Goal: Task Accomplishment & Management: Manage account settings

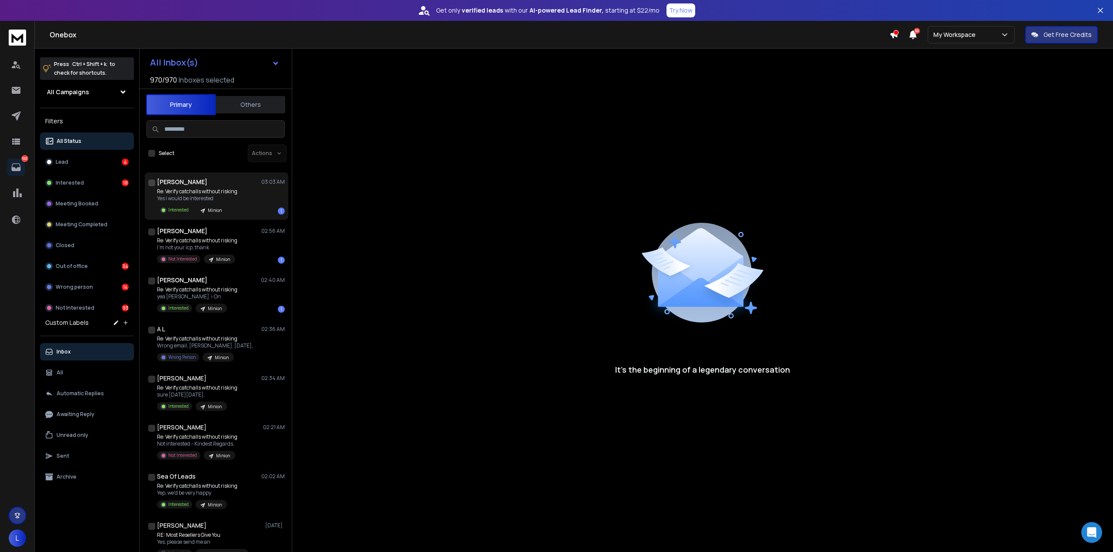
click at [265, 187] on div "Zayn Khan 03:03 AM Re: Verify catchalls without risking Yes i would be interest…" at bounding box center [221, 196] width 128 height 37
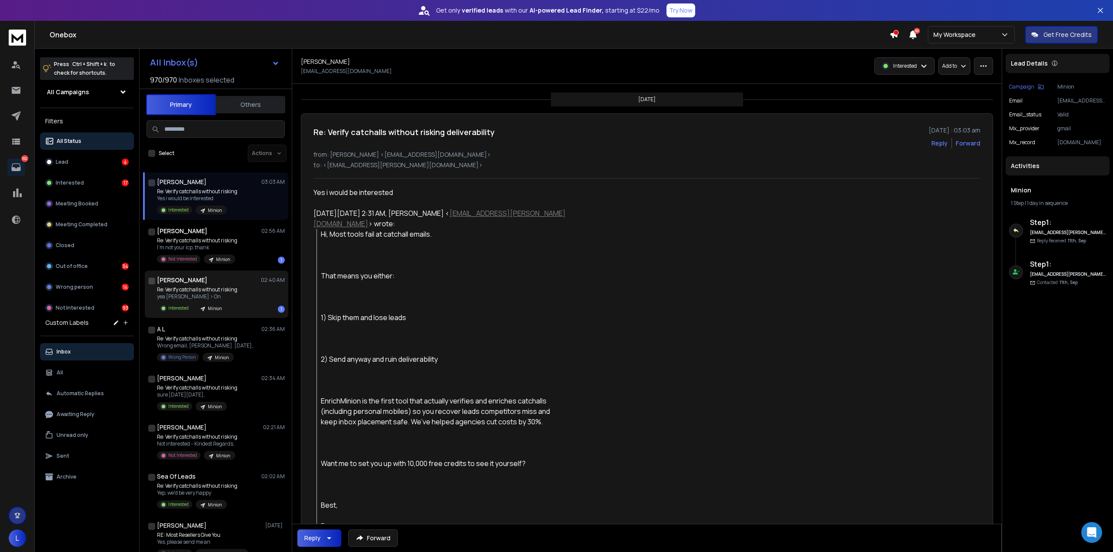
click at [265, 294] on div "Re: Verify catchalls without risking yea Mihail Istiljanov > On Interested Mini…" at bounding box center [221, 299] width 128 height 27
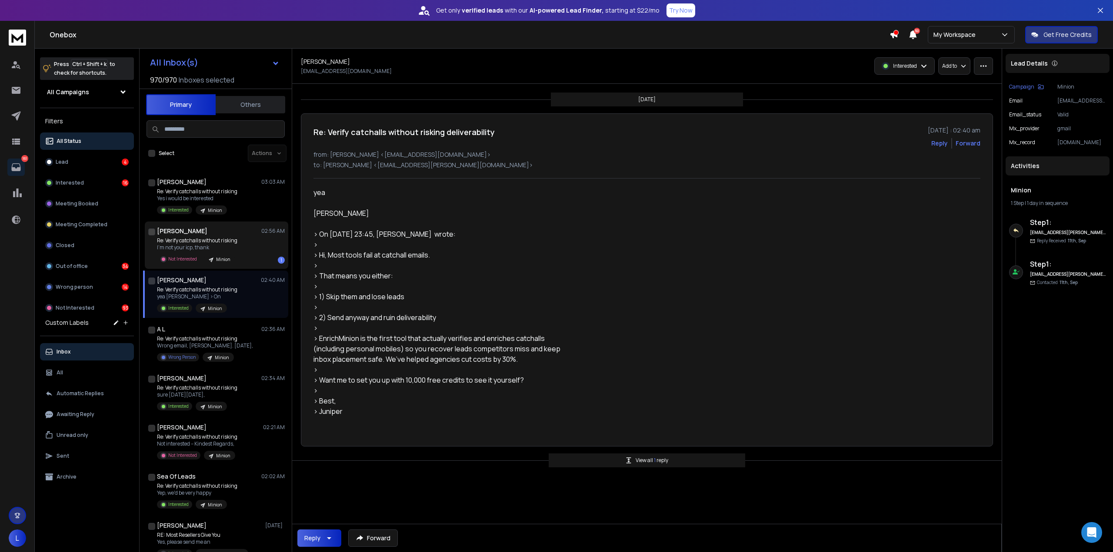
click at [253, 258] on div "Re: Verify catchalls without risking I'm not your icp, thank Not Interested Min…" at bounding box center [221, 250] width 128 height 27
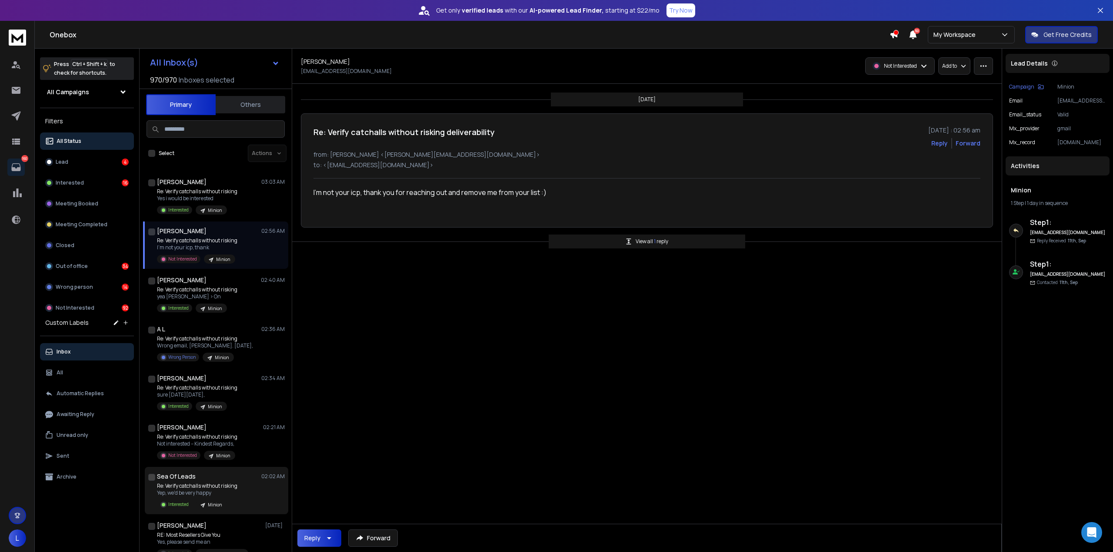
click at [205, 473] on div "Sea Of Leads 02:02 AM" at bounding box center [221, 476] width 128 height 9
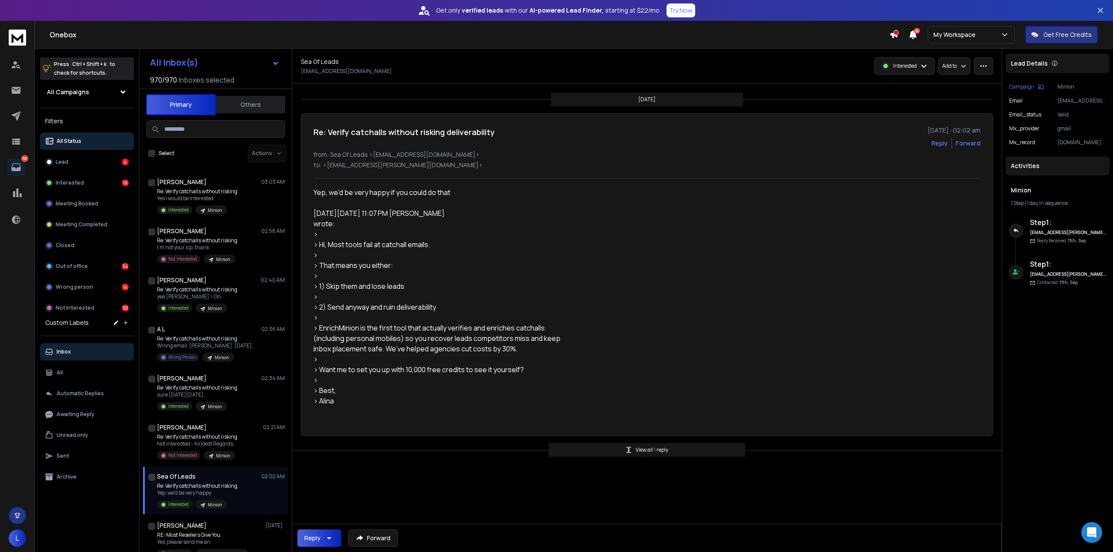
click at [320, 537] on div "Reply" at bounding box center [319, 538] width 30 height 10
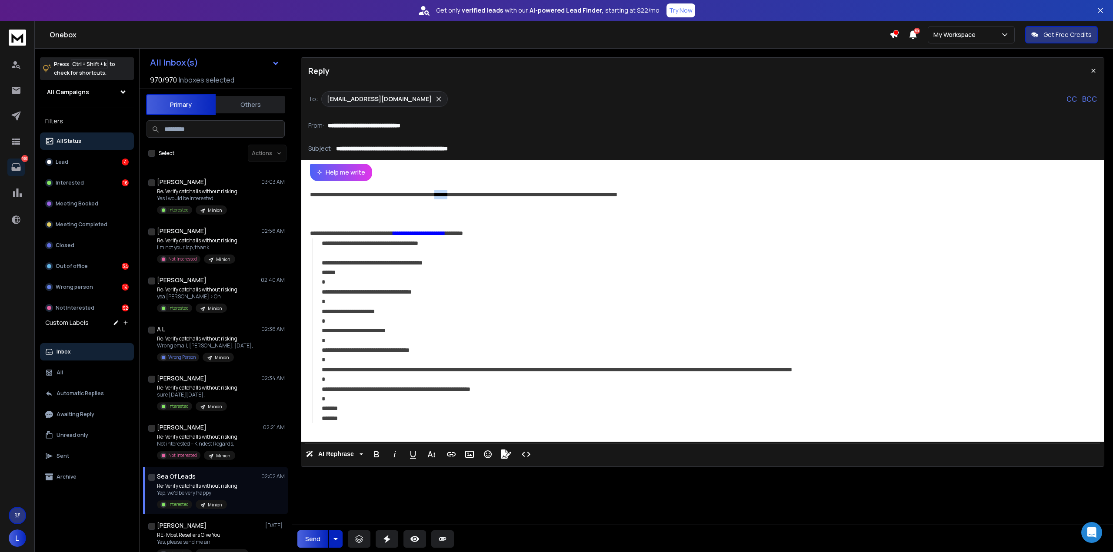
drag, startPoint x: 458, startPoint y: 195, endPoint x: 472, endPoint y: 195, distance: 14.8
click at [472, 195] on div "**********" at bounding box center [701, 195] width 782 height 10
click at [473, 194] on div "**********" at bounding box center [701, 195] width 782 height 10
drag, startPoint x: 491, startPoint y: 197, endPoint x: 456, endPoint y: 197, distance: 34.3
click at [456, 197] on div "**********" at bounding box center [701, 195] width 782 height 10
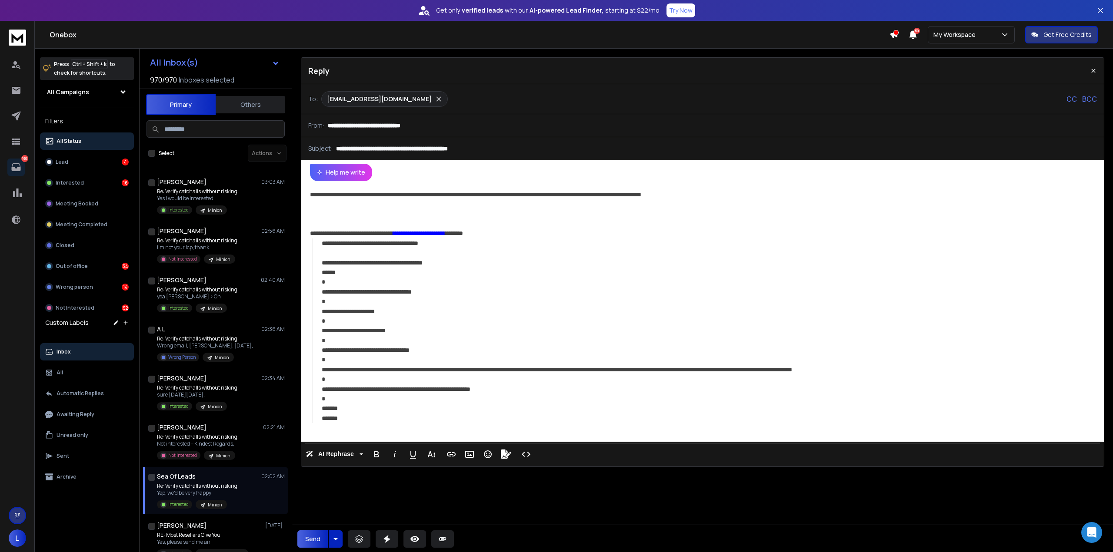
click at [507, 195] on div "**********" at bounding box center [701, 195] width 782 height 10
drag, startPoint x: 725, startPoint y: 198, endPoint x: 303, endPoint y: 197, distance: 421.6
click at [303, 197] on div "**********" at bounding box center [702, 311] width 802 height 261
copy div "**********"
click at [330, 195] on div "**********" at bounding box center [701, 195] width 782 height 10
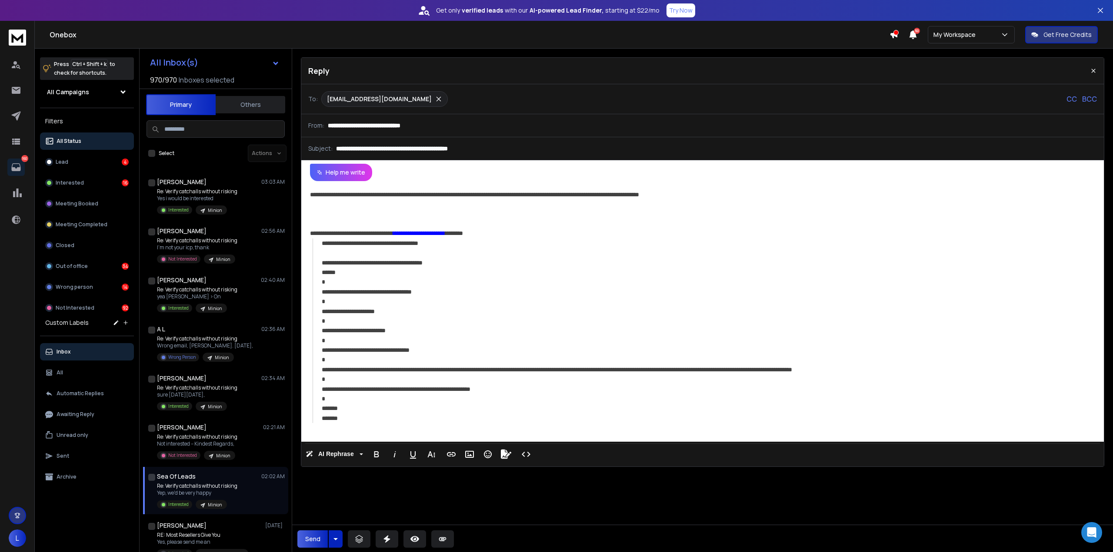
click at [334, 196] on div "**********" at bounding box center [701, 195] width 782 height 10
copy div "**********"
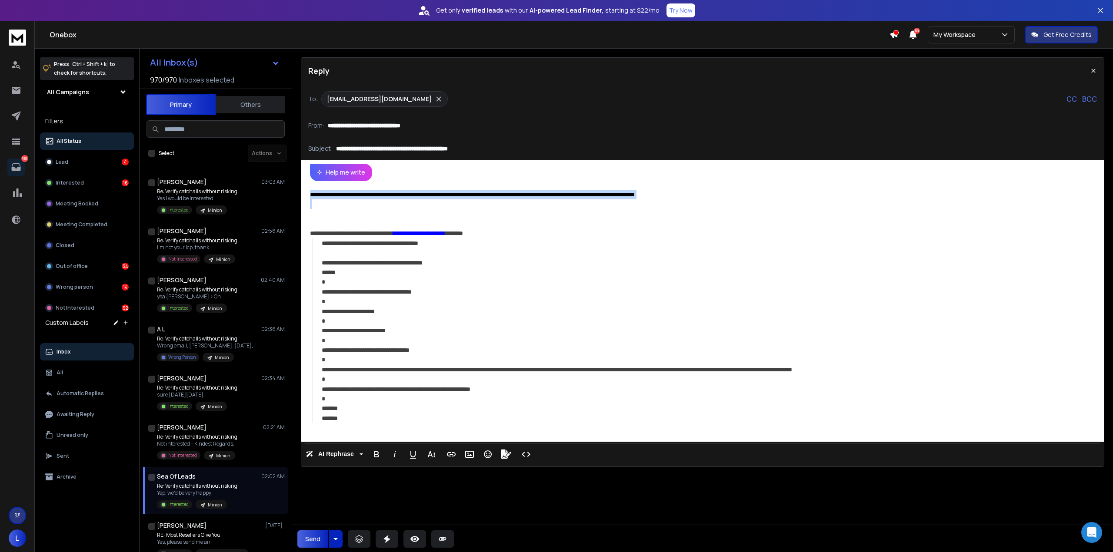
click at [326, 196] on div "**********" at bounding box center [701, 195] width 782 height 10
drag, startPoint x: 718, startPoint y: 191, endPoint x: 311, endPoint y: 196, distance: 406.4
click at [311, 196] on div "**********" at bounding box center [701, 195] width 782 height 10
copy div "**********"
click at [309, 539] on button "Send" at bounding box center [312, 539] width 30 height 17
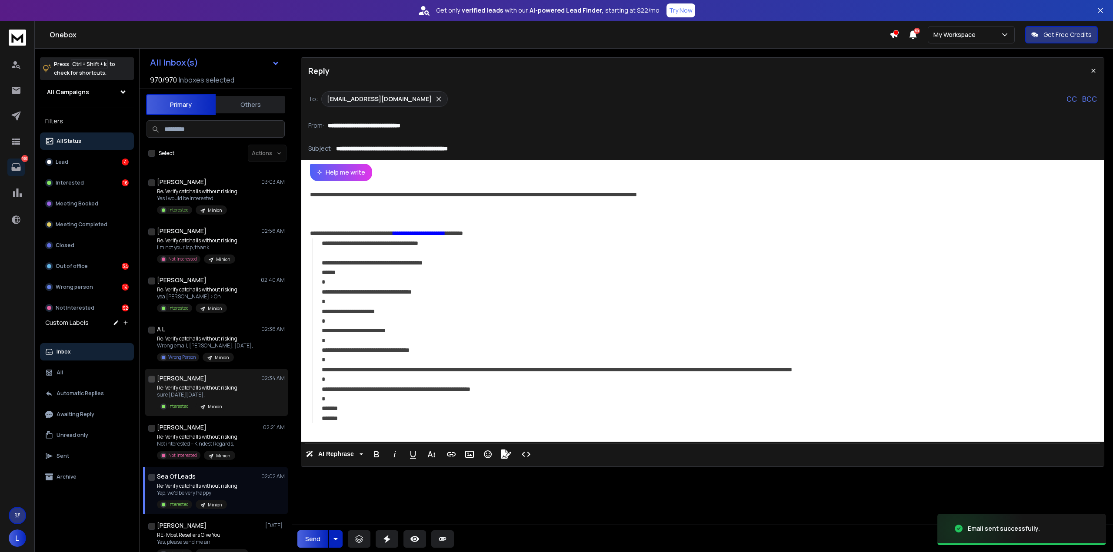
click at [203, 391] on p "Re: Verify catchalls without risking" at bounding box center [197, 388] width 80 height 7
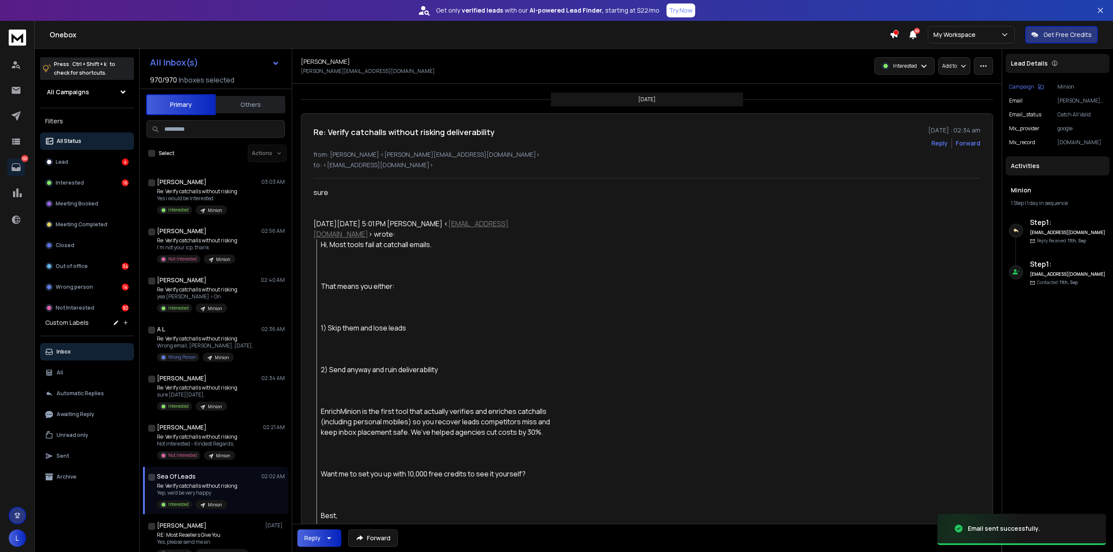
click at [326, 535] on icon "button" at bounding box center [329, 538] width 10 height 10
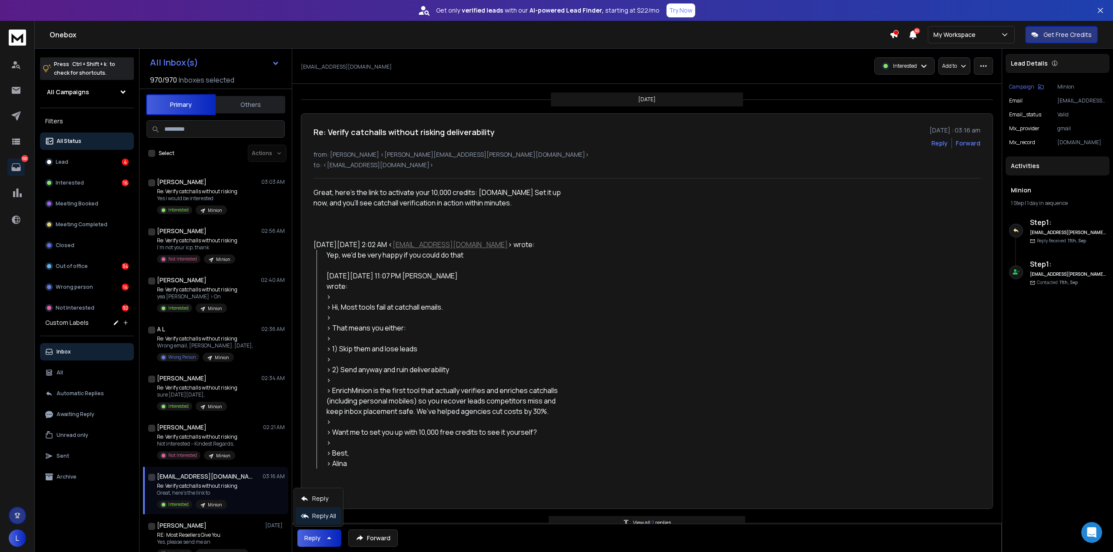
click at [323, 512] on p "Reply All" at bounding box center [324, 516] width 24 height 9
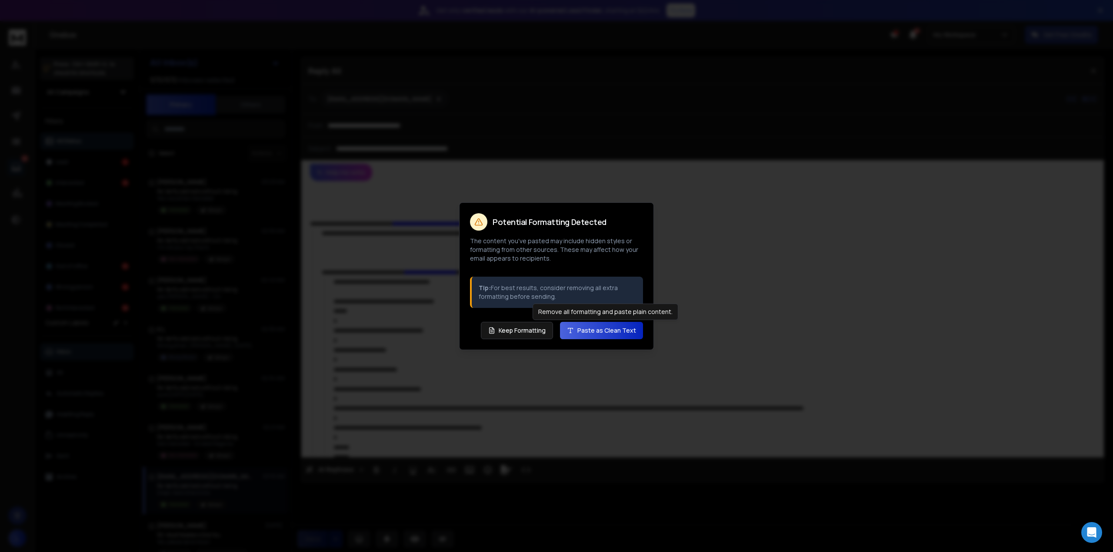
click at [630, 330] on button "Paste as Clean Text" at bounding box center [601, 330] width 83 height 17
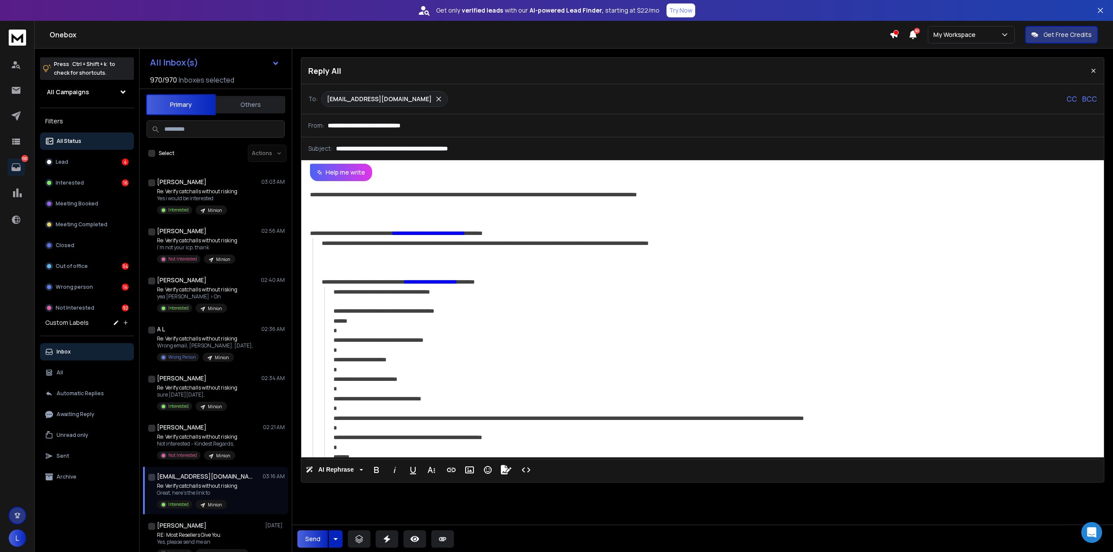
click at [319, 538] on button "Send" at bounding box center [312, 539] width 30 height 17
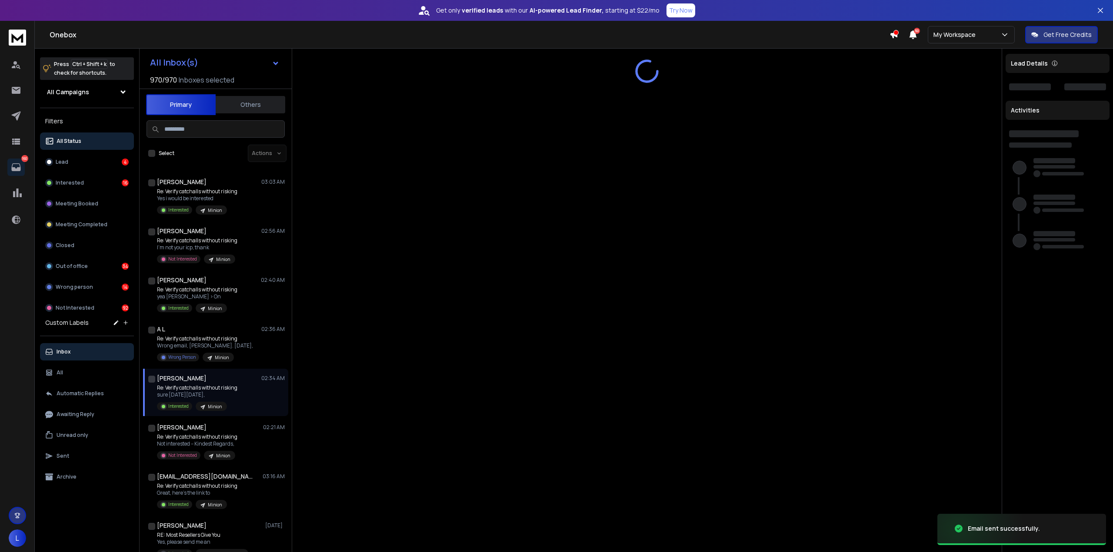
click at [224, 379] on div "Dan Brown 02:34 AM" at bounding box center [221, 378] width 128 height 9
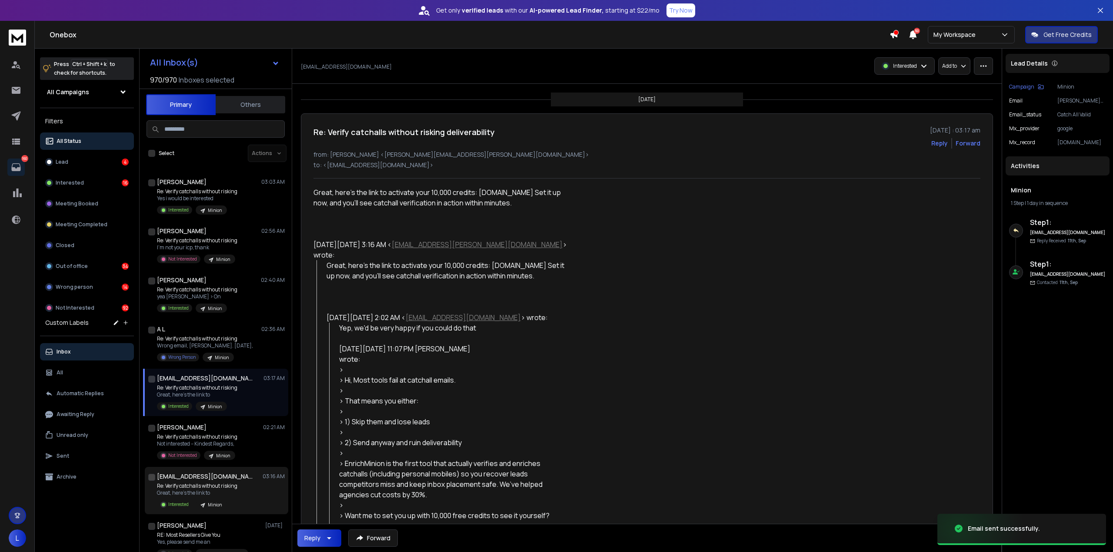
click at [247, 484] on div "Re: Verify catchalls without risking Great, here’s the link to Interested Minion" at bounding box center [221, 496] width 128 height 27
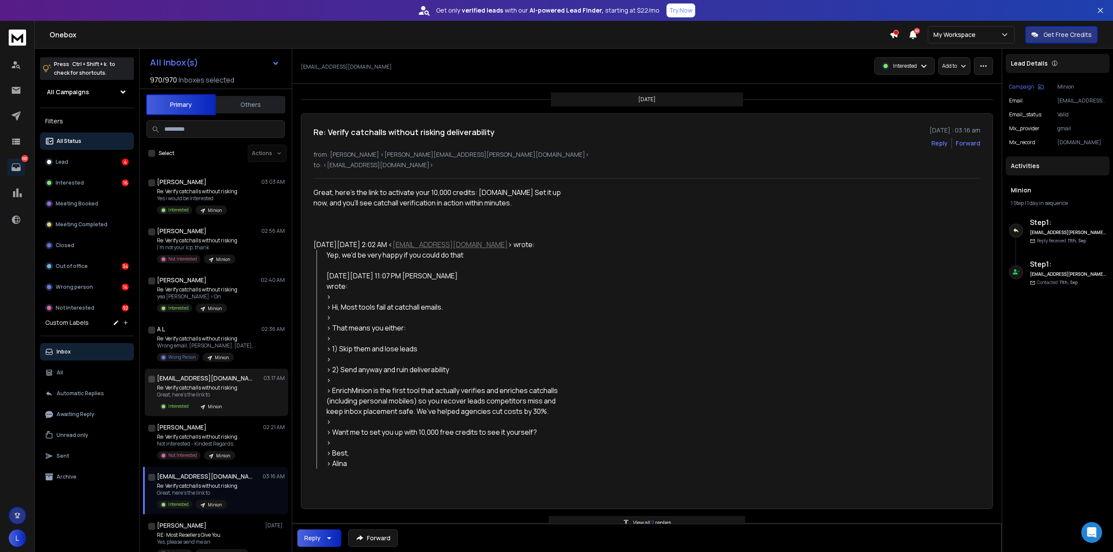
click at [231, 382] on h1 "[EMAIL_ADDRESS][DOMAIN_NAME]" at bounding box center [205, 378] width 96 height 9
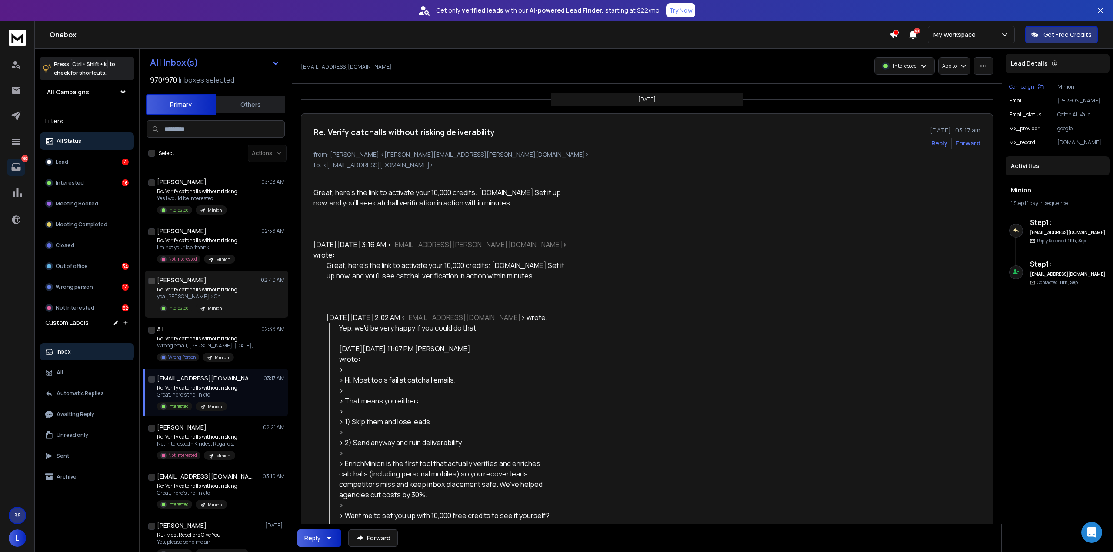
click at [201, 294] on p "yea Mihail Istiljanov > On" at bounding box center [197, 296] width 80 height 7
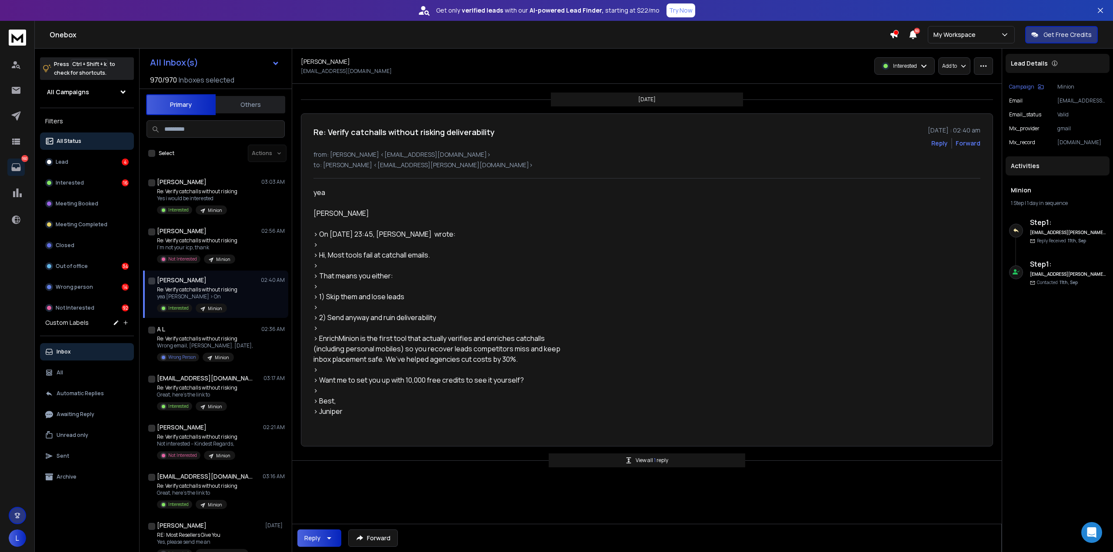
click at [324, 532] on button "Reply" at bounding box center [319, 538] width 44 height 17
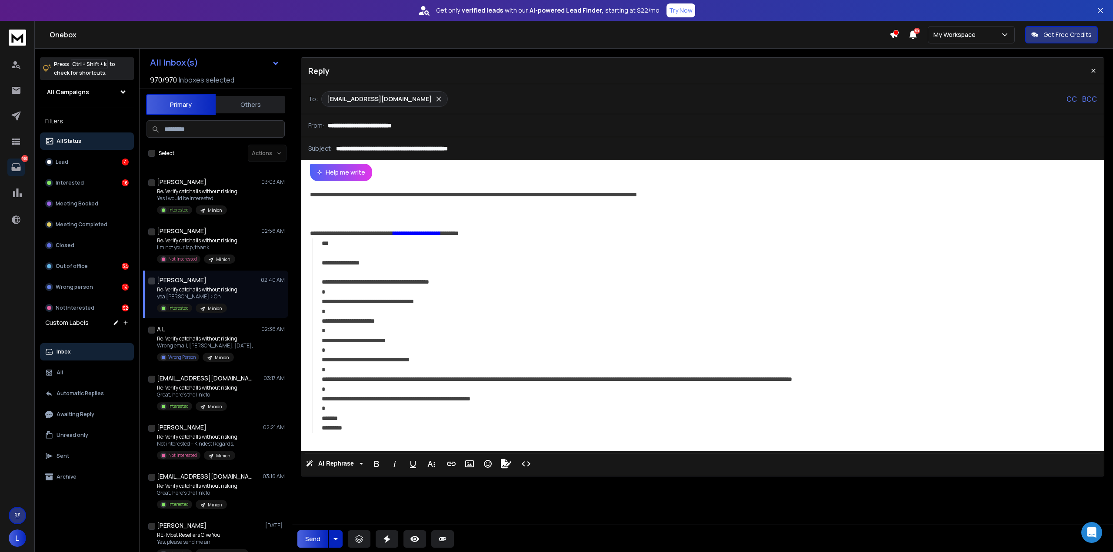
click at [314, 537] on button "Send" at bounding box center [312, 539] width 30 height 17
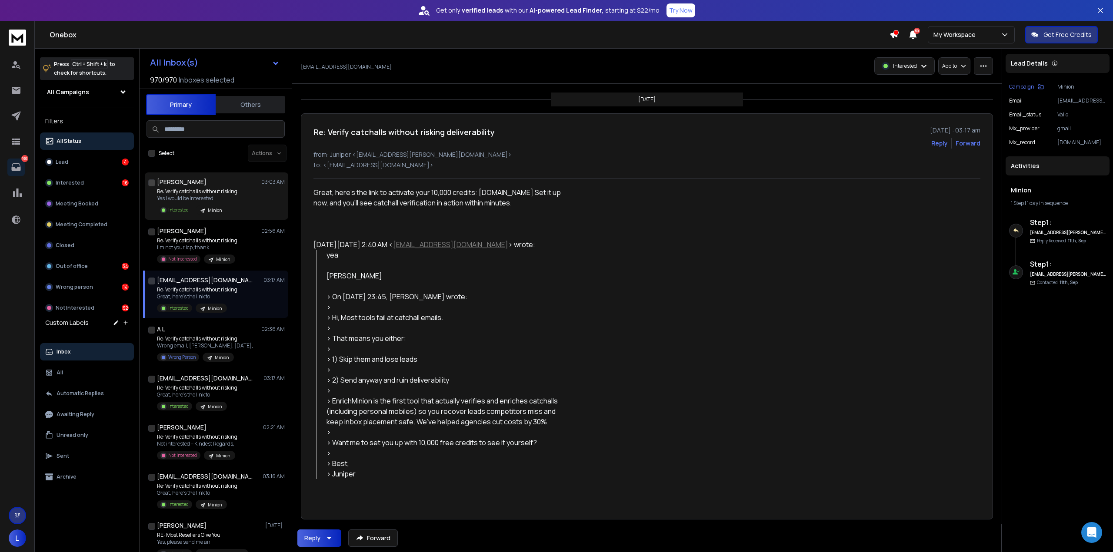
click at [217, 207] on p "Minion" at bounding box center [215, 210] width 14 height 7
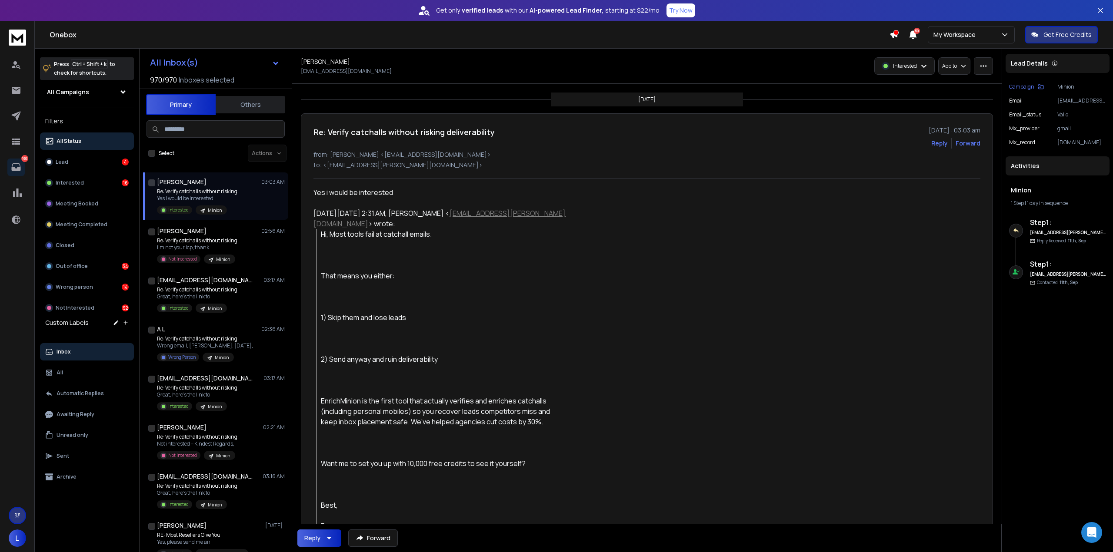
click at [305, 533] on button "Reply" at bounding box center [319, 538] width 44 height 17
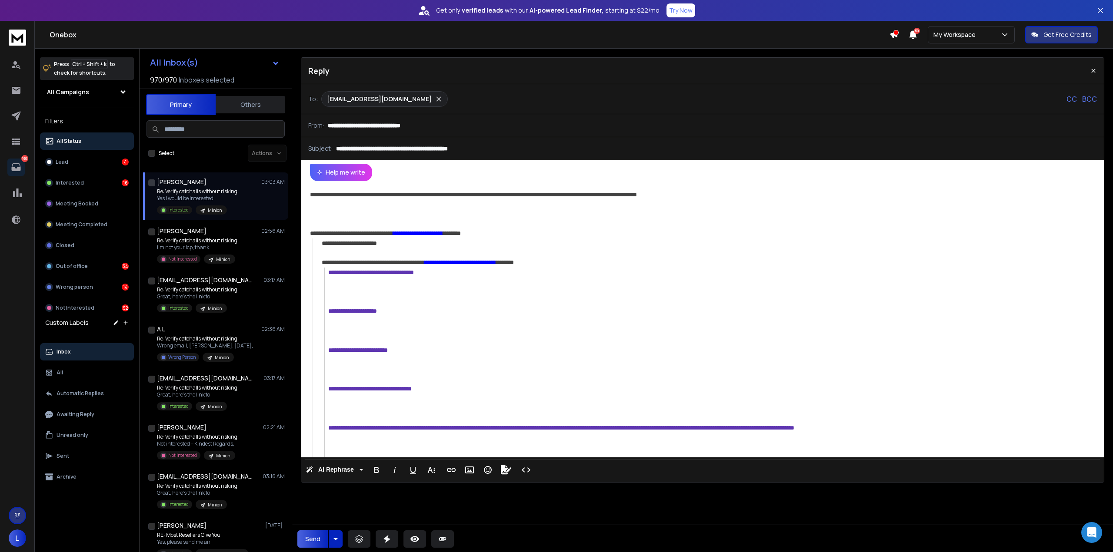
click at [315, 535] on button "Send" at bounding box center [312, 539] width 30 height 17
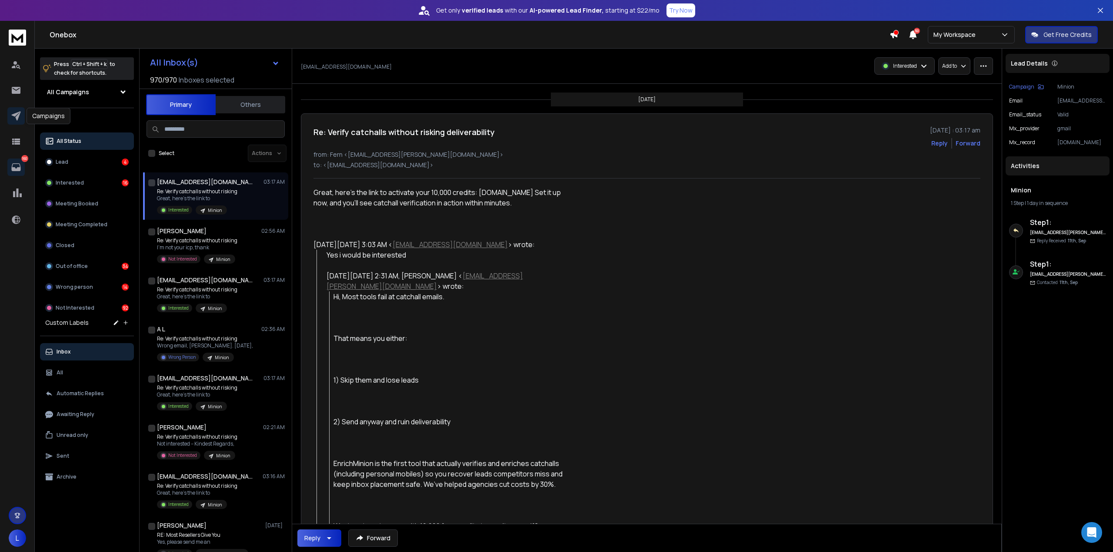
click at [20, 120] on icon at bounding box center [16, 116] width 10 height 10
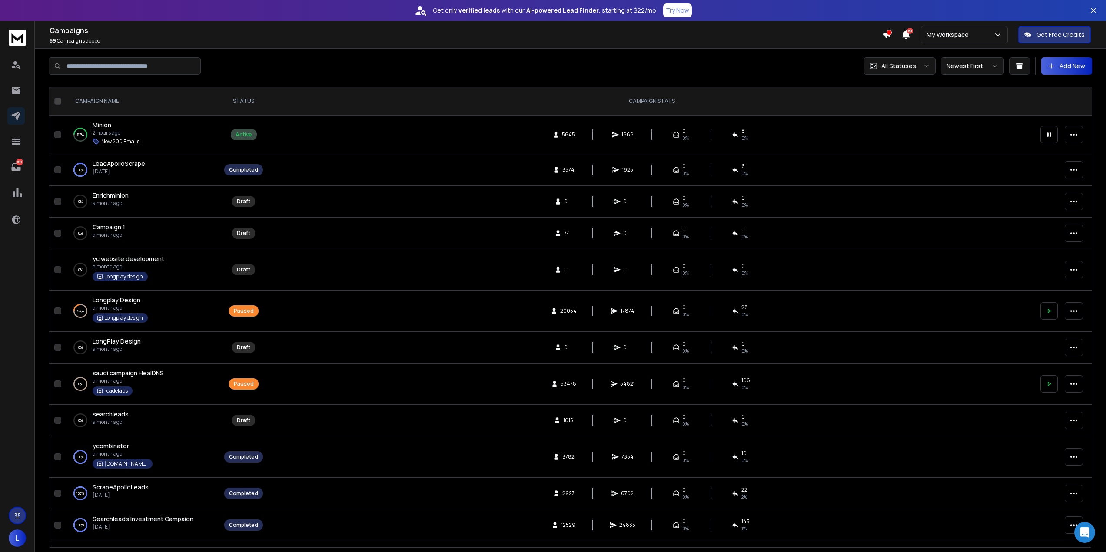
click at [103, 127] on span "Minion" at bounding box center [102, 125] width 19 height 8
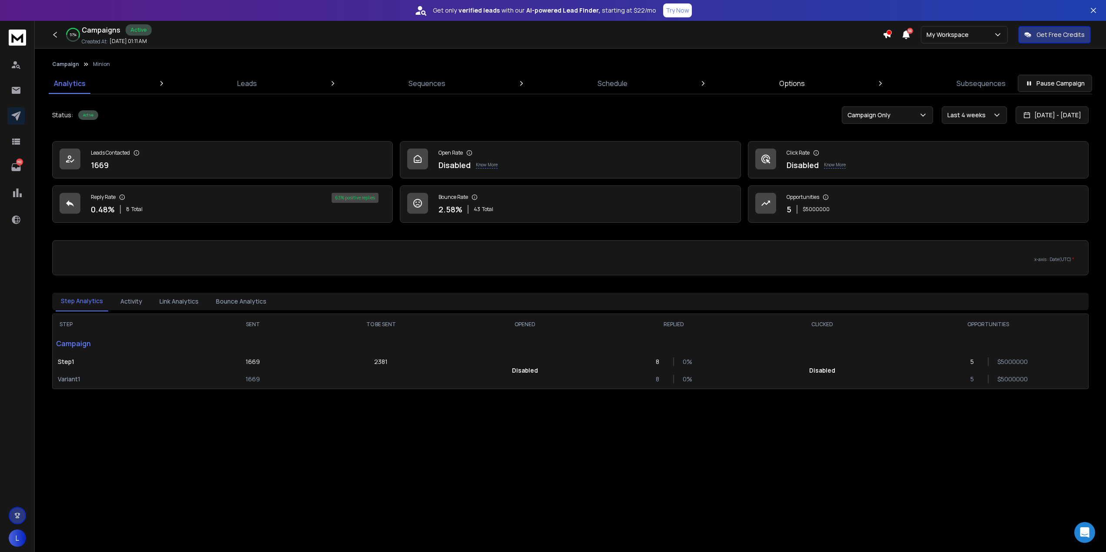
click at [786, 83] on p "Options" at bounding box center [792, 83] width 26 height 10
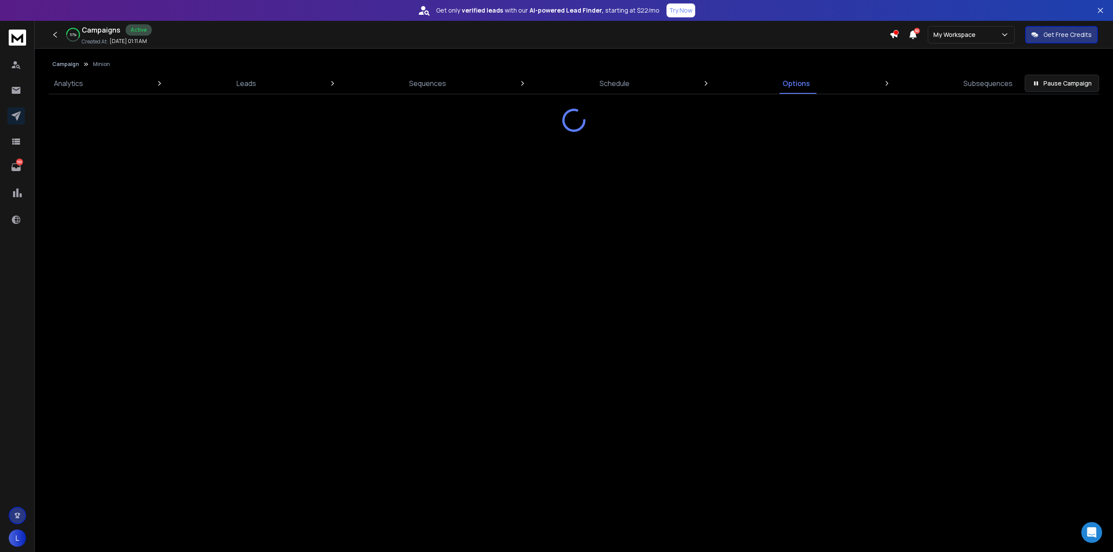
select select "**********"
select select "*"
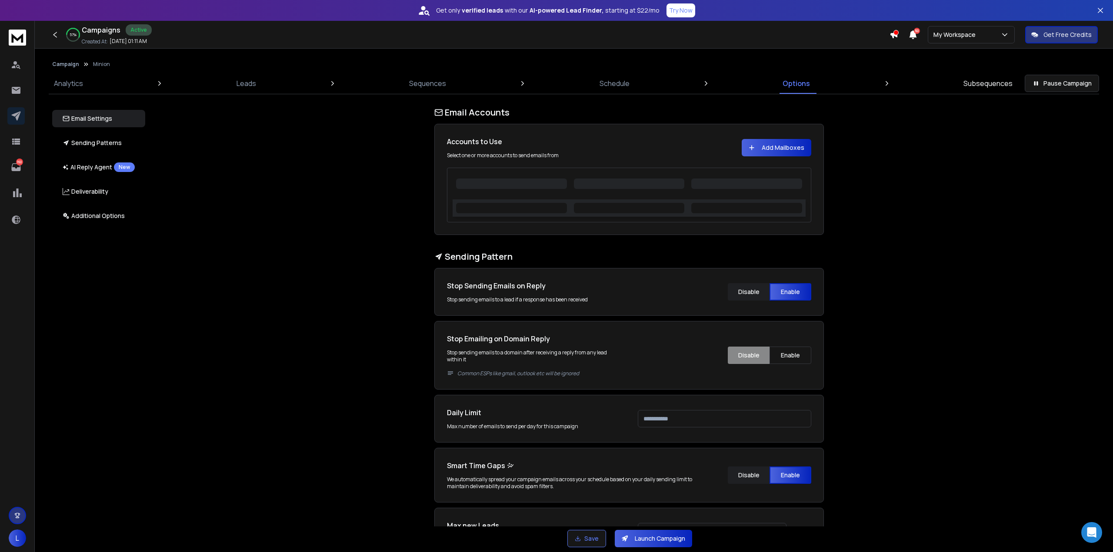
click at [974, 82] on p "Subsequences" at bounding box center [987, 83] width 49 height 10
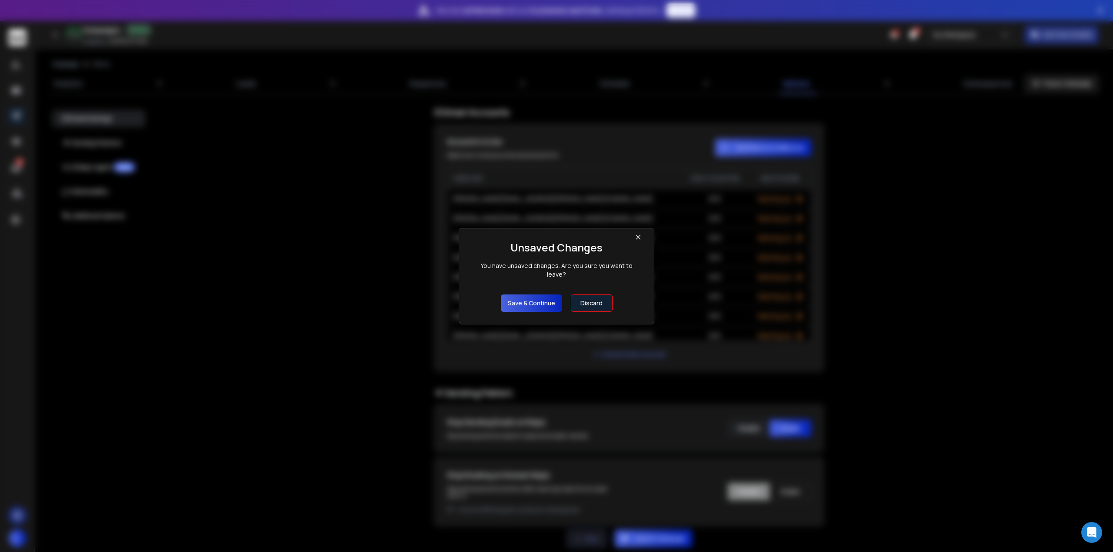
click at [547, 298] on button "Save & Continue" at bounding box center [531, 303] width 61 height 17
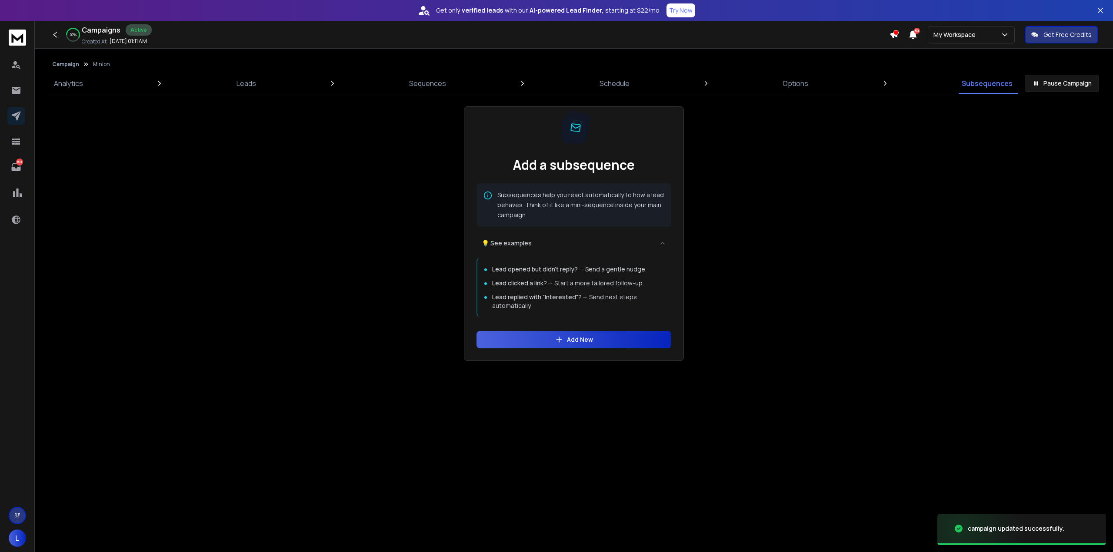
click at [569, 337] on button "Add New" at bounding box center [573, 339] width 195 height 17
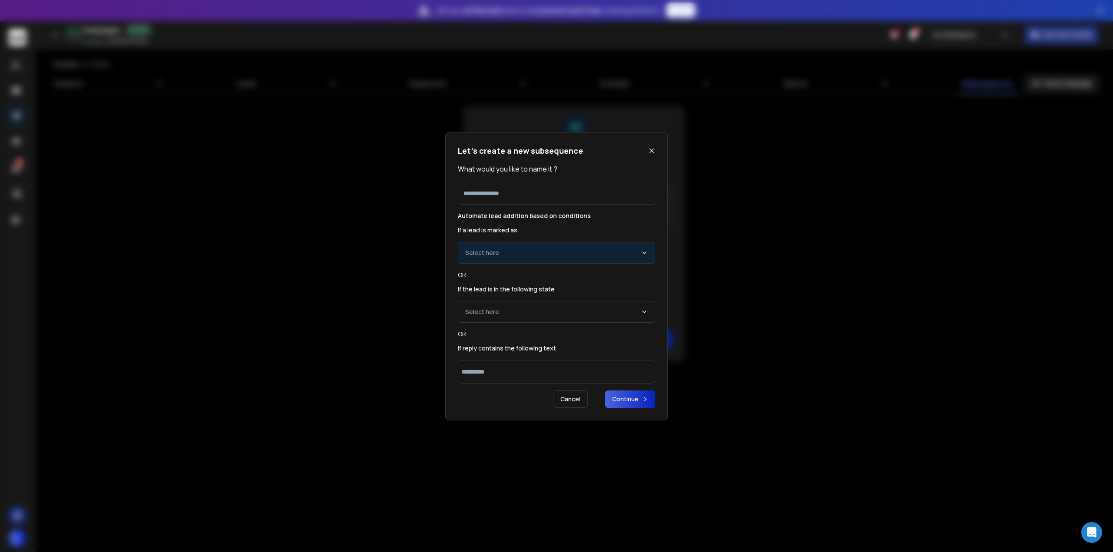
click at [514, 253] on button "Select here" at bounding box center [556, 253] width 197 height 22
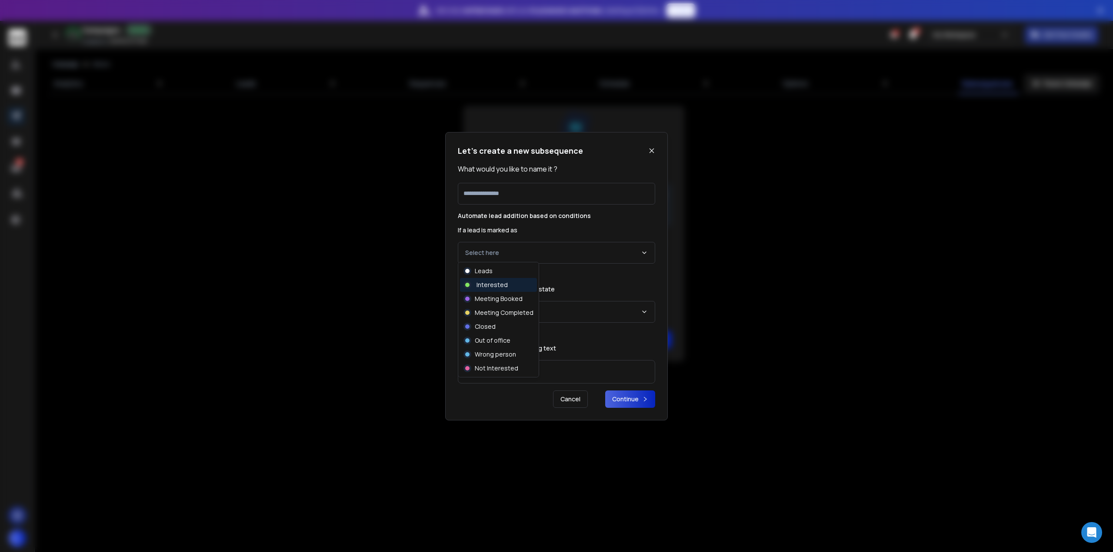
click at [509, 282] on div "Interested" at bounding box center [498, 285] width 77 height 14
click at [515, 196] on input at bounding box center [556, 194] width 197 height 22
click at [549, 308] on button "Select here" at bounding box center [556, 312] width 197 height 22
click at [589, 336] on form "Automate lead addition based on conditions If a lead is marked as Interested OR…" at bounding box center [556, 291] width 197 height 234
click at [586, 365] on input at bounding box center [556, 372] width 189 height 16
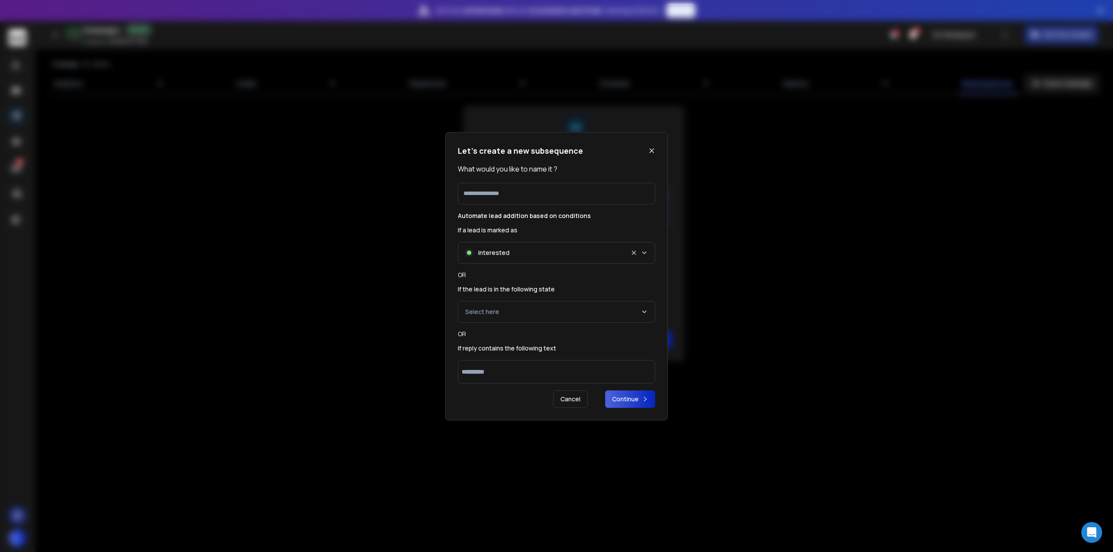
click at [615, 404] on button "Continue" at bounding box center [630, 399] width 50 height 17
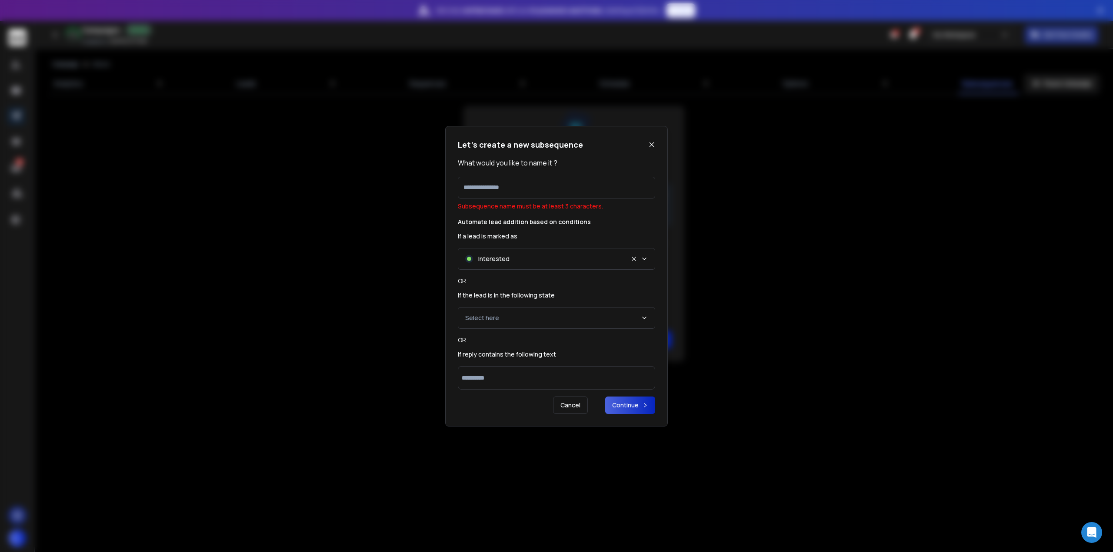
click at [522, 190] on input at bounding box center [556, 188] width 197 height 22
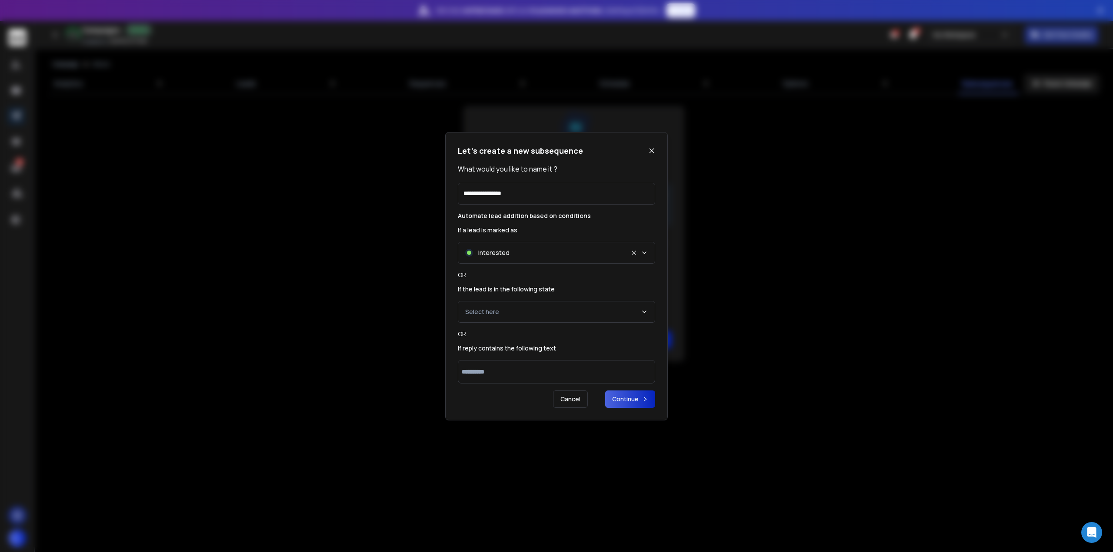
type input "**********"
click at [618, 398] on button "Continue" at bounding box center [630, 399] width 50 height 17
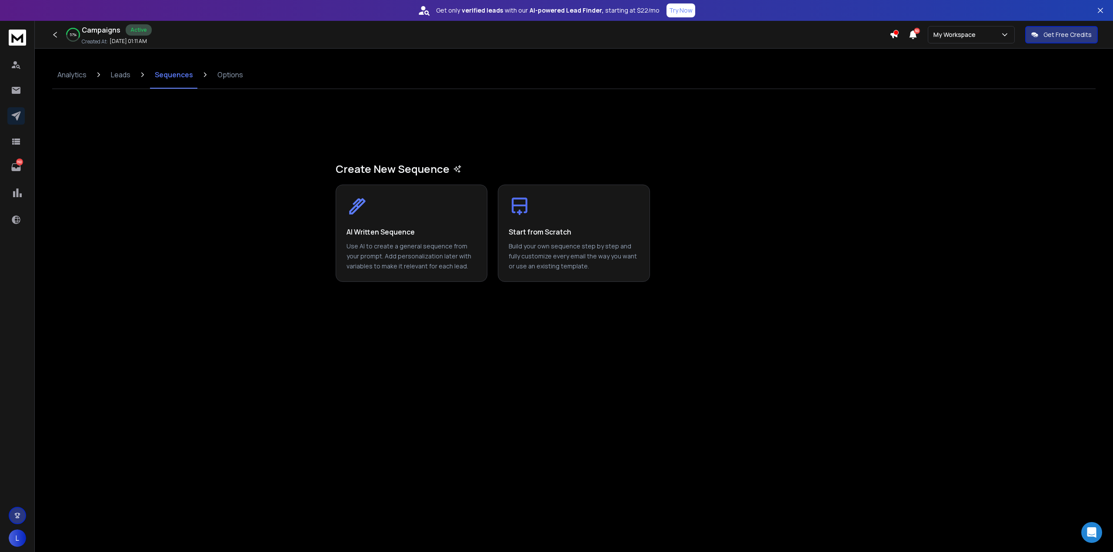
click at [554, 234] on h3 "Start from Scratch" at bounding box center [540, 232] width 63 height 9
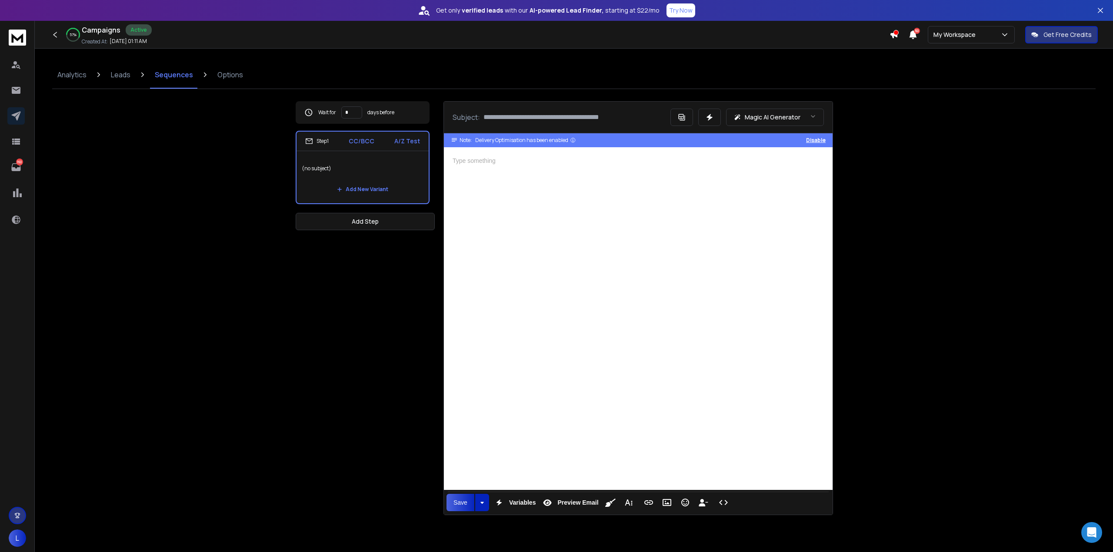
click at [486, 161] on div at bounding box center [637, 161] width 371 height 10
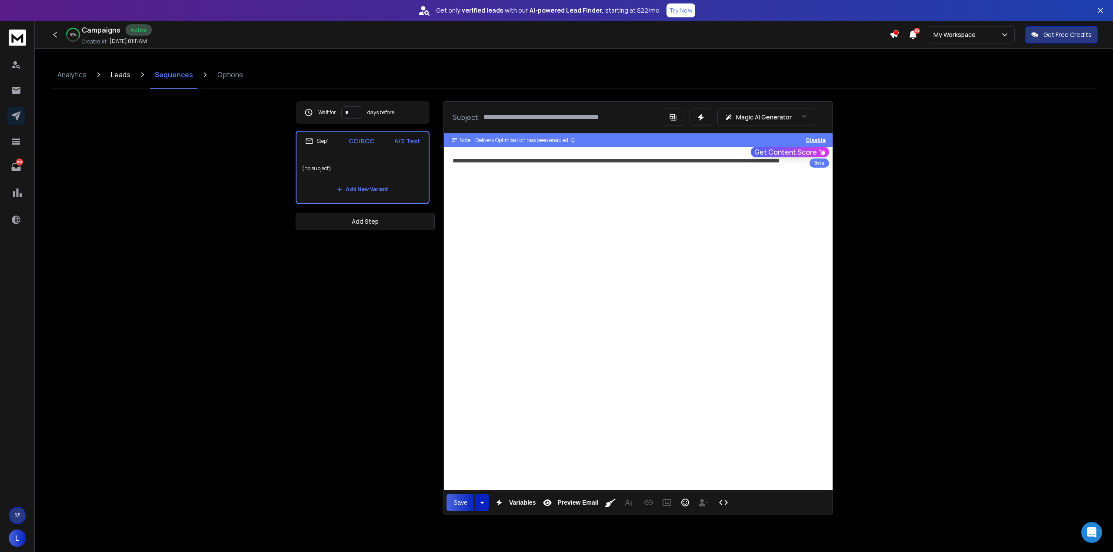
click at [119, 77] on p "Leads" at bounding box center [121, 75] width 20 height 10
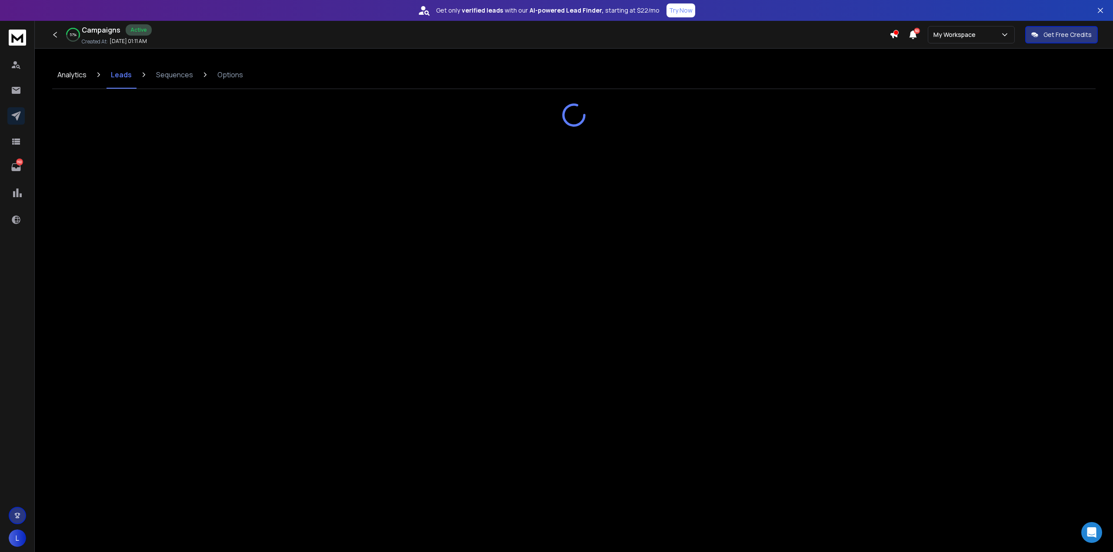
click at [87, 77] on link "Analytics" at bounding box center [72, 75] width 40 height 28
click at [54, 30] on button at bounding box center [55, 34] width 11 height 17
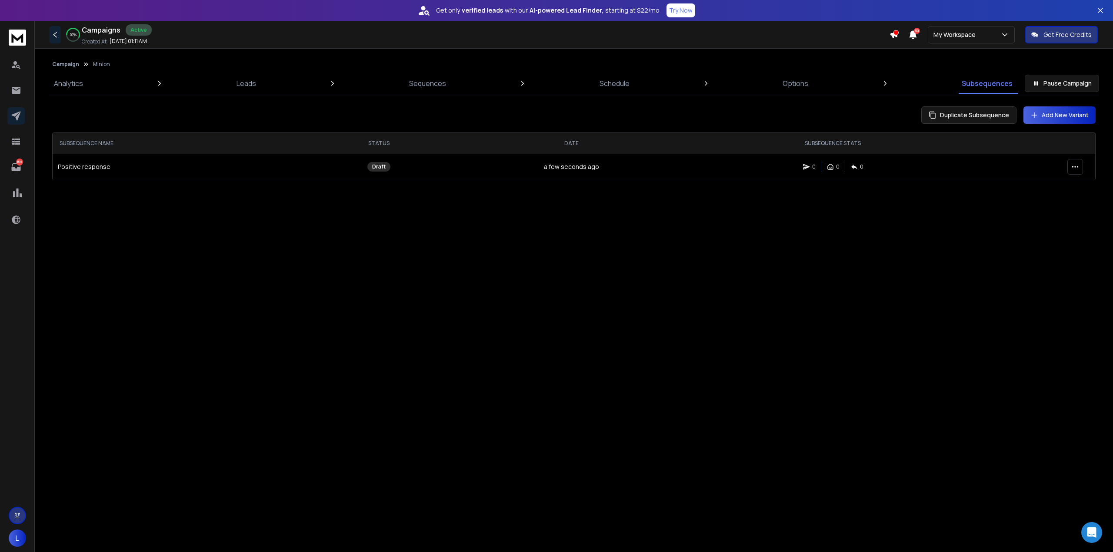
click at [55, 32] on icon at bounding box center [55, 35] width 8 height 8
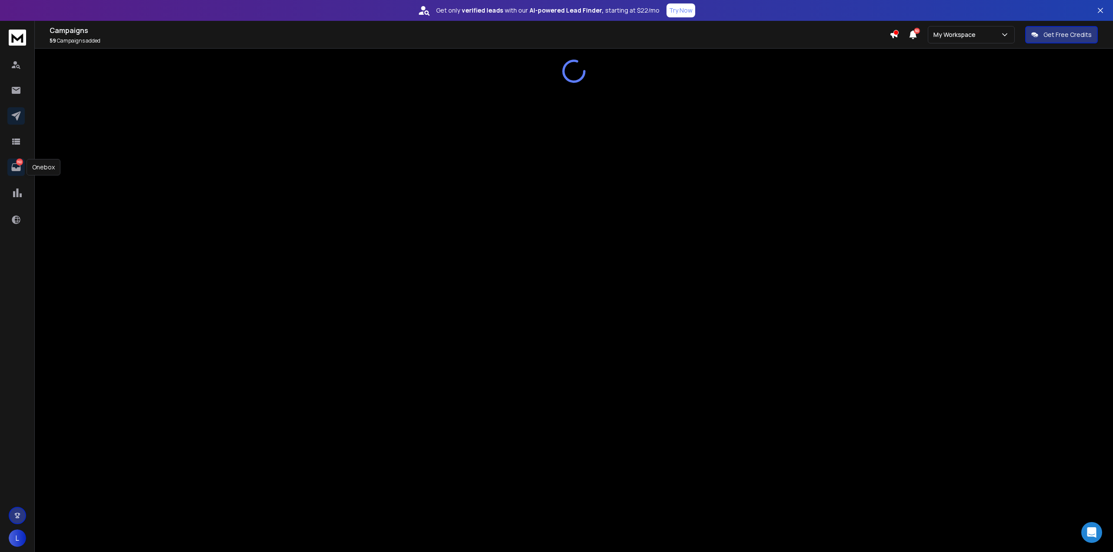
click at [18, 170] on icon at bounding box center [15, 167] width 9 height 8
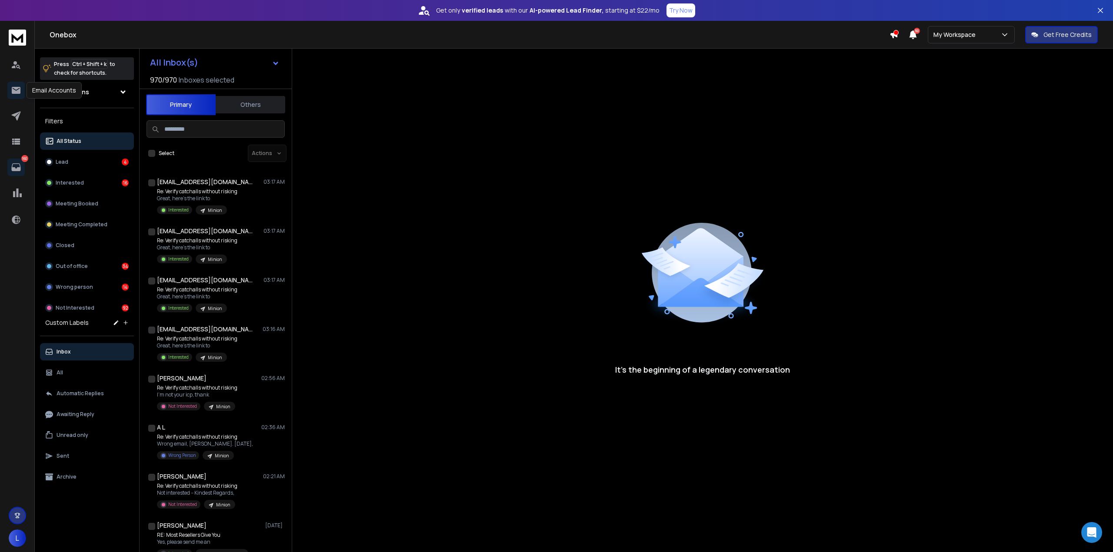
click at [20, 93] on icon at bounding box center [16, 90] width 10 height 10
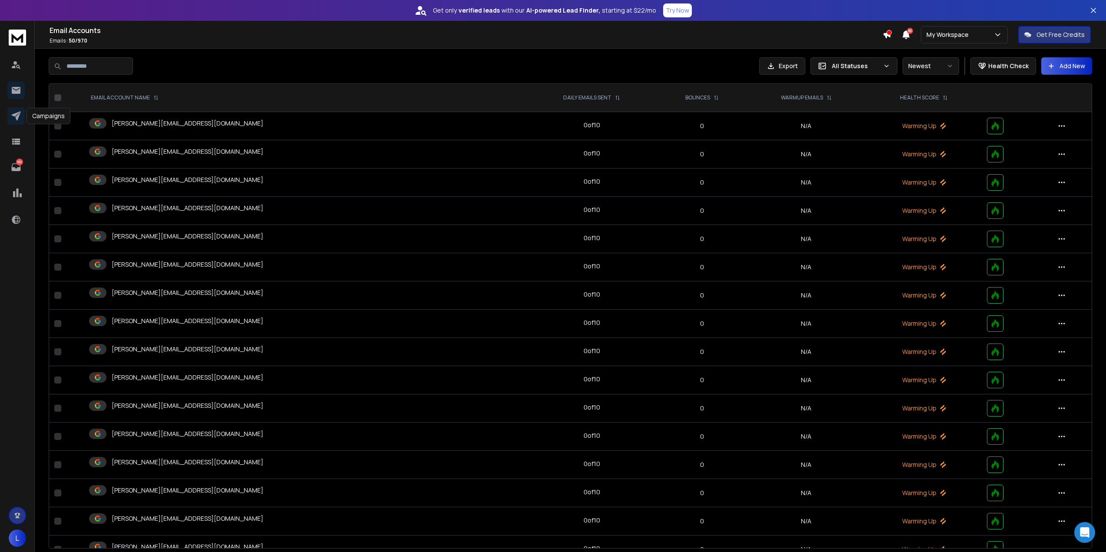
click at [19, 110] on link at bounding box center [15, 115] width 17 height 17
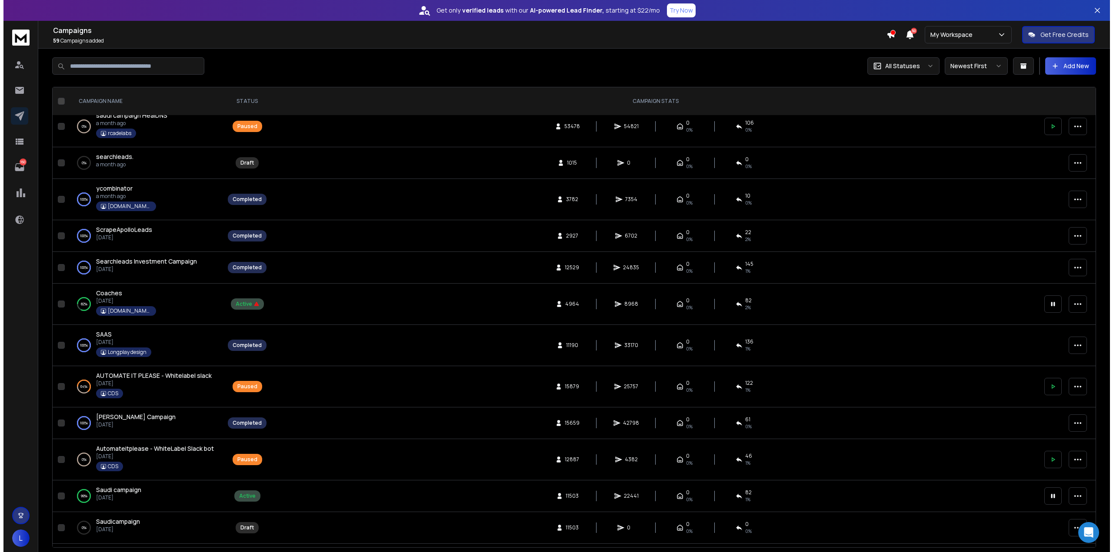
scroll to position [261, 0]
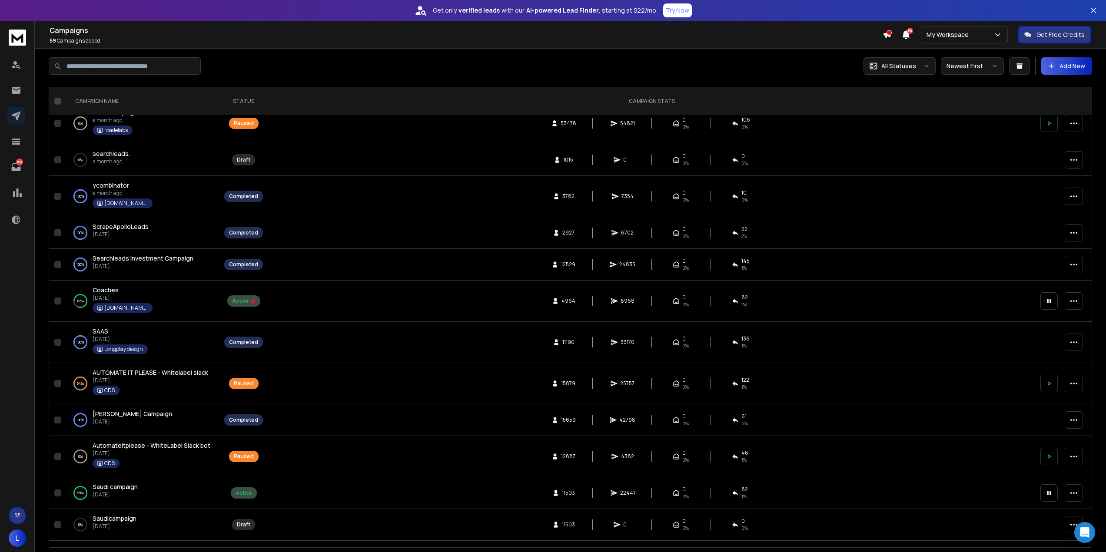
click at [1065, 338] on button "button" at bounding box center [1074, 342] width 18 height 17
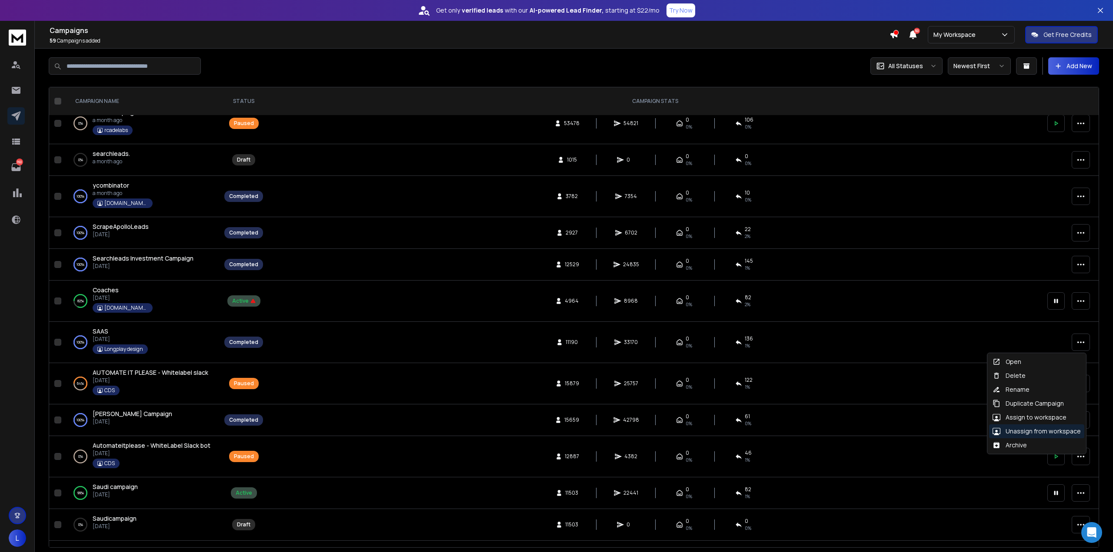
click at [1017, 432] on div "Unassign from workspace" at bounding box center [1036, 431] width 88 height 9
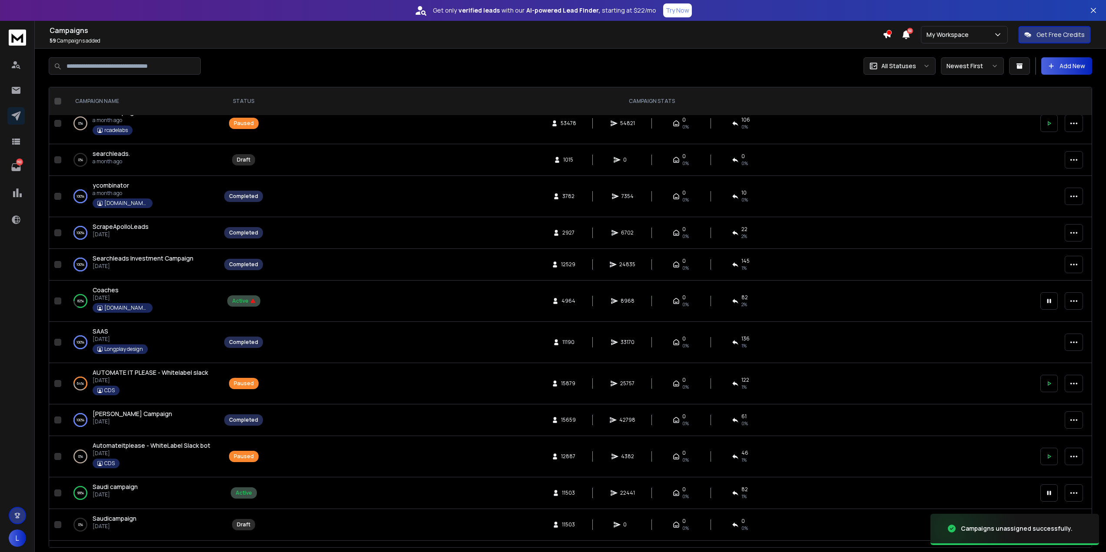
click at [102, 334] on span "SAAS" at bounding box center [101, 331] width 16 height 8
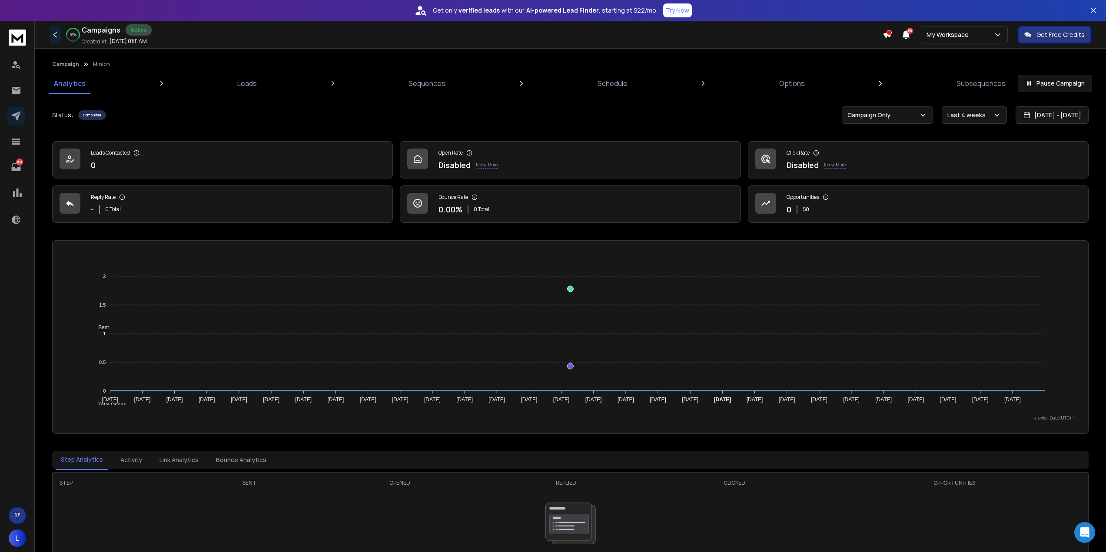
click at [58, 36] on icon at bounding box center [55, 35] width 8 height 8
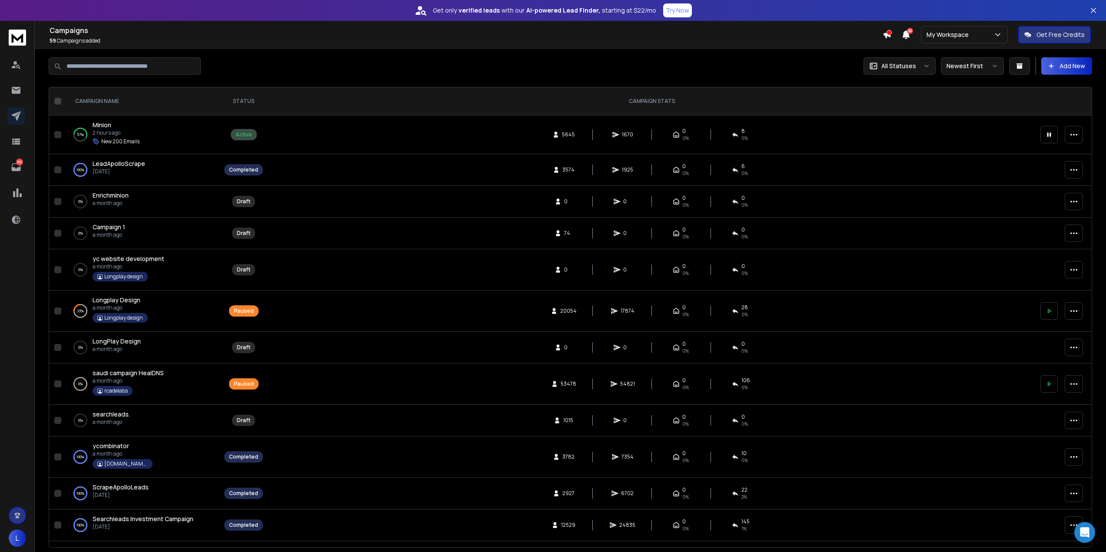
click at [135, 122] on h1 "Minion" at bounding box center [116, 125] width 47 height 9
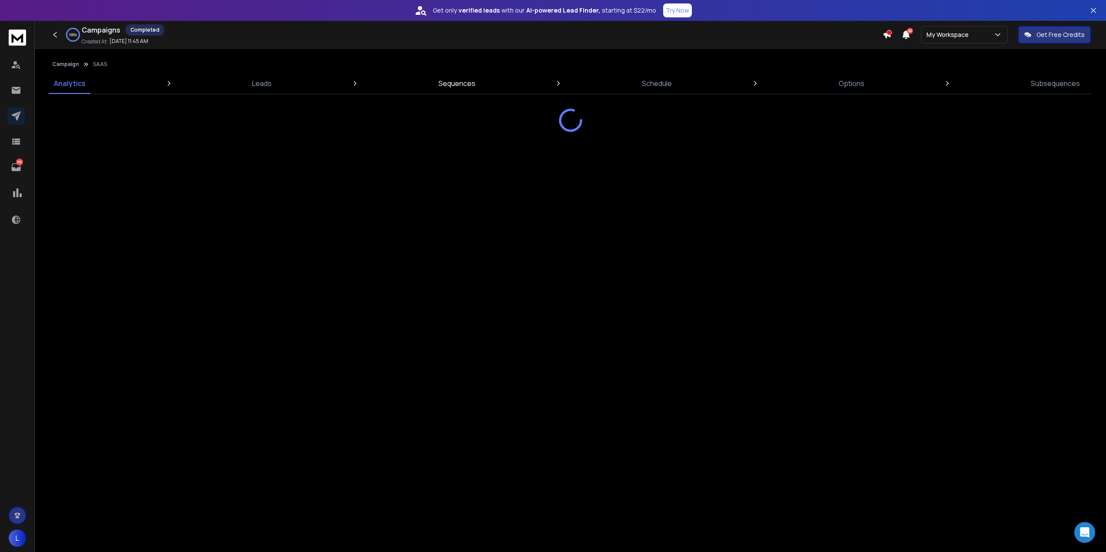
click at [438, 83] on link "Sequences" at bounding box center [456, 83] width 47 height 21
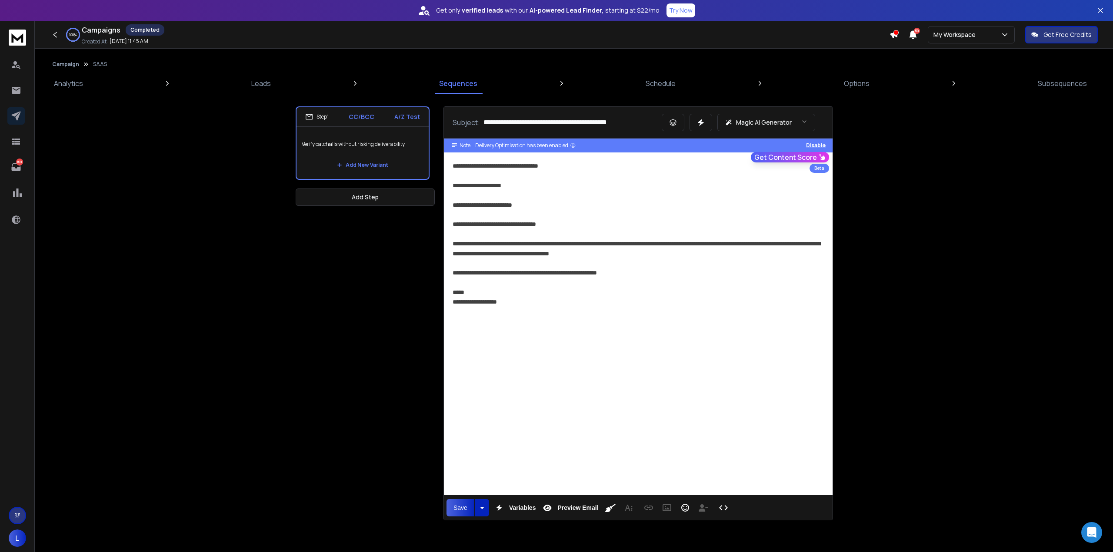
click at [513, 247] on div "**********" at bounding box center [637, 234] width 371 height 146
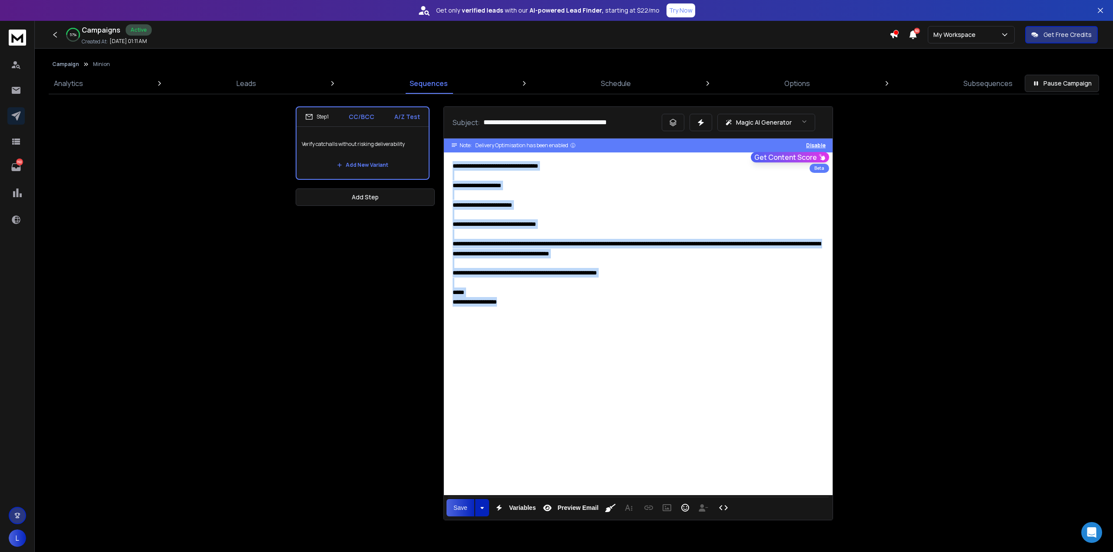
copy div "**********"
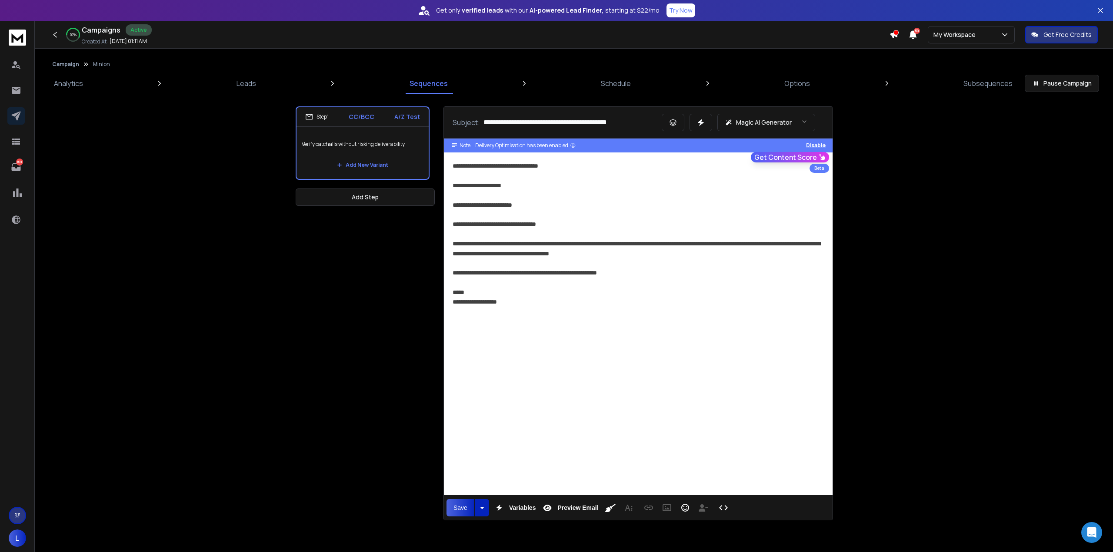
click at [574, 119] on input "**********" at bounding box center [568, 122] width 170 height 10
click at [18, 170] on icon at bounding box center [15, 167] width 9 height 8
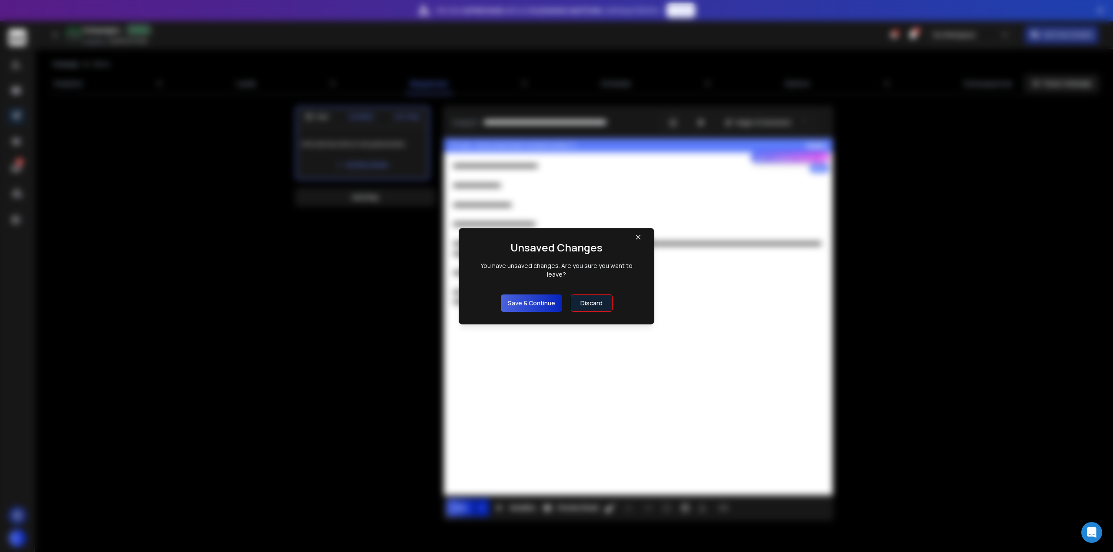
click at [525, 308] on div "Unsaved Changes You have unsaved changes. Are you sure you want to leave? Save …" at bounding box center [557, 276] width 196 height 96
click at [525, 304] on button "Save & Continue" at bounding box center [531, 303] width 61 height 17
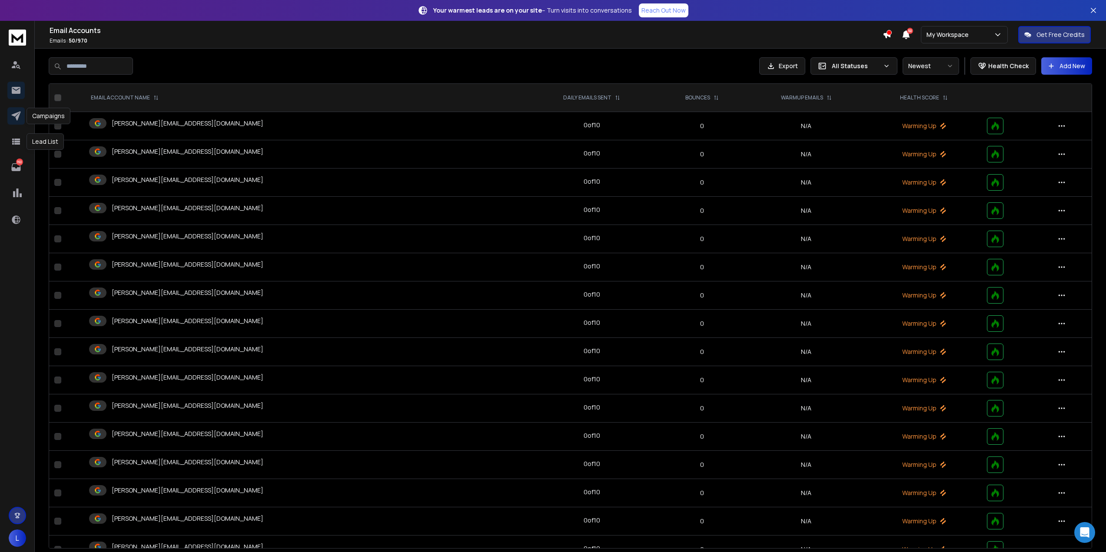
click at [23, 113] on link at bounding box center [15, 115] width 17 height 17
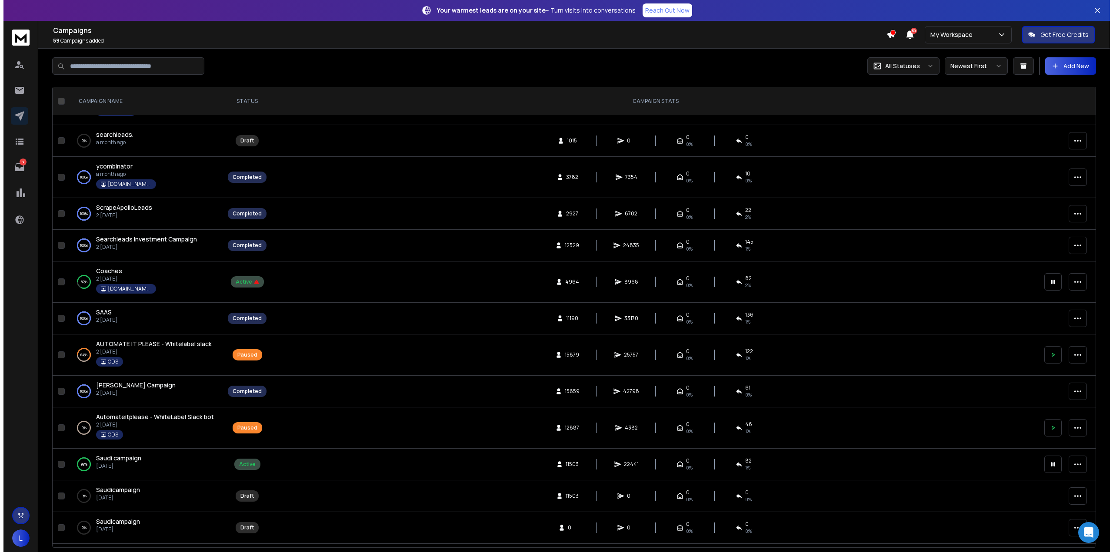
scroll to position [261, 0]
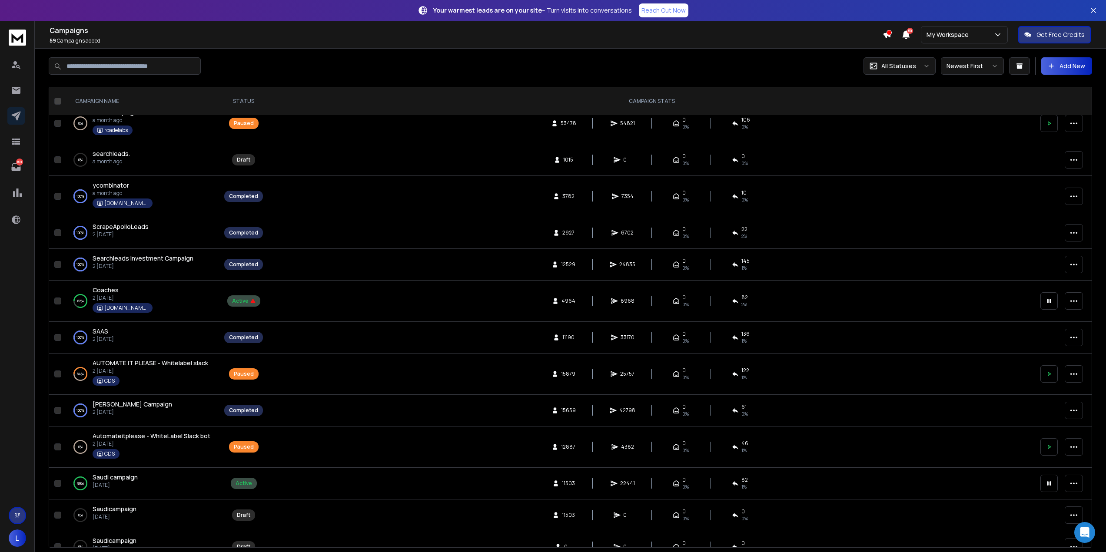
click at [113, 339] on p "2 [DATE]" at bounding box center [103, 339] width 21 height 7
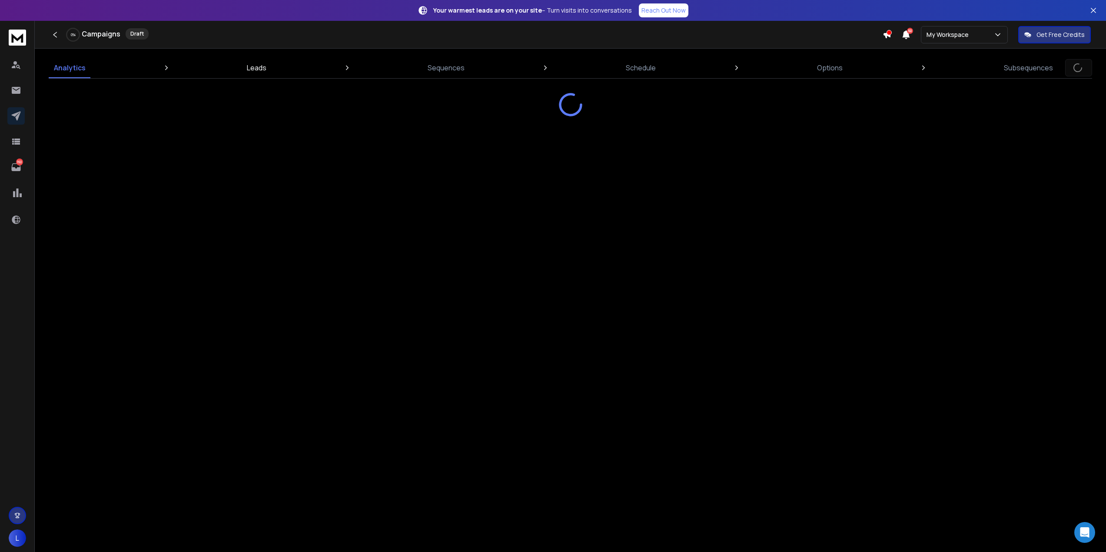
click at [262, 71] on p "Leads" at bounding box center [257, 68] width 20 height 10
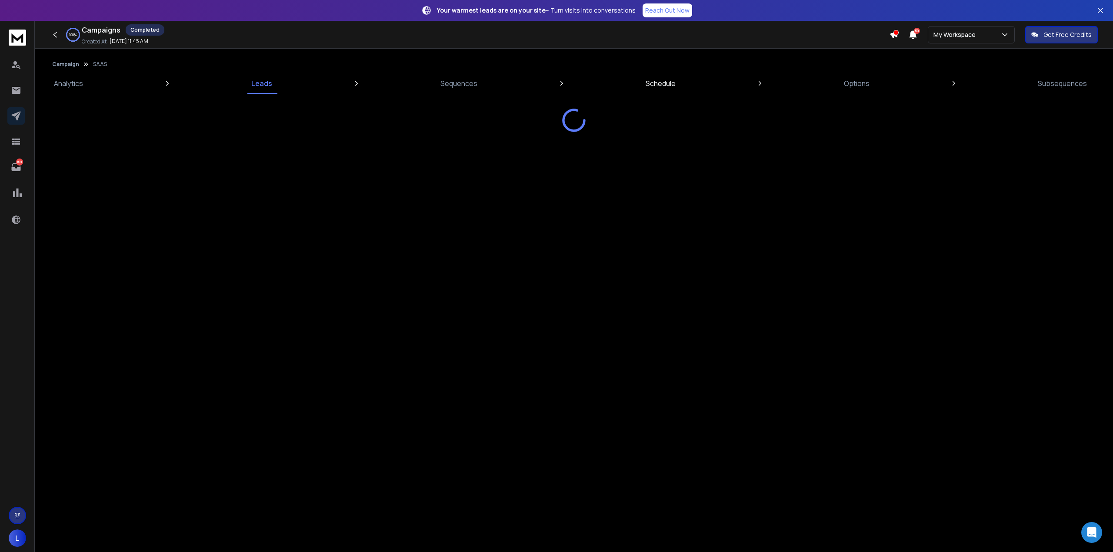
click at [663, 80] on p "Schedule" at bounding box center [660, 83] width 30 height 10
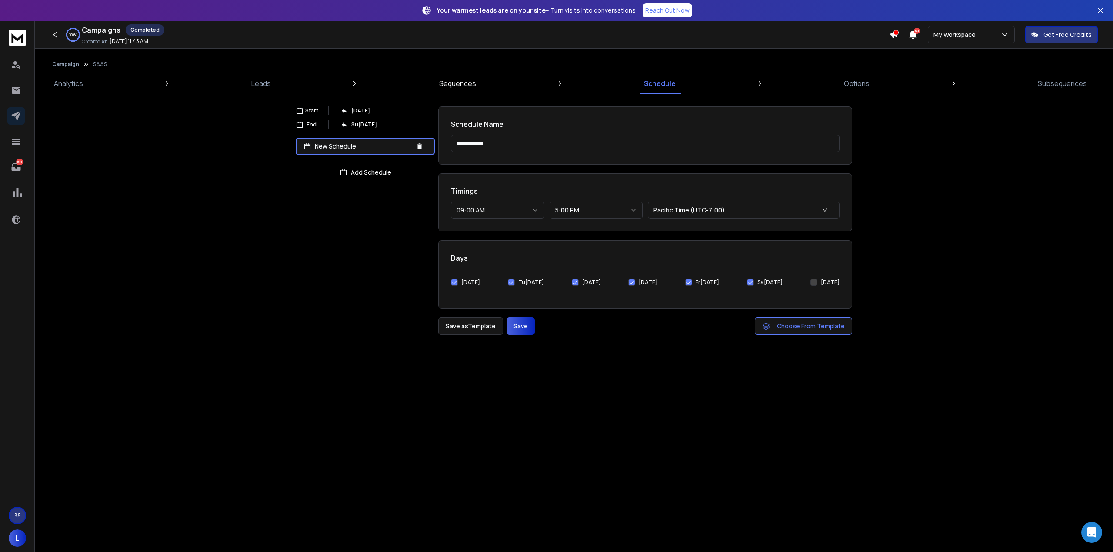
click at [457, 85] on p "Sequences" at bounding box center [457, 83] width 37 height 10
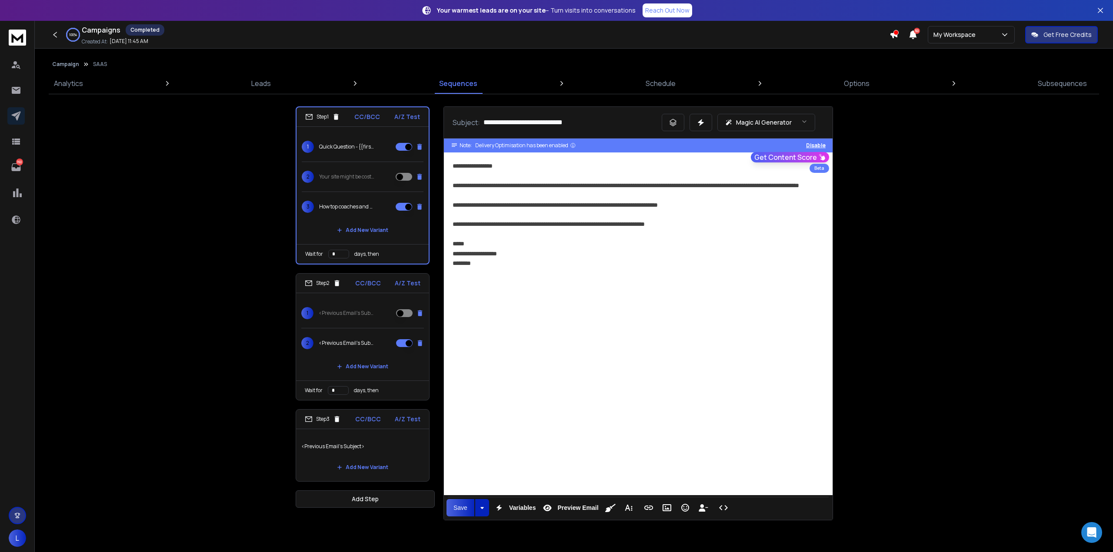
click at [420, 148] on icon at bounding box center [419, 147] width 5 height 6
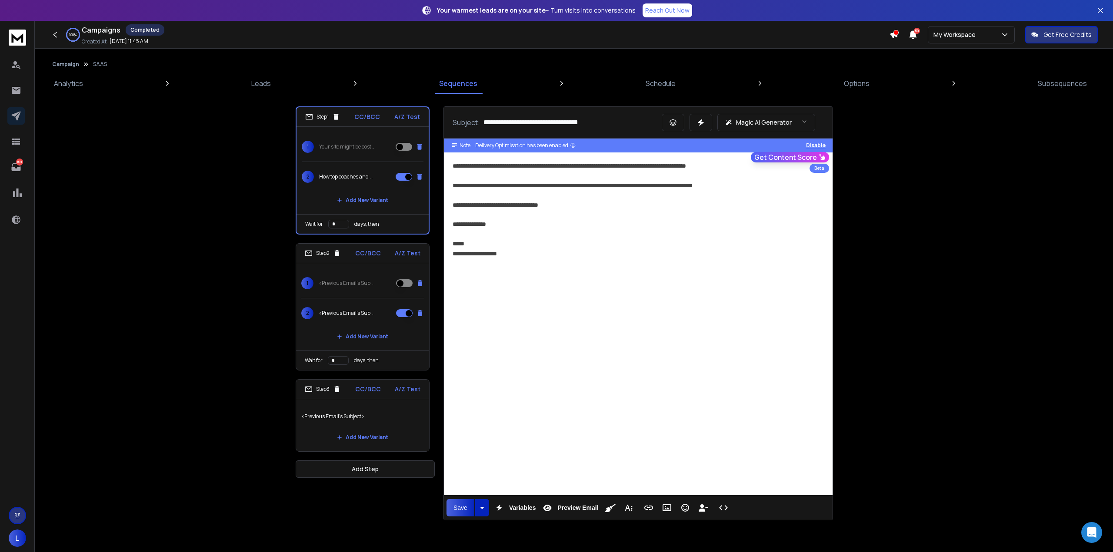
click at [420, 148] on icon at bounding box center [419, 147] width 5 height 6
type input "**********"
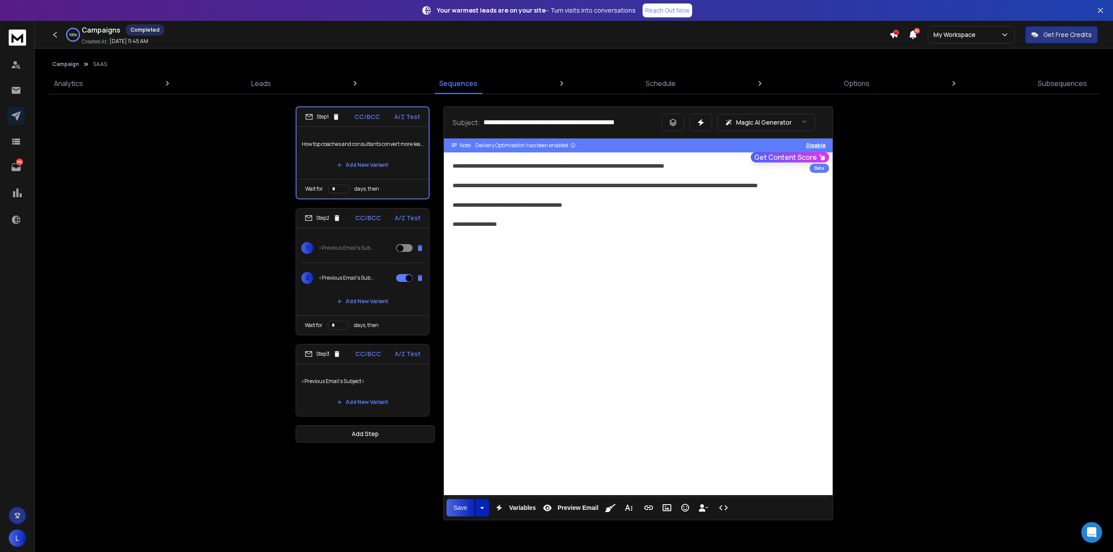
click at [420, 148] on p "How top coaches and consultants convert more leads" at bounding box center [363, 144] width 122 height 24
click at [421, 251] on icon at bounding box center [420, 248] width 8 height 8
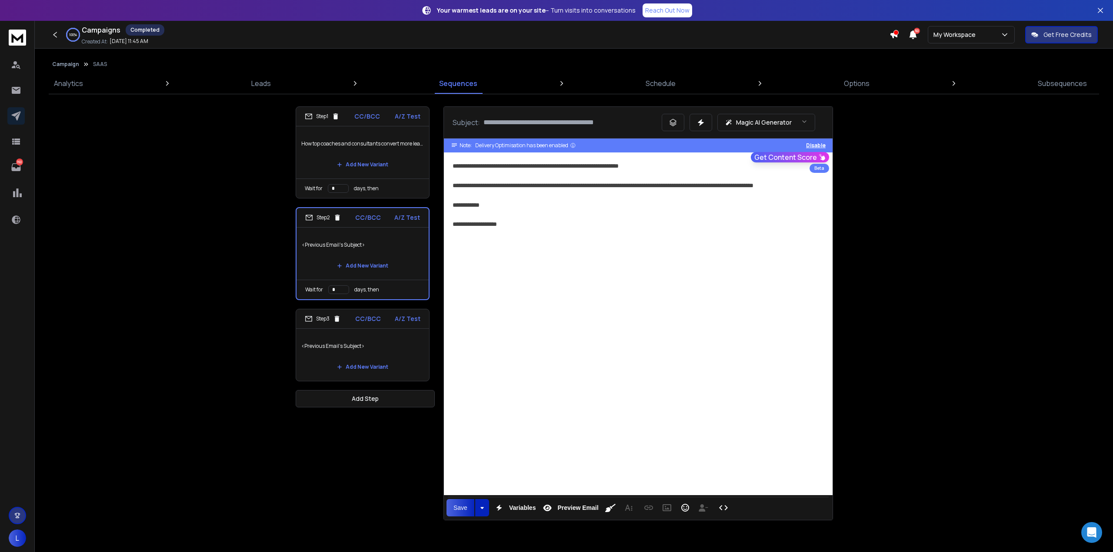
click at [369, 137] on p "How top coaches and consultants convert more leads" at bounding box center [362, 144] width 123 height 24
type input "**********"
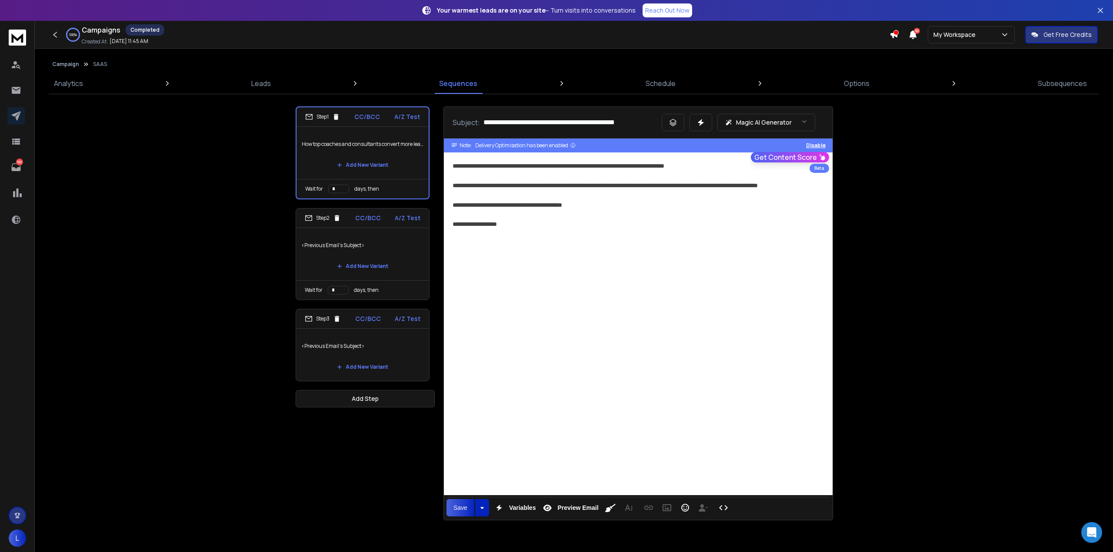
click at [340, 117] on icon at bounding box center [336, 117] width 8 height 8
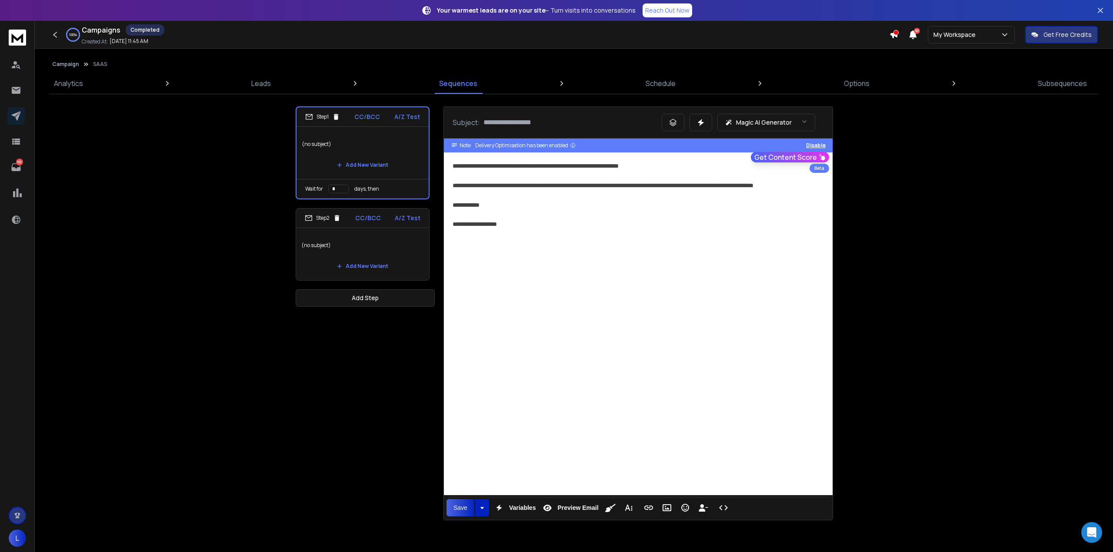
click at [340, 117] on icon at bounding box center [336, 117] width 8 height 8
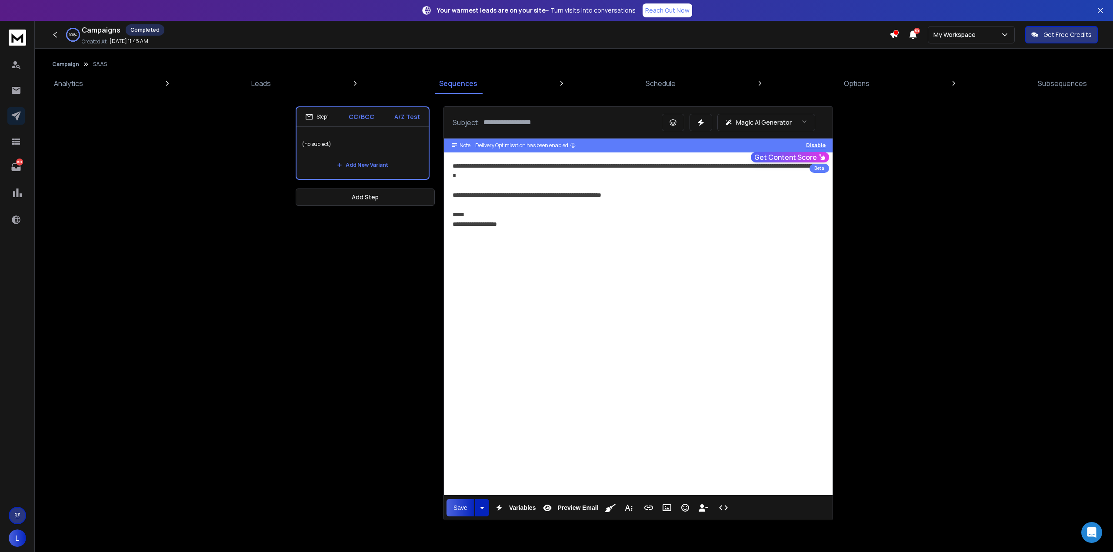
click at [341, 117] on div "Step 1 CC/BCC A/Z Test" at bounding box center [362, 117] width 132 height 20
click at [377, 203] on button "Add Step" at bounding box center [365, 197] width 139 height 17
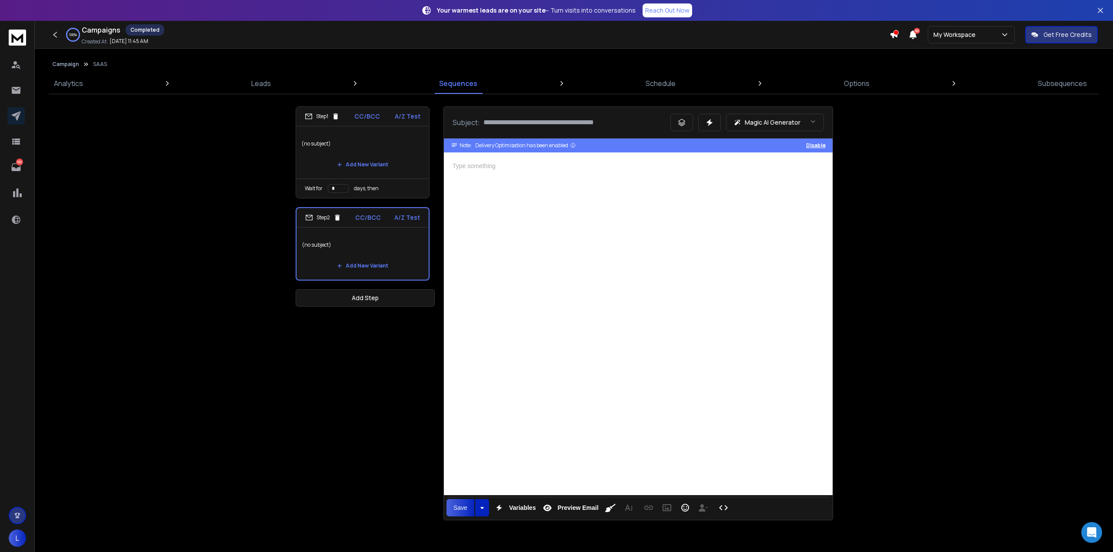
click at [338, 119] on icon at bounding box center [336, 117] width 8 height 8
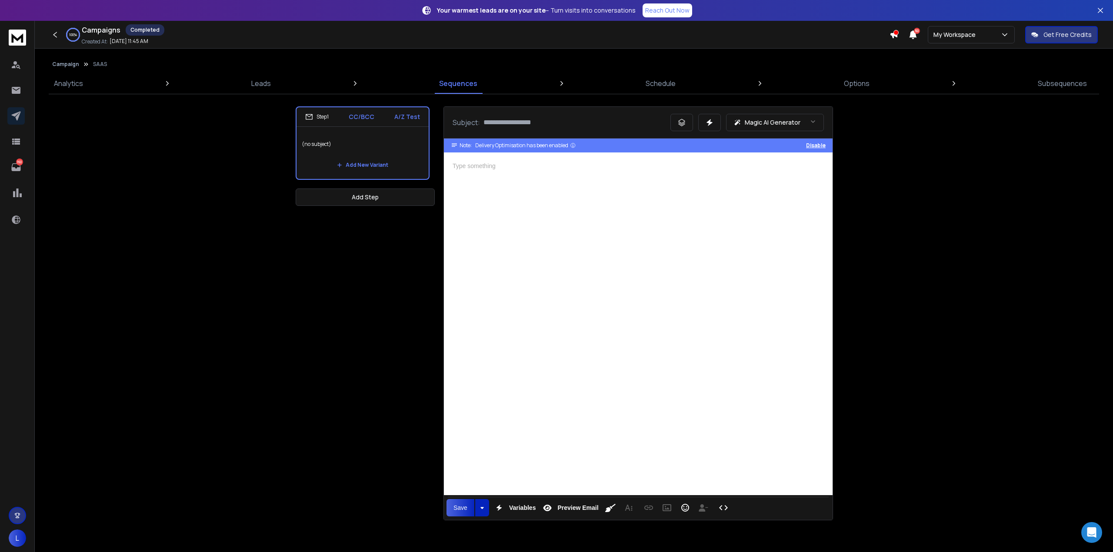
click at [519, 185] on div at bounding box center [638, 324] width 389 height 343
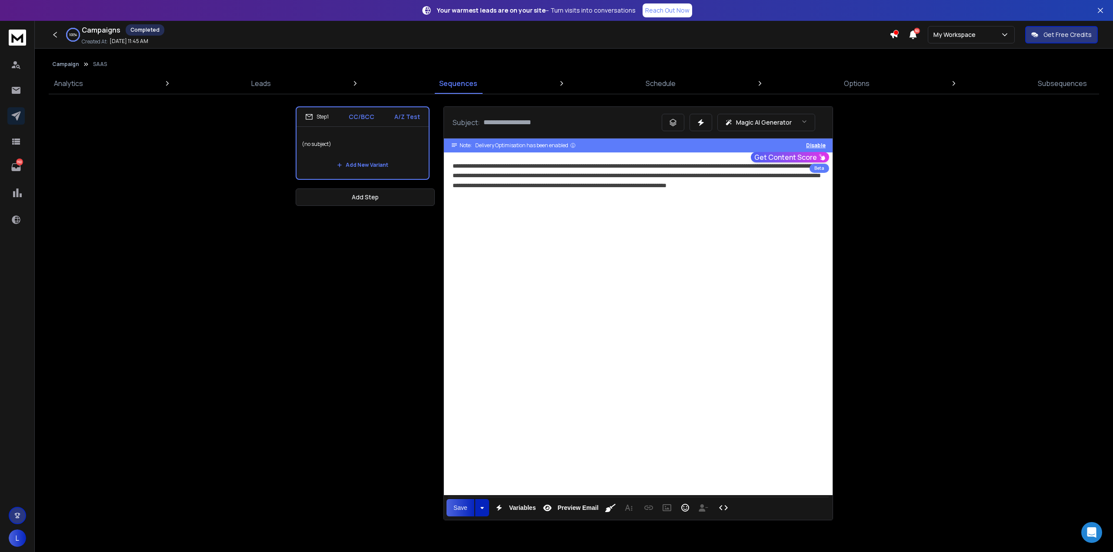
click at [547, 164] on div "**********" at bounding box center [637, 180] width 371 height 39
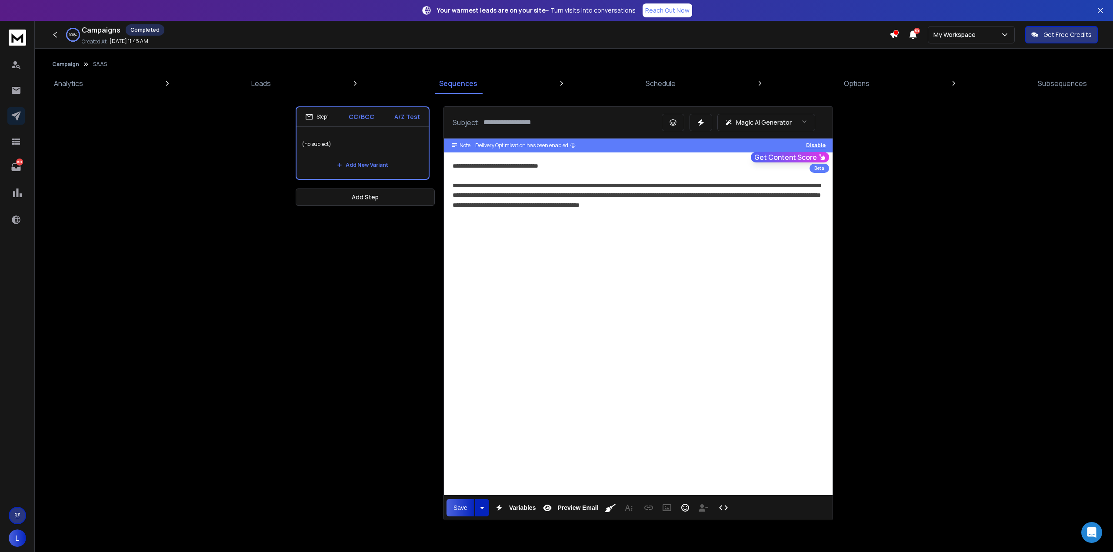
click at [517, 187] on div "**********" at bounding box center [637, 185] width 371 height 49
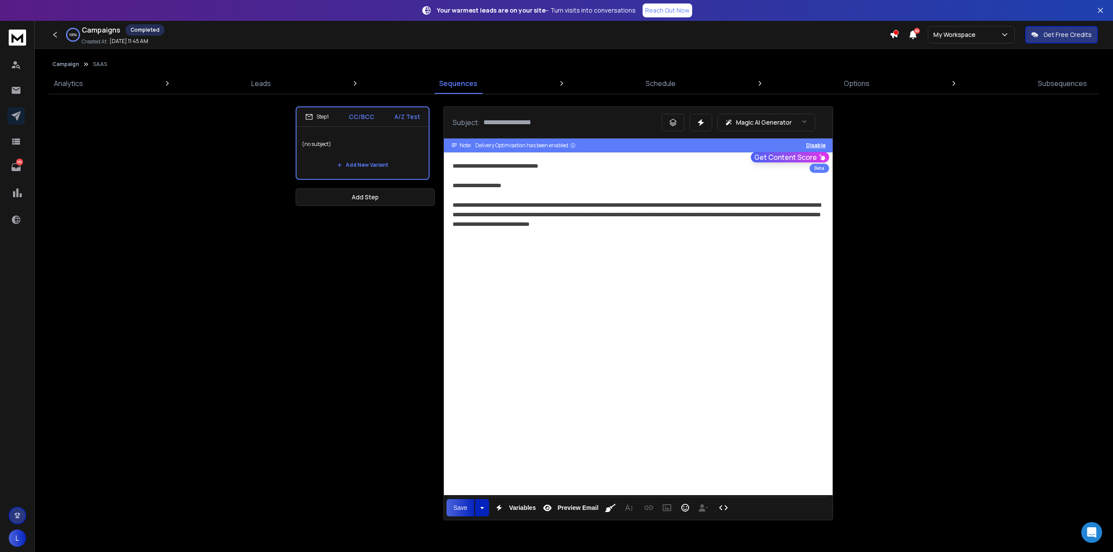
click at [530, 209] on div "**********" at bounding box center [637, 195] width 371 height 68
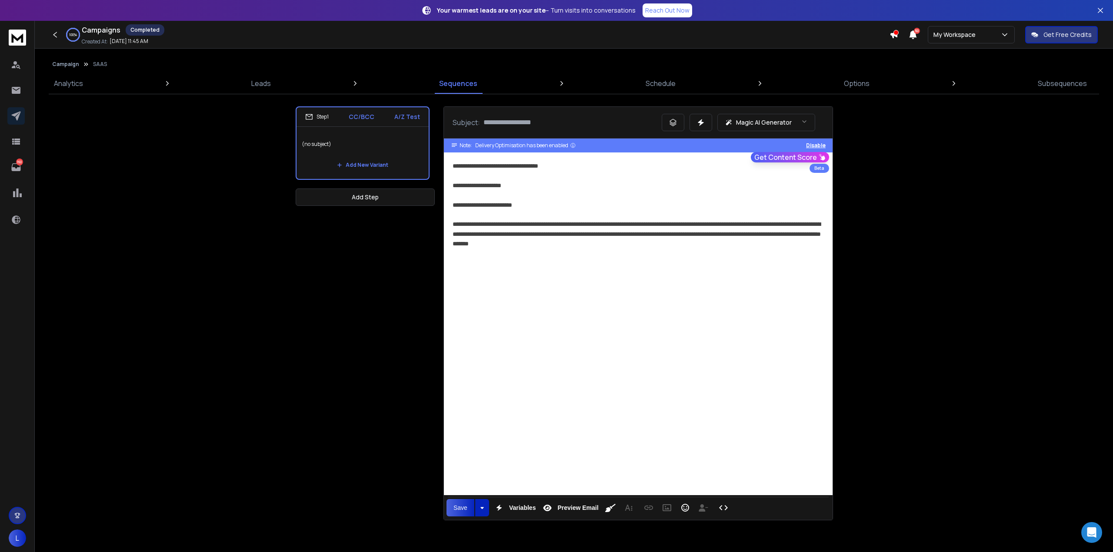
click at [558, 222] on div "**********" at bounding box center [637, 205] width 371 height 88
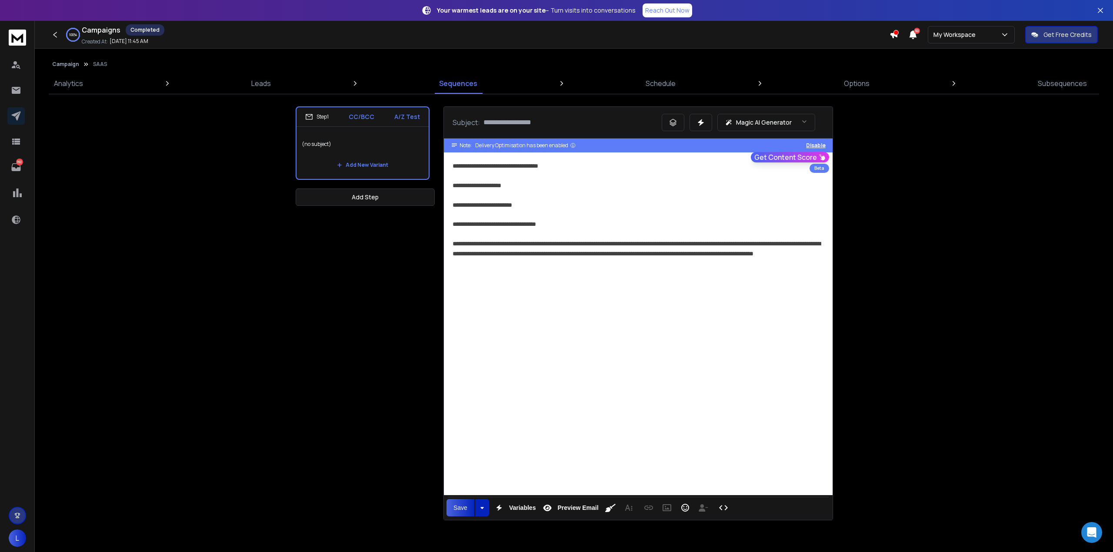
click at [552, 254] on div "**********" at bounding box center [637, 214] width 371 height 107
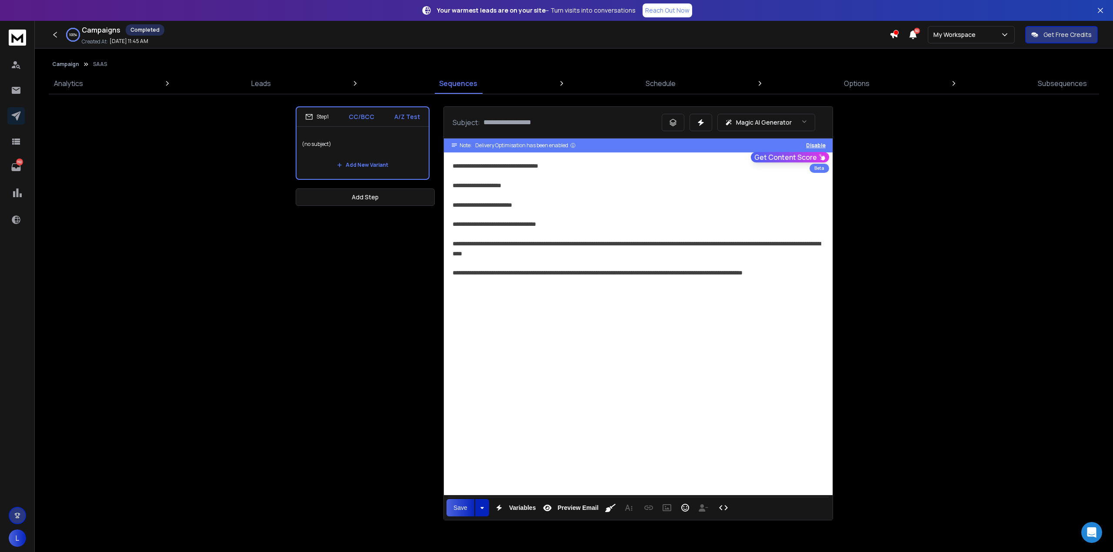
click at [566, 276] on div "**********" at bounding box center [637, 219] width 371 height 117
click at [629, 293] on div "**********" at bounding box center [637, 229] width 371 height 136
click at [467, 314] on div "**********" at bounding box center [637, 239] width 371 height 156
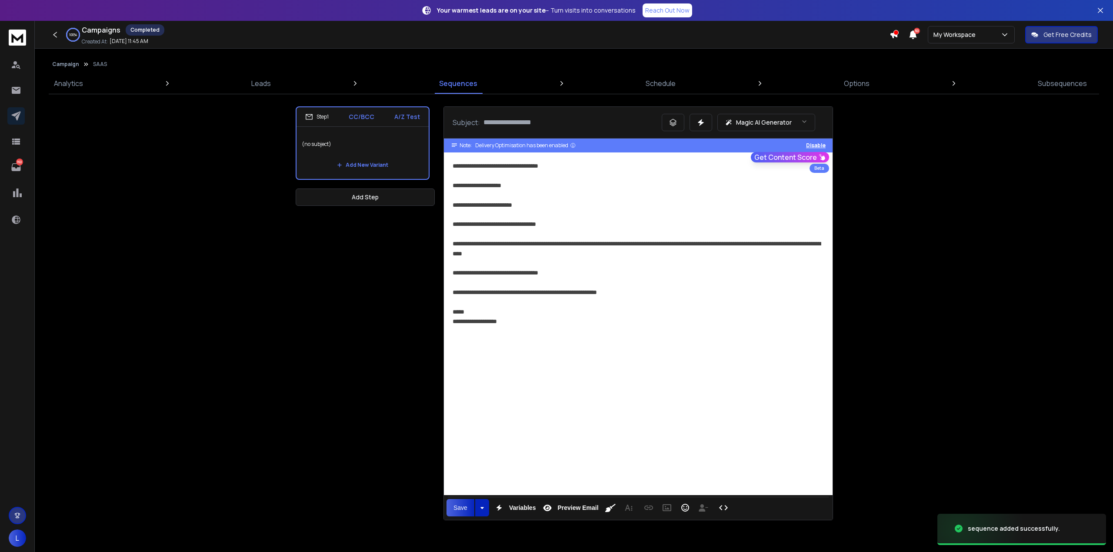
click at [525, 113] on div "Subject: Magic AI Generator Get Content Score Beta" at bounding box center [638, 123] width 389 height 32
click at [525, 119] on input at bounding box center [568, 122] width 170 height 10
paste input "**********"
type input "**********"
click at [676, 82] on link "Schedule" at bounding box center [660, 83] width 40 height 21
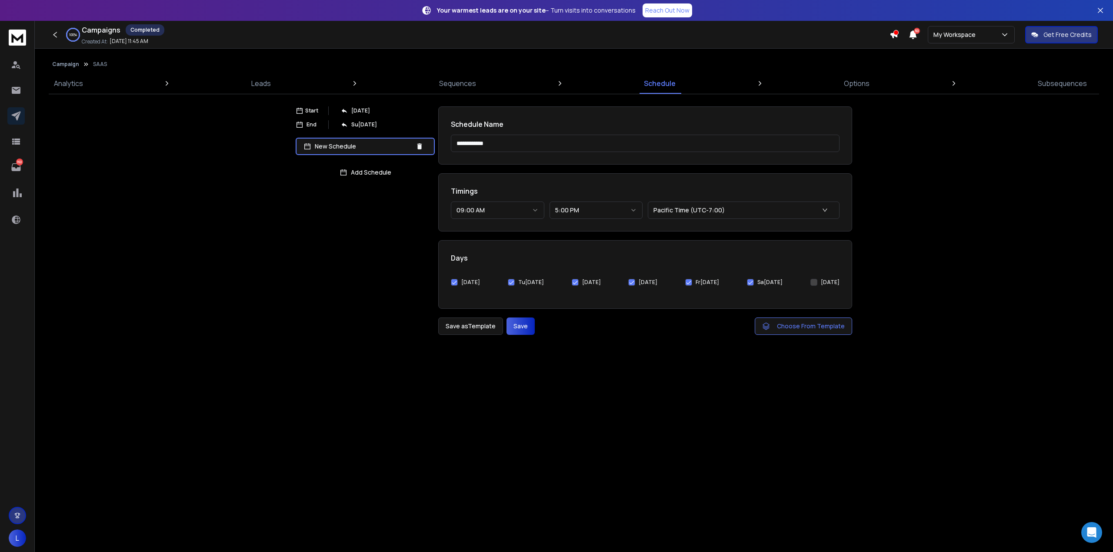
click at [833, 80] on div "Analytics Leads Sequences Schedule Options Subsequences" at bounding box center [570, 83] width 1043 height 21
click at [839, 81] on link "Options" at bounding box center [856, 83] width 36 height 21
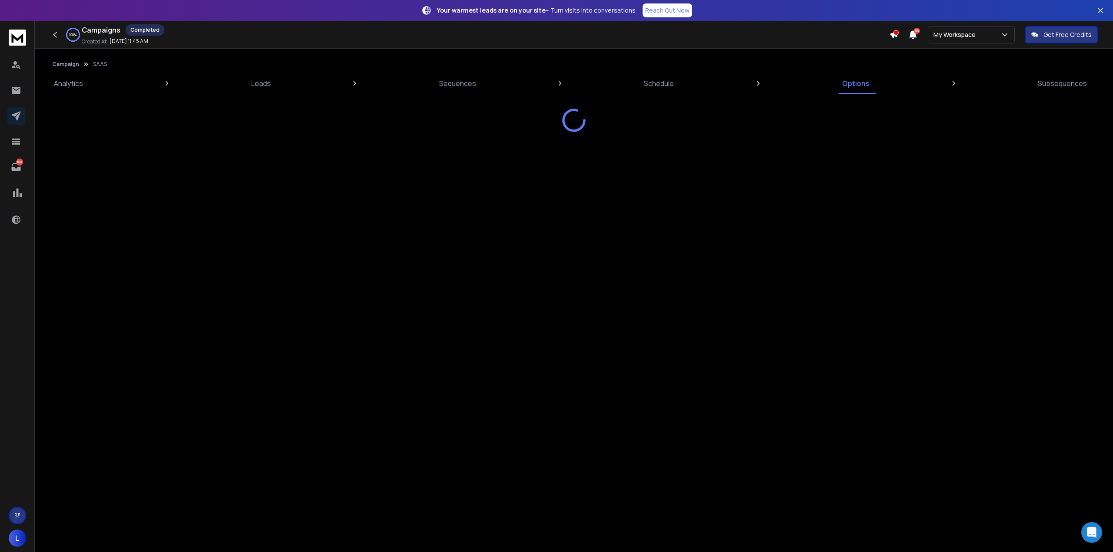
select select "*"
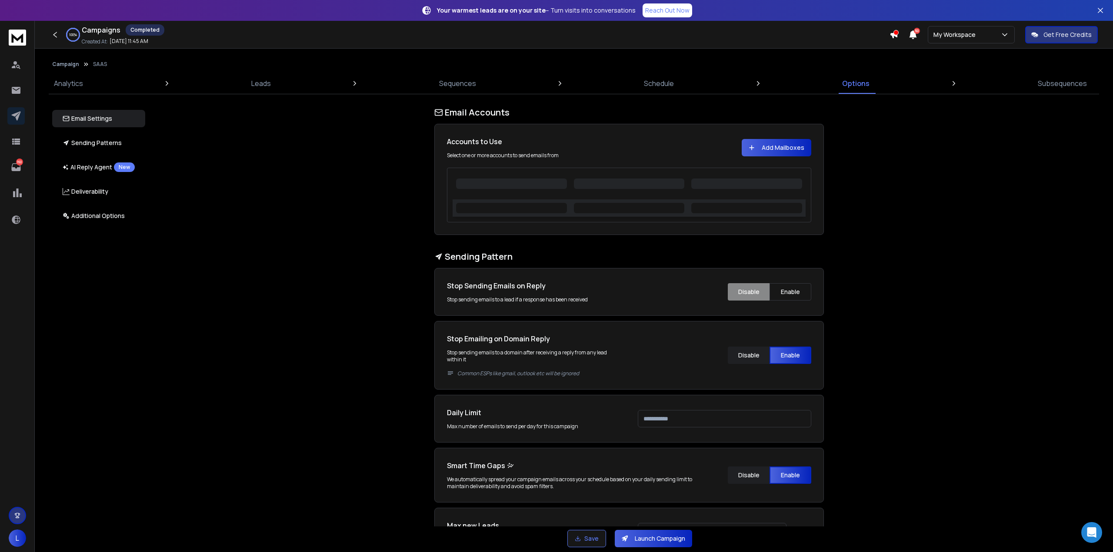
click at [779, 137] on div "Accounts to Use Select one or more accounts to send emails from Add Mailboxes" at bounding box center [629, 147] width 364 height 23
click at [780, 146] on button "Add Mailboxes" at bounding box center [776, 147] width 70 height 17
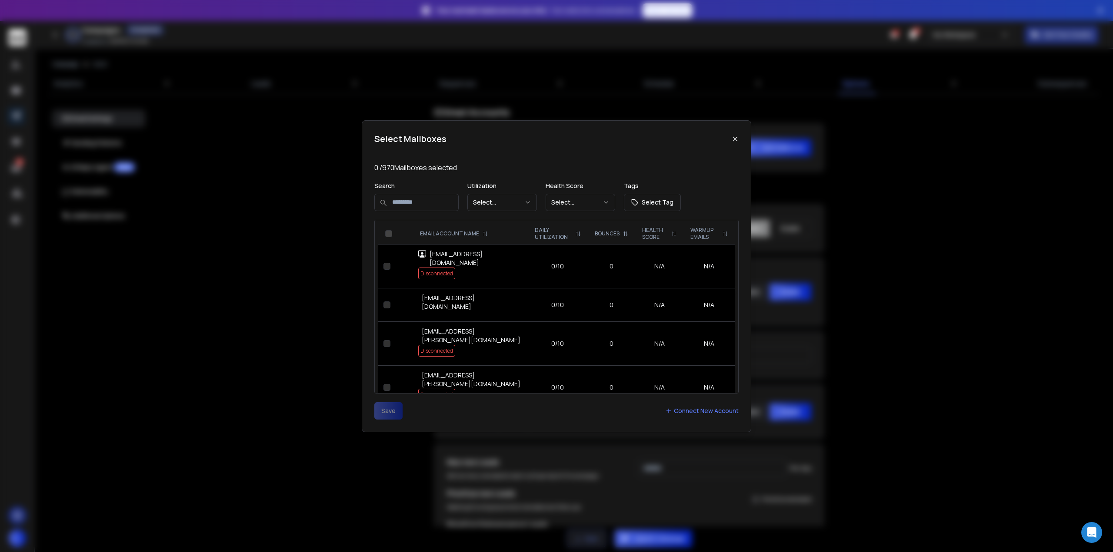
click at [561, 197] on button "Select..." at bounding box center [580, 202] width 70 height 17
click at [507, 198] on button "Select..." at bounding box center [502, 202] width 70 height 17
click at [653, 205] on button "Select Tag" at bounding box center [652, 202] width 57 height 17
click at [670, 276] on span "New 200 Emails" at bounding box center [672, 276] width 46 height 9
click at [399, 409] on div "Save Connect New Account" at bounding box center [556, 410] width 364 height 17
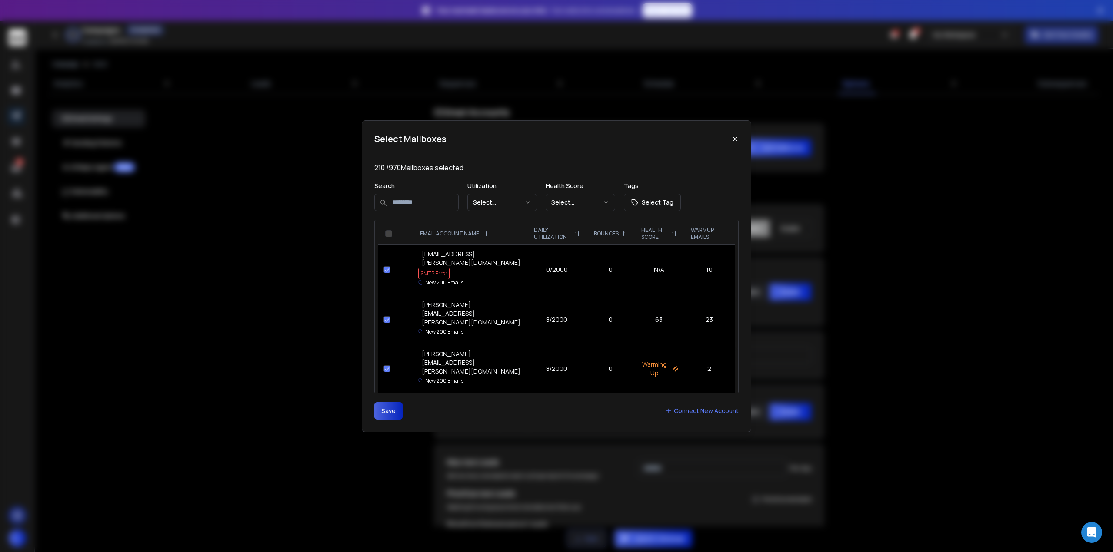
click at [389, 417] on button "Save" at bounding box center [388, 410] width 28 height 17
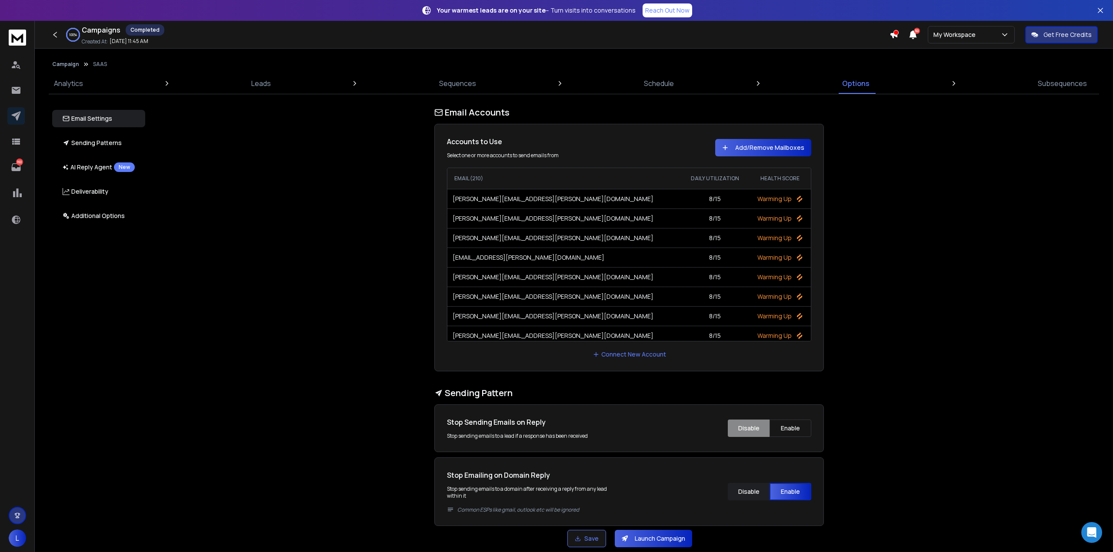
click at [651, 539] on button "Launch Campaign" at bounding box center [653, 538] width 77 height 17
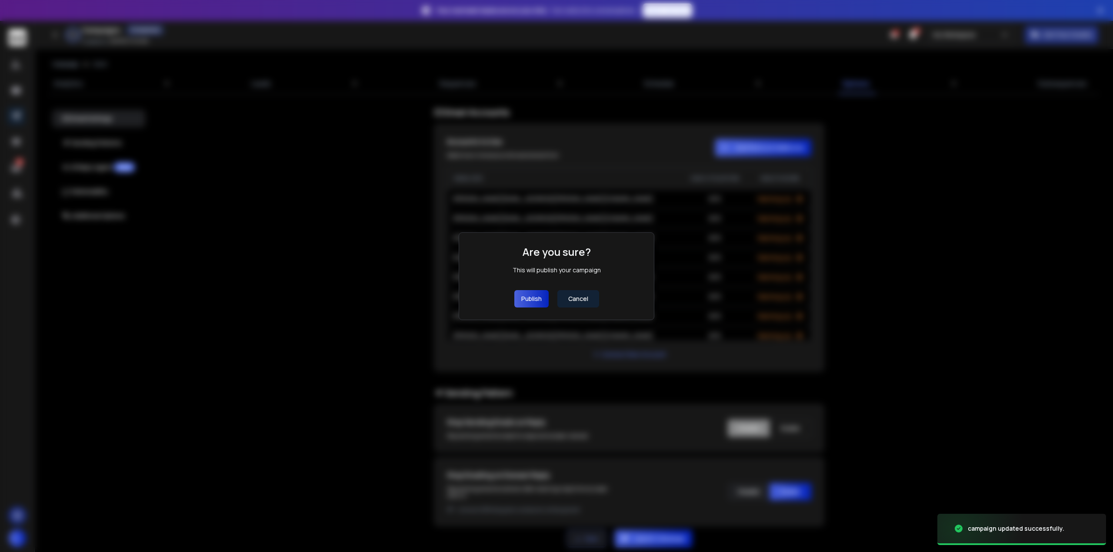
click at [571, 298] on button "Cancel" at bounding box center [578, 298] width 42 height 17
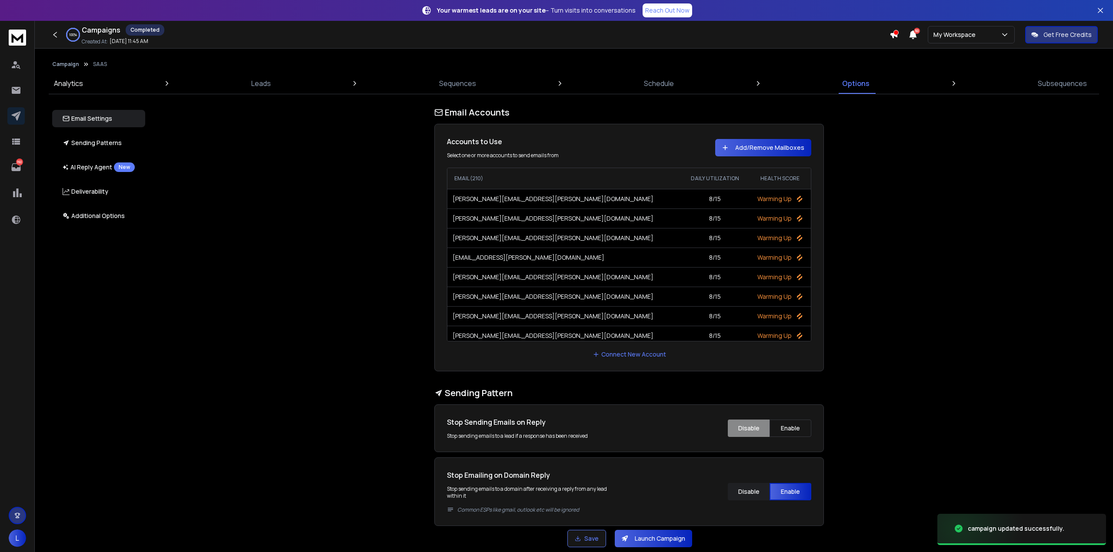
click at [86, 80] on link "Analytics" at bounding box center [69, 83] width 40 height 21
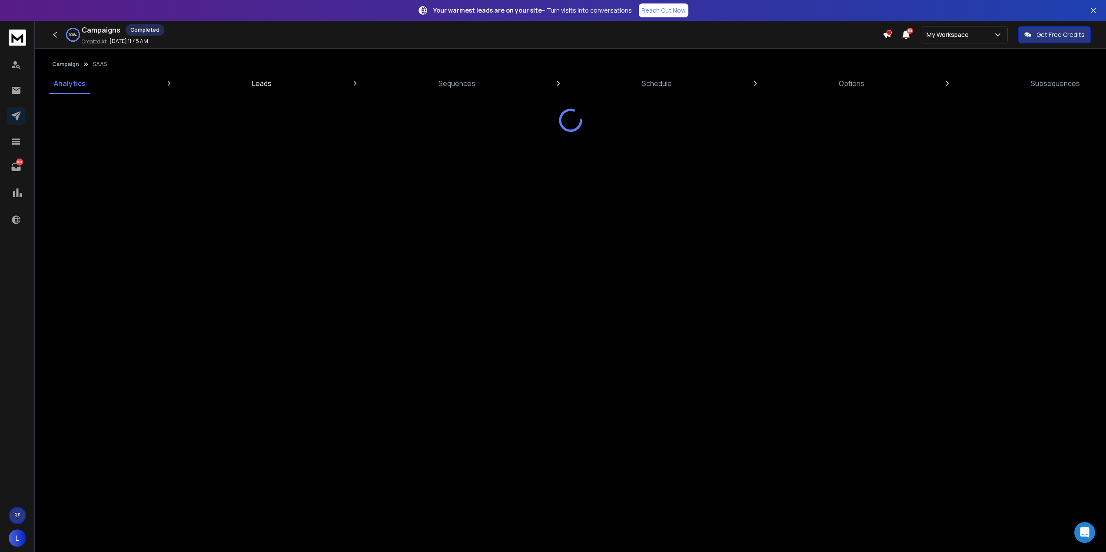
click at [273, 76] on link "Leads" at bounding box center [262, 83] width 30 height 21
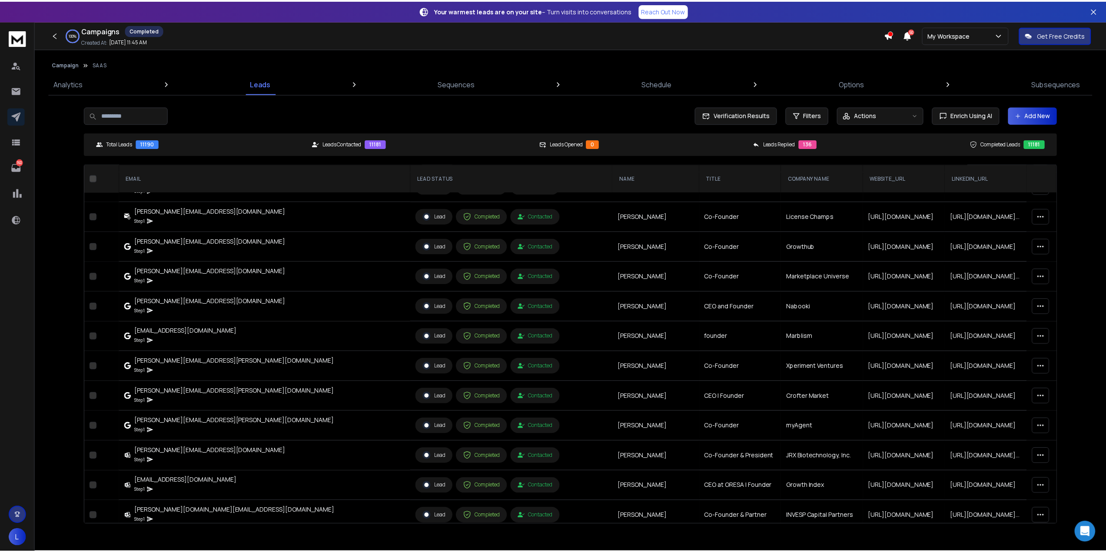
scroll to position [1565, 0]
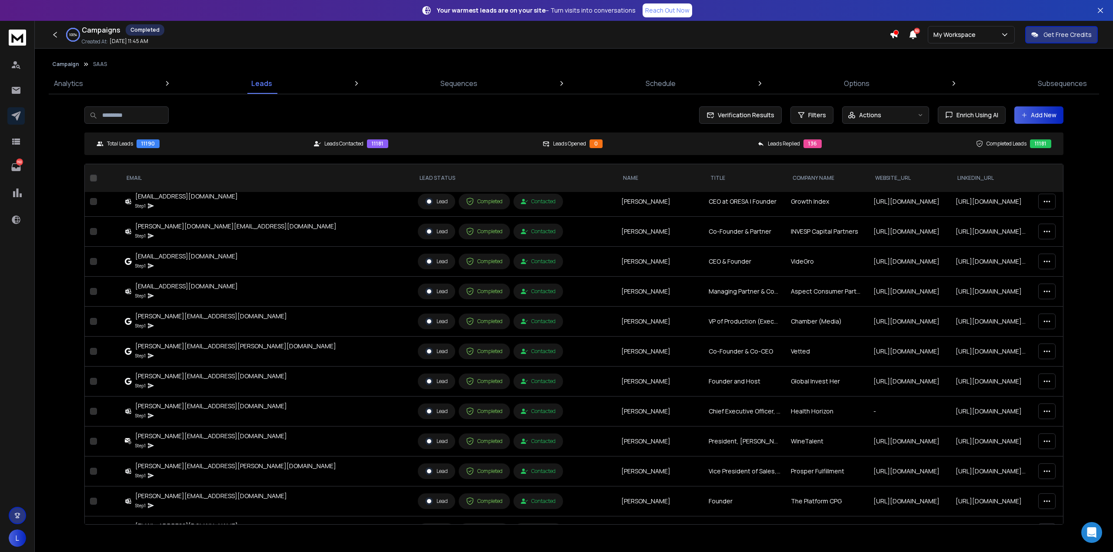
click at [5, 167] on div "160 L" at bounding box center [17, 288] width 35 height 535
click at [18, 116] on icon at bounding box center [15, 115] width 9 height 9
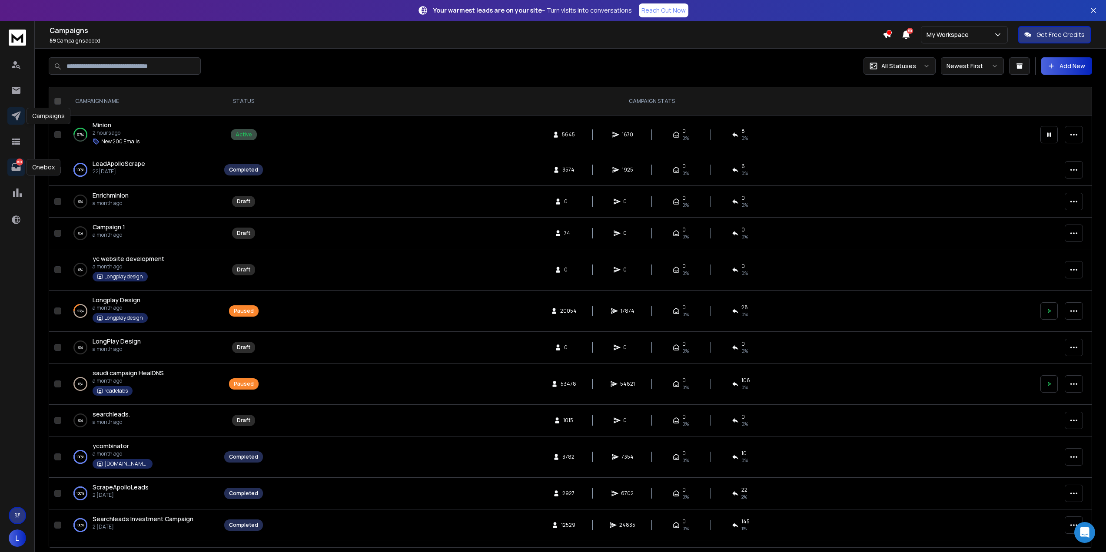
click at [18, 168] on icon at bounding box center [15, 167] width 9 height 8
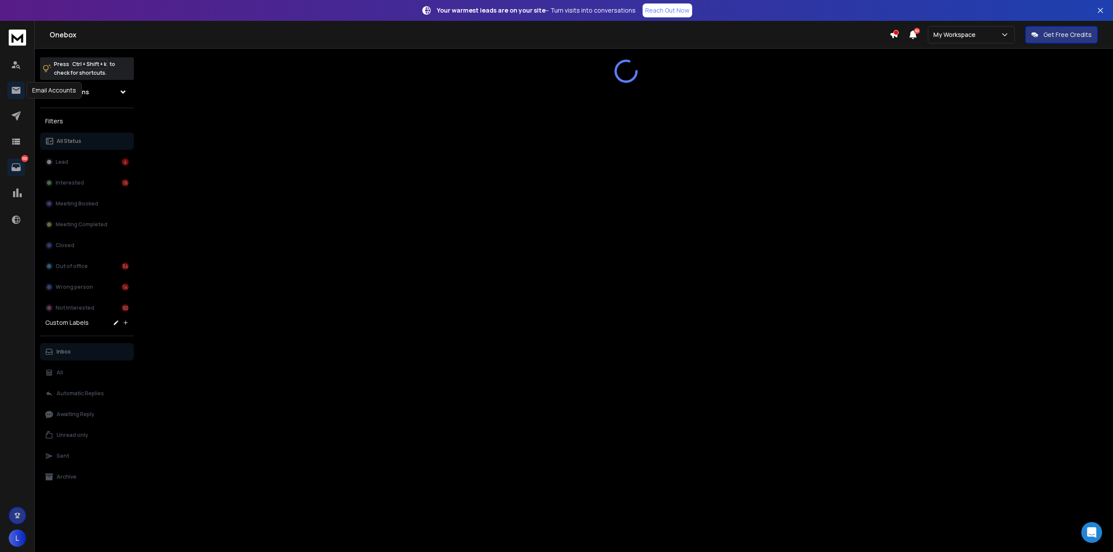
click at [17, 99] on link at bounding box center [15, 90] width 17 height 17
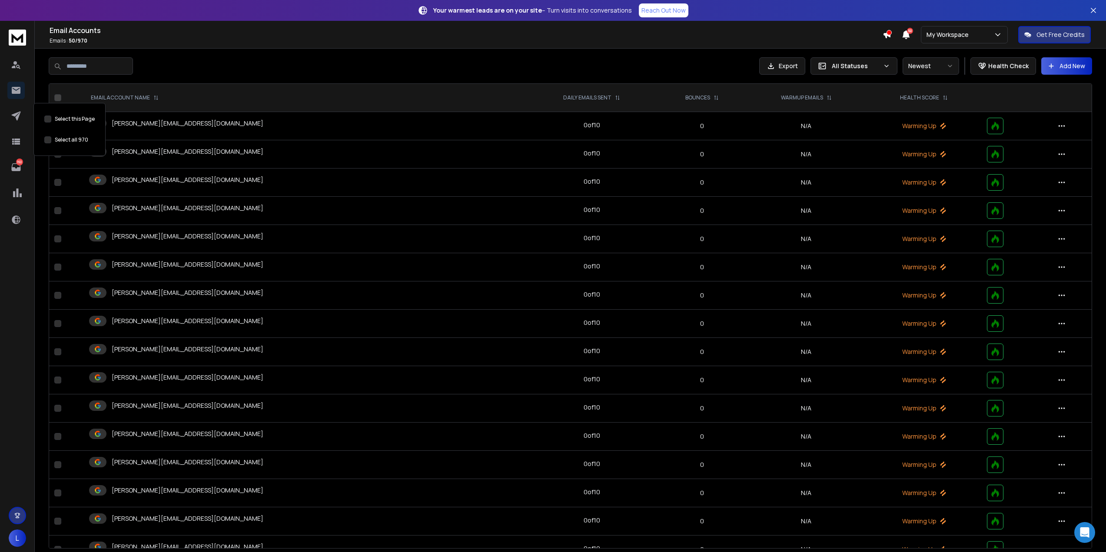
click at [47, 136] on div "Select all 970" at bounding box center [69, 139] width 50 height 17
click at [48, 138] on button "Select this Page" at bounding box center [47, 139] width 7 height 7
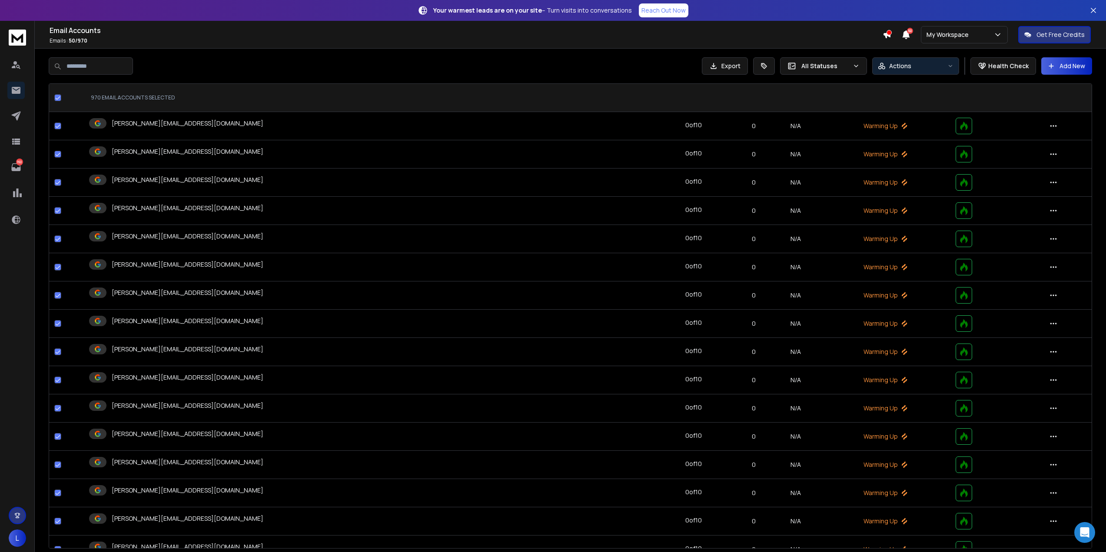
click at [886, 65] on icon "button" at bounding box center [882, 66] width 8 height 8
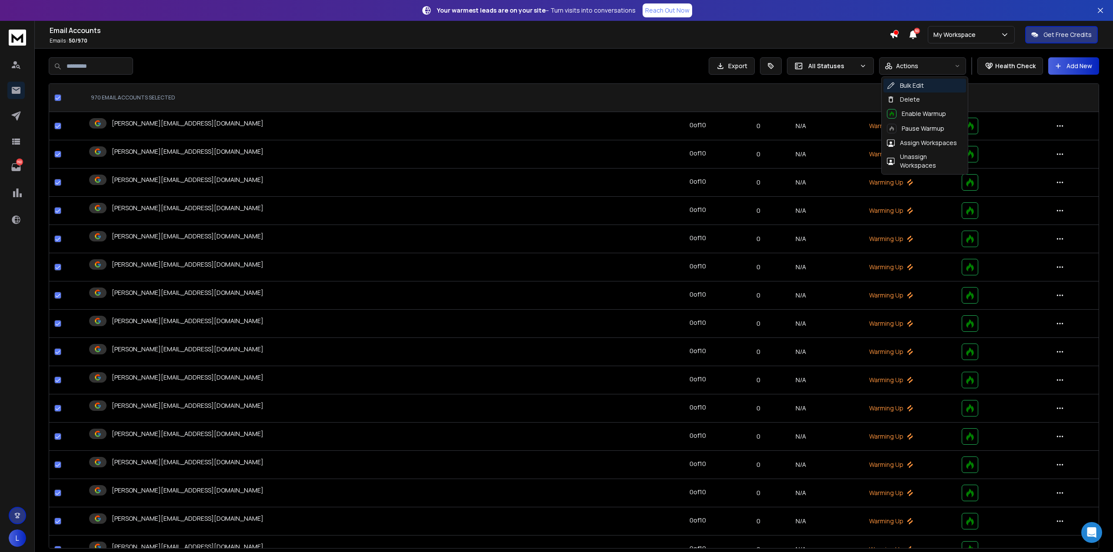
click at [901, 90] on div "Bulk Edit" at bounding box center [924, 86] width 83 height 14
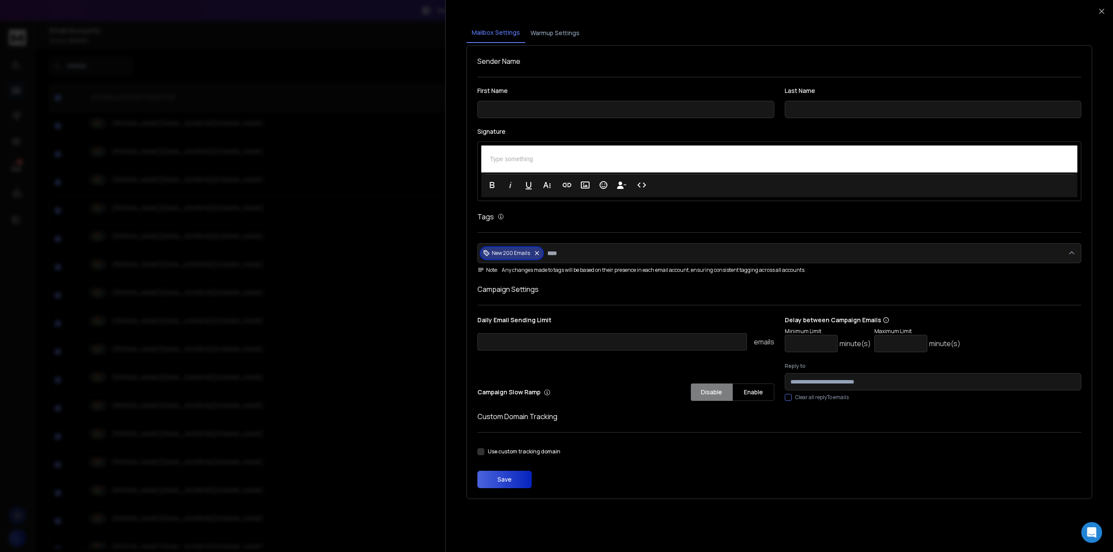
click at [529, 113] on input "text" at bounding box center [625, 109] width 297 height 17
click at [555, 353] on div "Daily Email Sending Limit emails Delay between Campaign Emails Minimum Limit mi…" at bounding box center [779, 358] width 604 height 85
click at [555, 348] on input "number" at bounding box center [611, 341] width 269 height 17
type input "**"
click at [515, 479] on button "Save" at bounding box center [504, 479] width 54 height 17
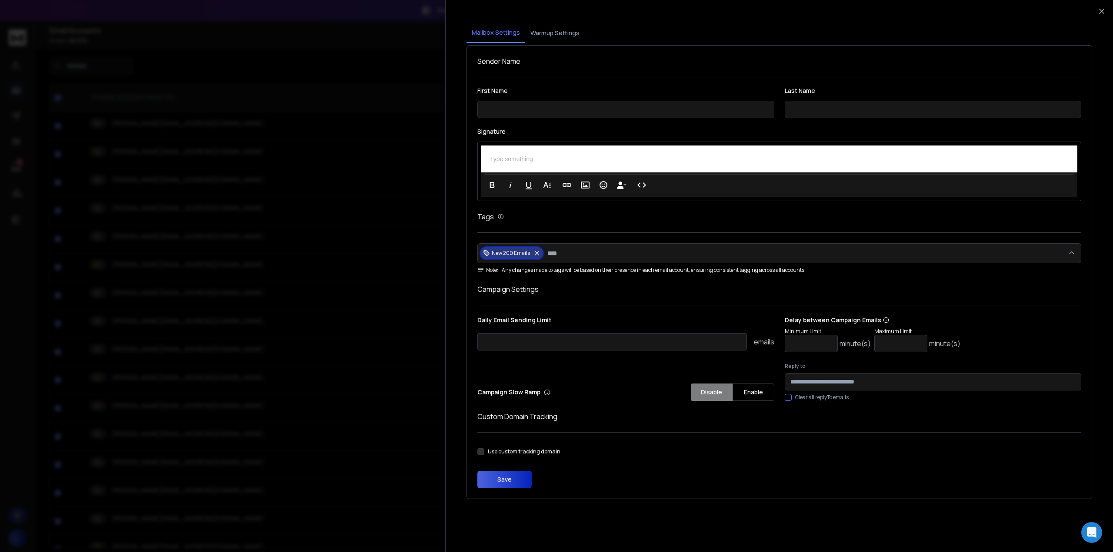
click at [256, 201] on div at bounding box center [556, 276] width 1113 height 552
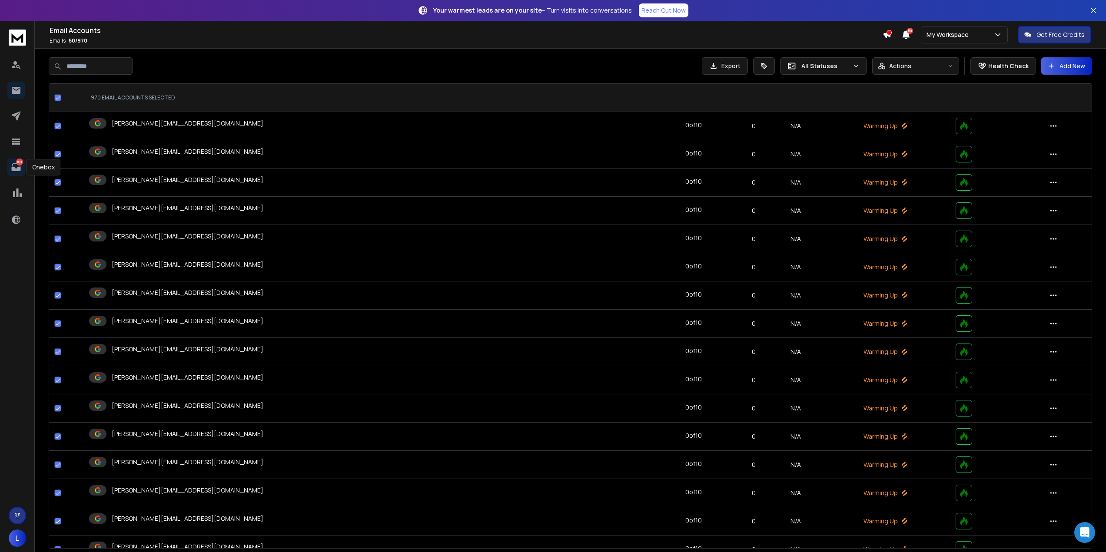
click at [23, 160] on link "160" at bounding box center [15, 167] width 17 height 17
click at [22, 160] on p "160" at bounding box center [19, 162] width 7 height 7
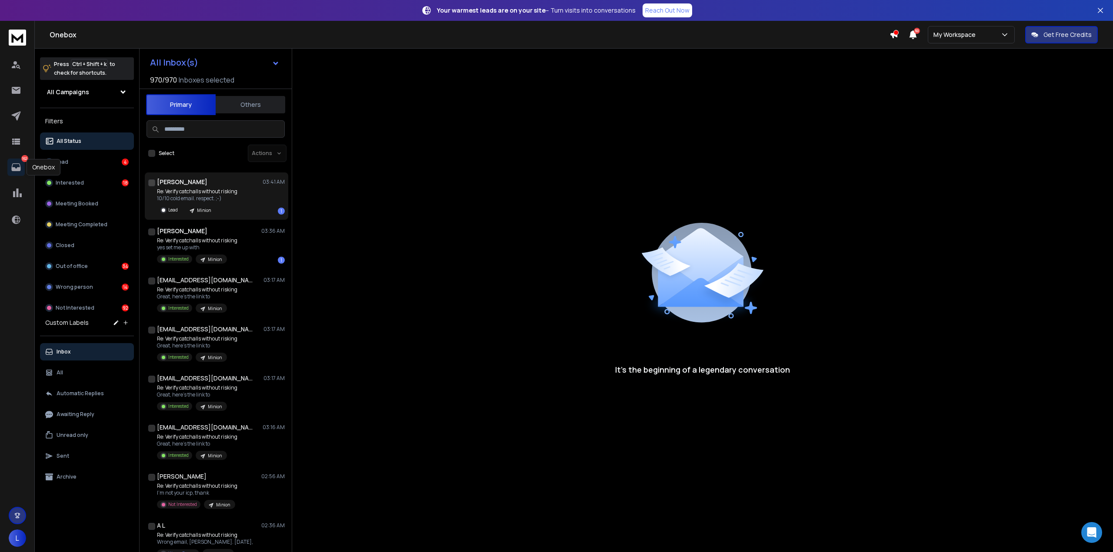
click at [222, 199] on p "10/10 cold email. respect. ;-)" at bounding box center [197, 198] width 80 height 7
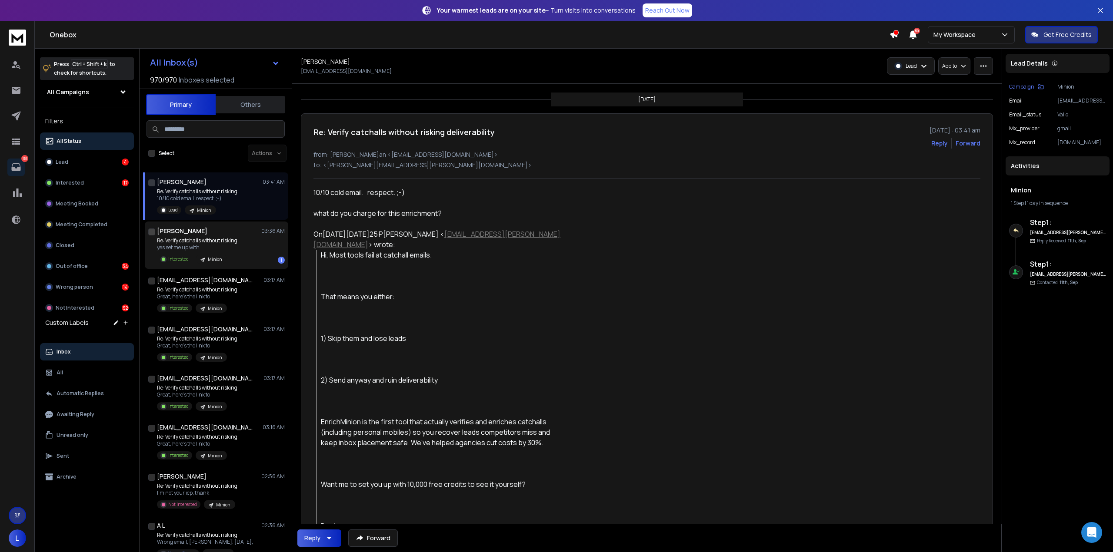
click at [219, 258] on p "Minion" at bounding box center [215, 259] width 14 height 7
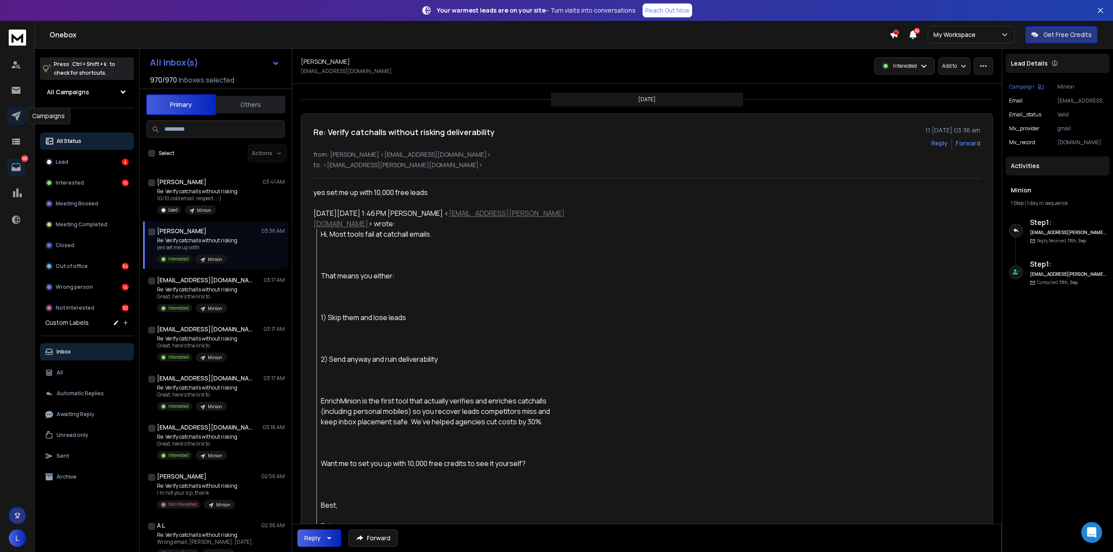
click at [15, 122] on link at bounding box center [15, 115] width 17 height 17
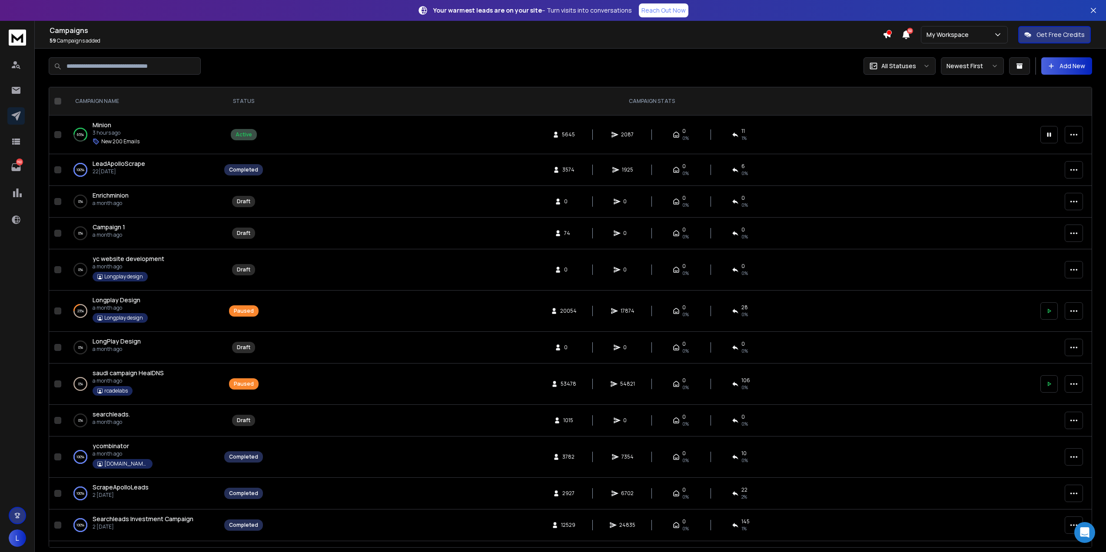
click at [113, 122] on h1 "Minion" at bounding box center [116, 125] width 47 height 9
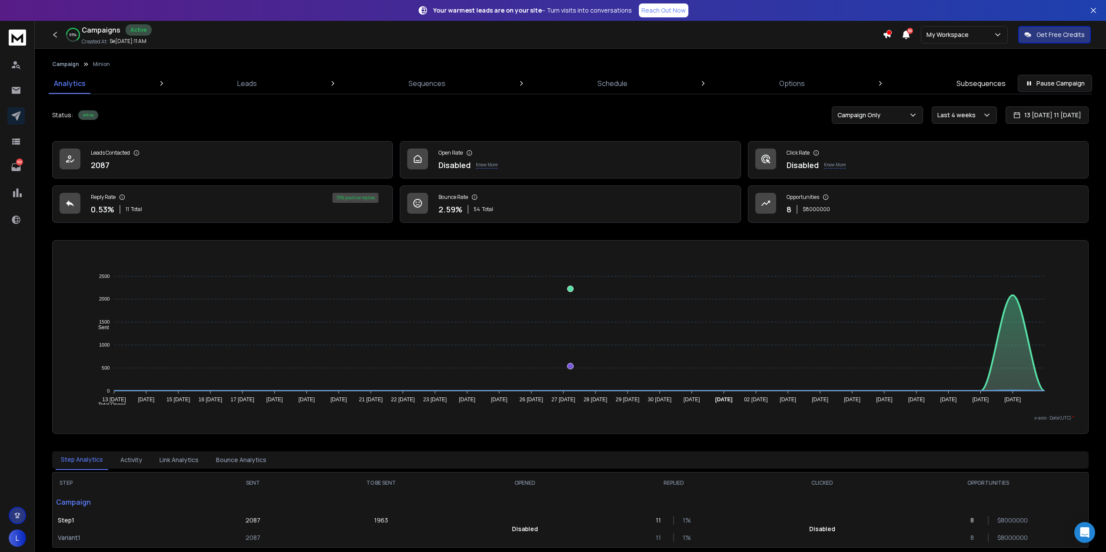
click at [959, 87] on p "Subsequences" at bounding box center [981, 83] width 49 height 10
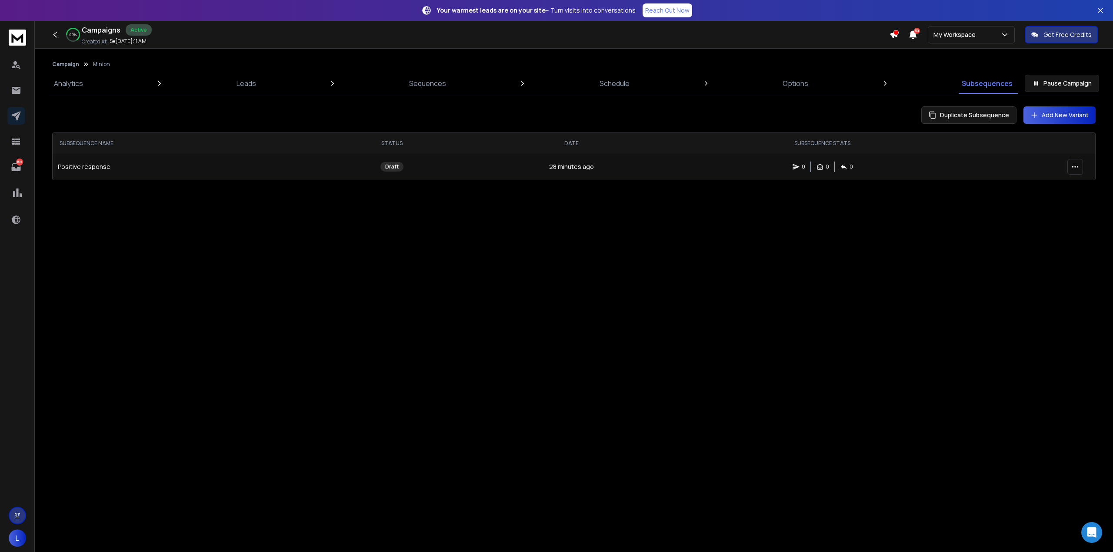
click at [114, 172] on td "Positive response" at bounding box center [187, 167] width 269 height 26
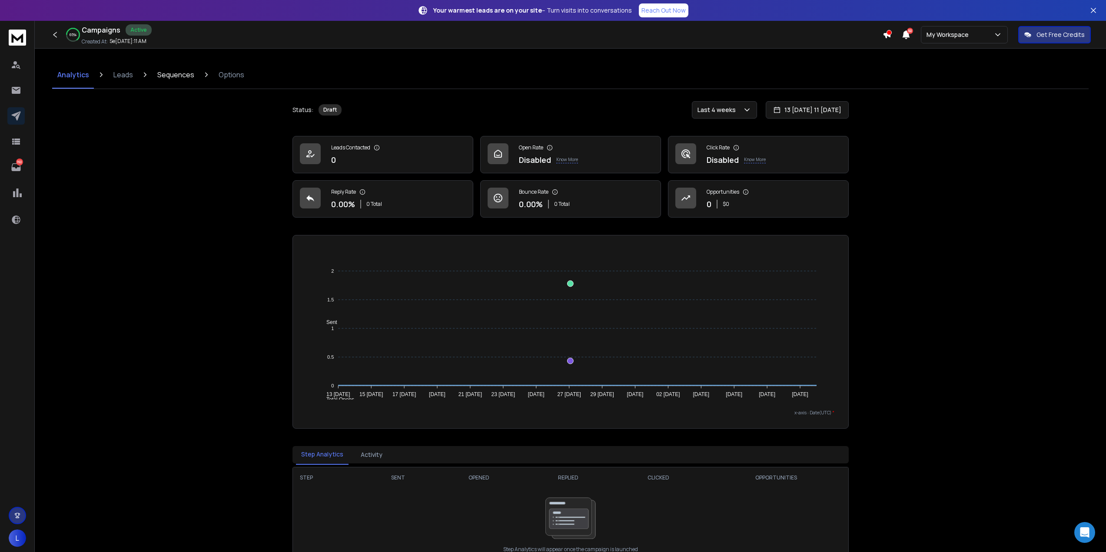
click at [181, 83] on link "Sequences" at bounding box center [175, 75] width 47 height 28
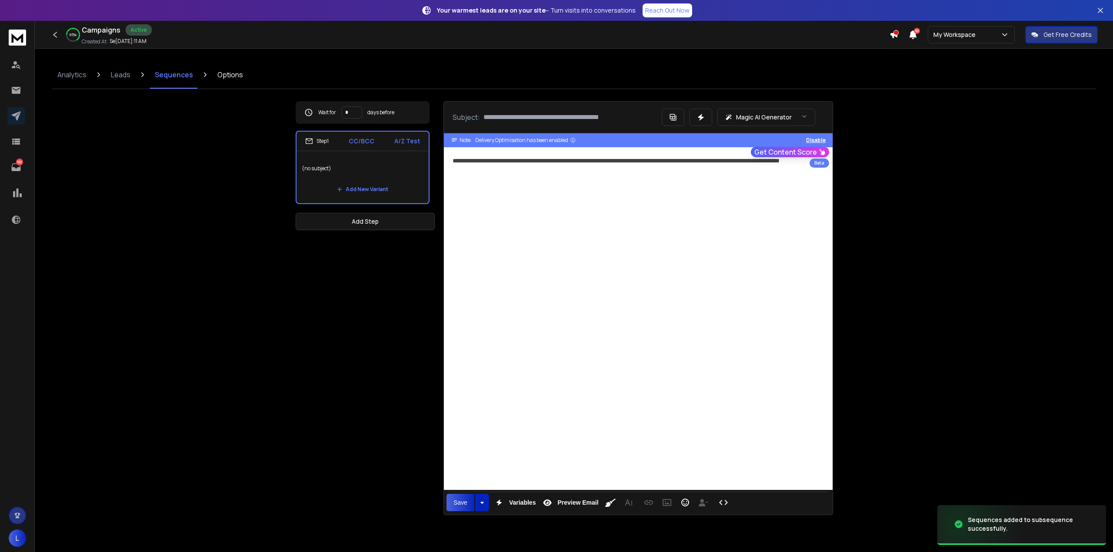
click at [232, 79] on p "Options" at bounding box center [230, 75] width 26 height 10
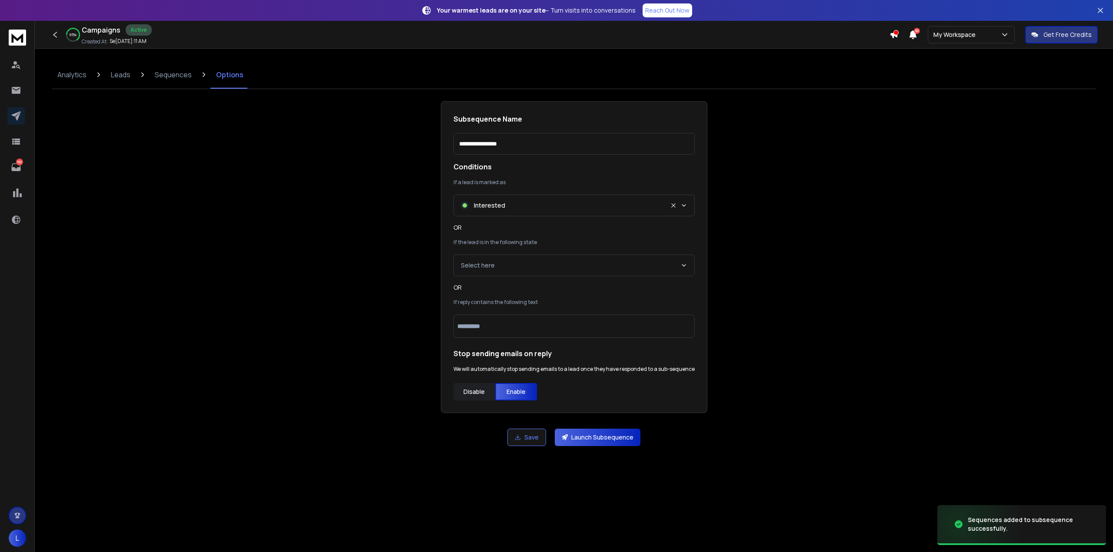
click at [610, 446] on button "Launch Subsequence" at bounding box center [598, 437] width 86 height 17
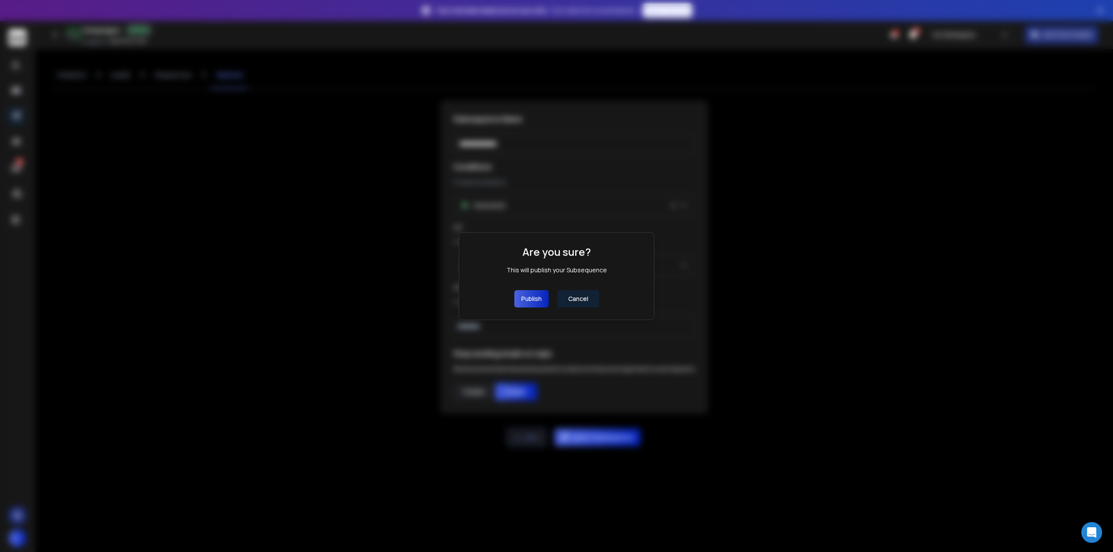
click at [568, 301] on button "Cancel" at bounding box center [578, 298] width 42 height 17
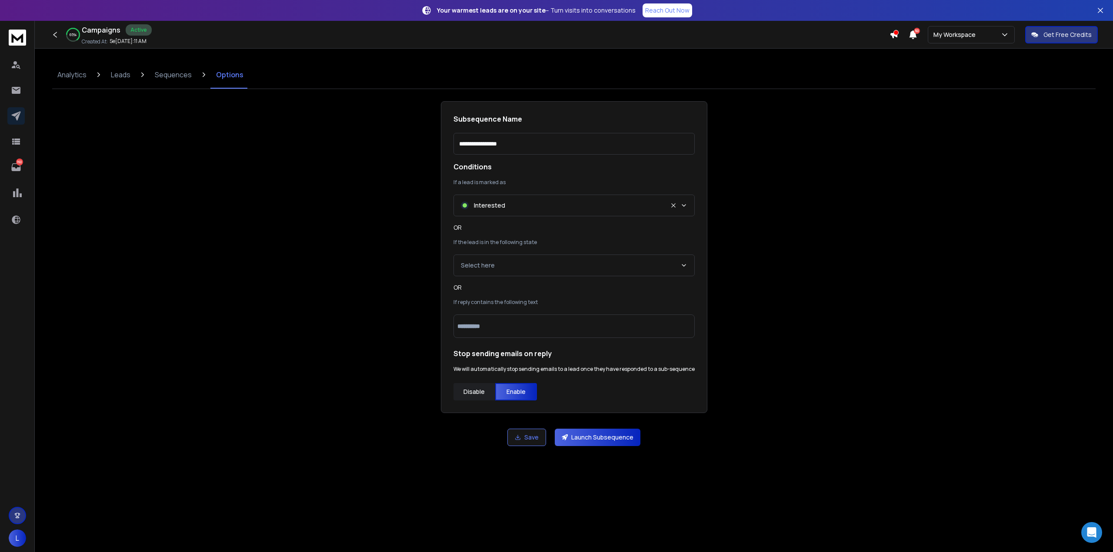
click at [594, 443] on button "Launch Subsequence" at bounding box center [598, 437] width 86 height 17
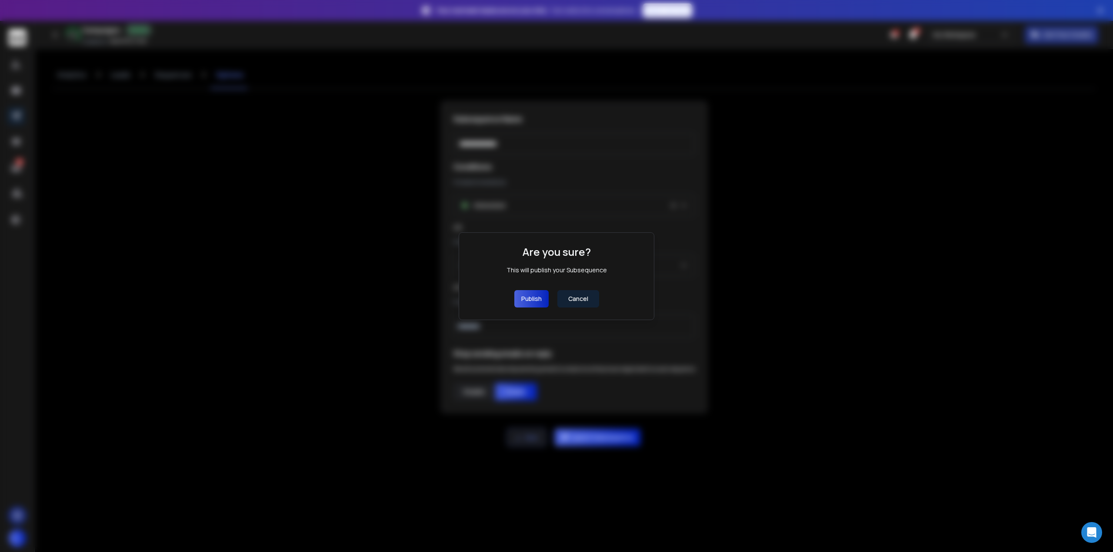
click at [568, 303] on button "Cancel" at bounding box center [578, 298] width 42 height 17
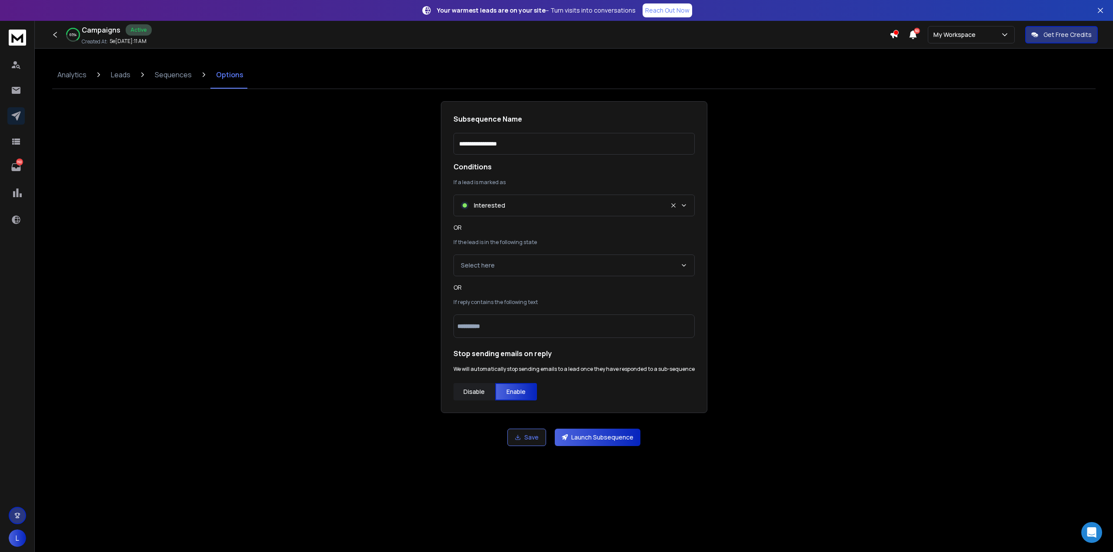
click at [595, 446] on button "Launch Subsequence" at bounding box center [598, 437] width 86 height 17
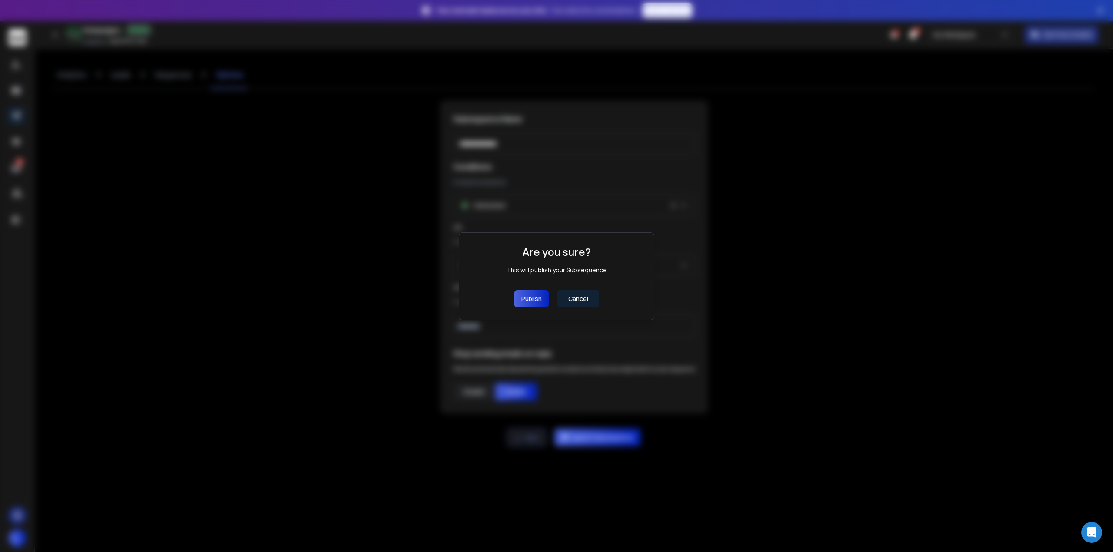
click at [539, 296] on button "Publish" at bounding box center [531, 298] width 34 height 17
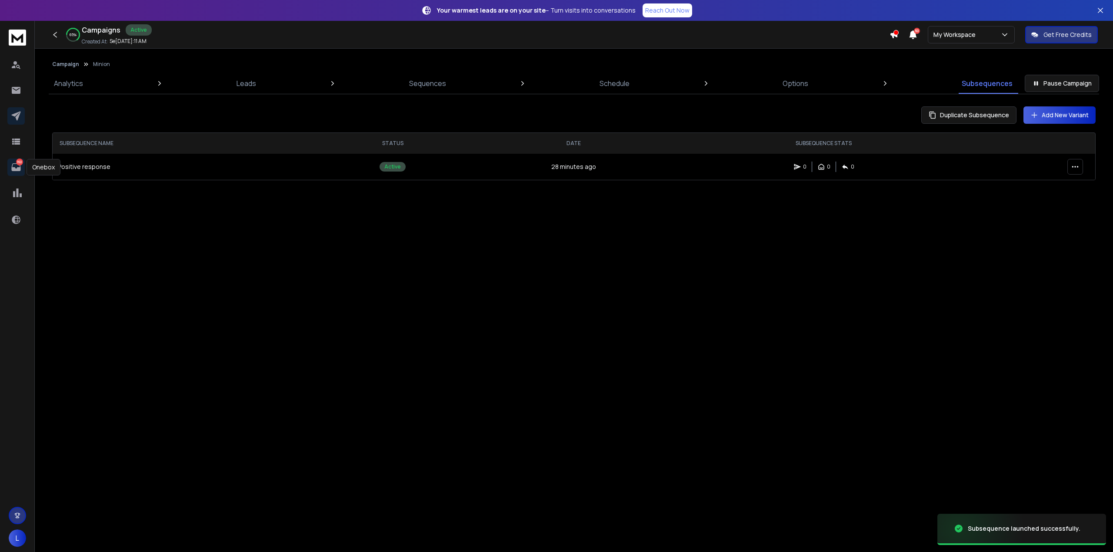
click at [19, 172] on icon at bounding box center [16, 167] width 10 height 10
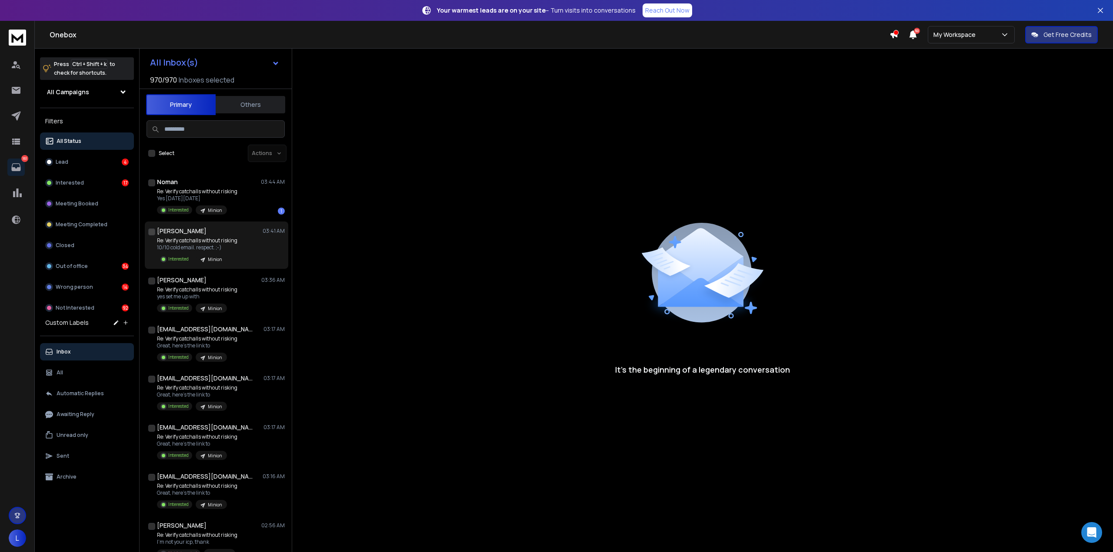
click at [241, 239] on div "Re: Verify catchalls without risking 10/10 cold email. respect. ;-) Interested …" at bounding box center [221, 250] width 128 height 27
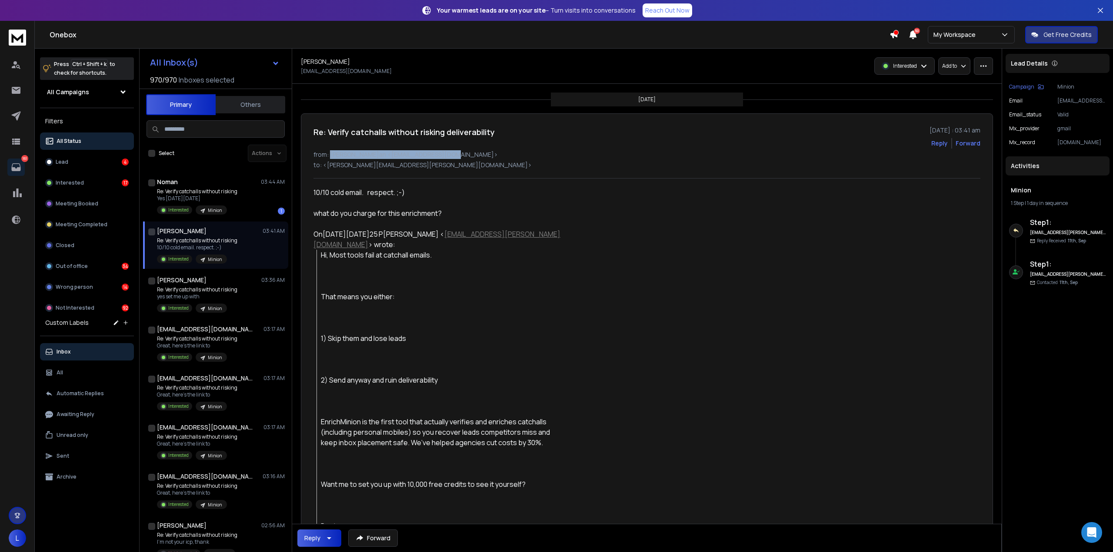
drag, startPoint x: 329, startPoint y: 153, endPoint x: 440, endPoint y: 157, distance: 110.9
click at [440, 157] on p "from: [PERSON_NAME] <[EMAIL_ADDRESS][DOMAIN_NAME]>" at bounding box center [646, 154] width 667 height 9
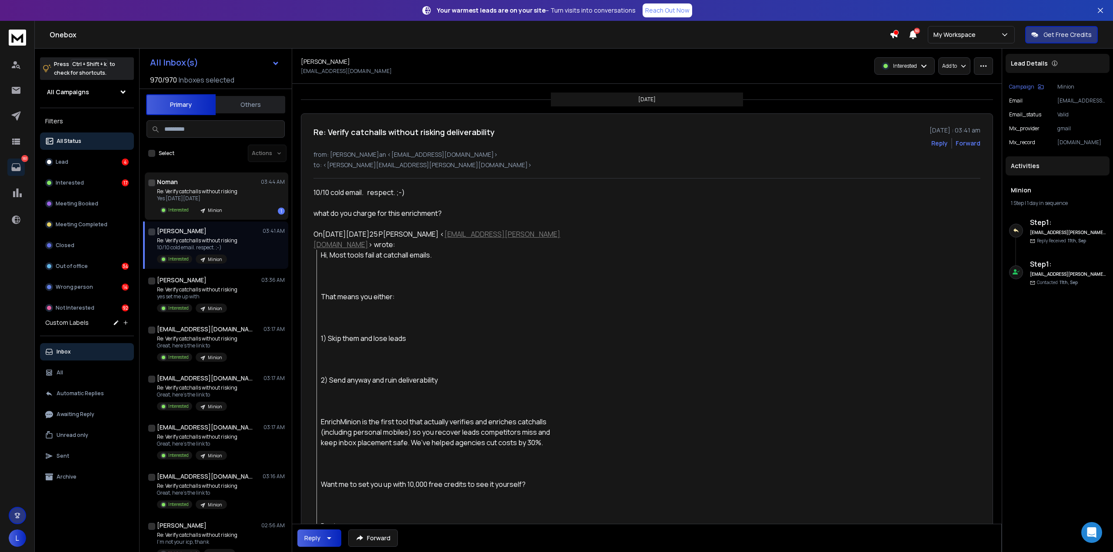
click at [193, 190] on p "Re: Verify catchalls without risking" at bounding box center [197, 191] width 80 height 7
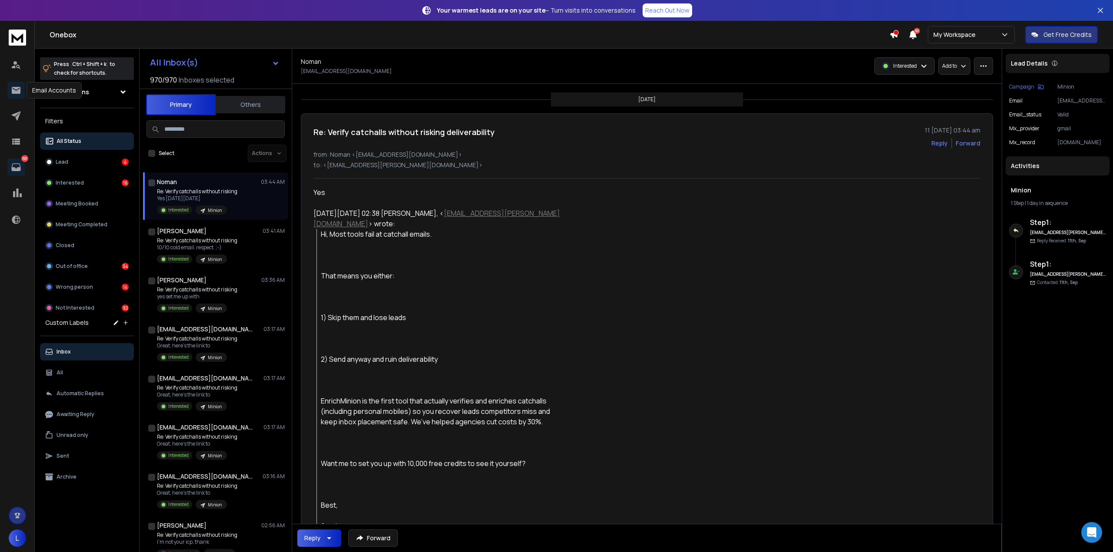
click at [21, 93] on icon at bounding box center [16, 90] width 10 height 10
